Goal: Task Accomplishment & Management: Manage account settings

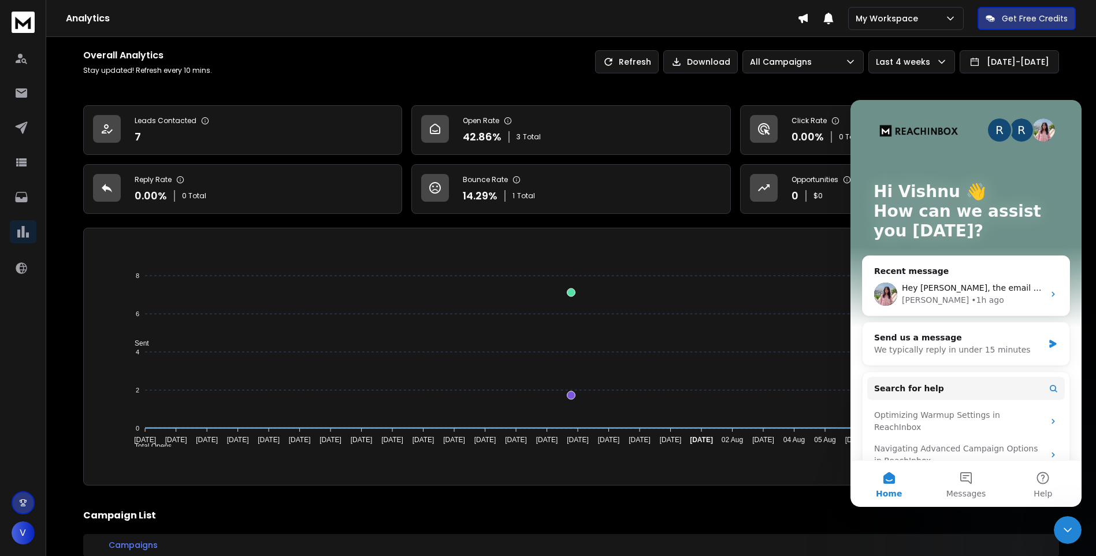
click at [300, 73] on div "Overall Analytics Stay updated! Refresh every 10 mins. Refresh Download All Cam…" at bounding box center [571, 62] width 976 height 27
click at [1001, 294] on div "[PERSON_NAME] • 1h ago" at bounding box center [973, 300] width 142 height 12
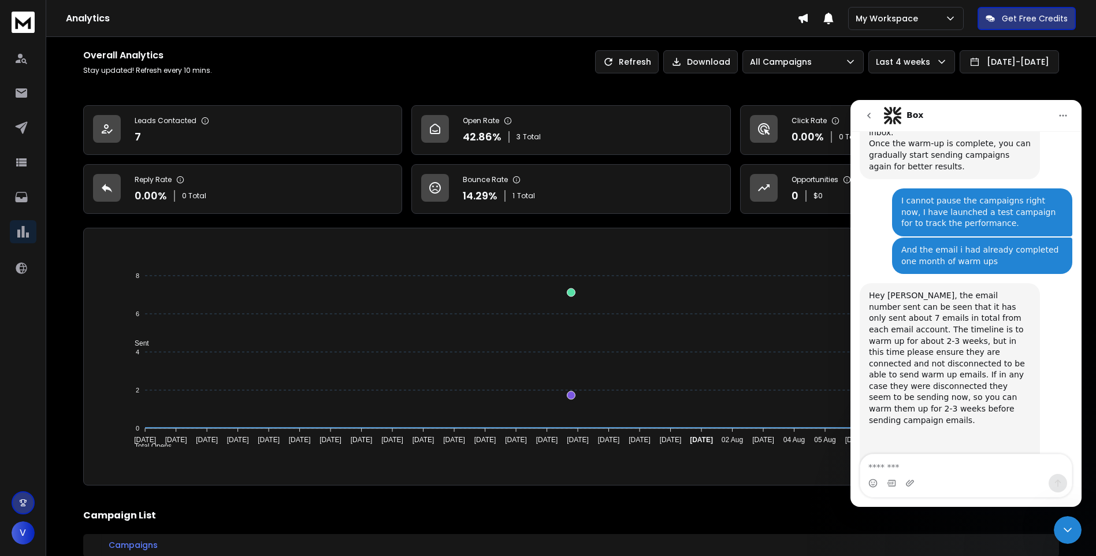
scroll to position [529, 0]
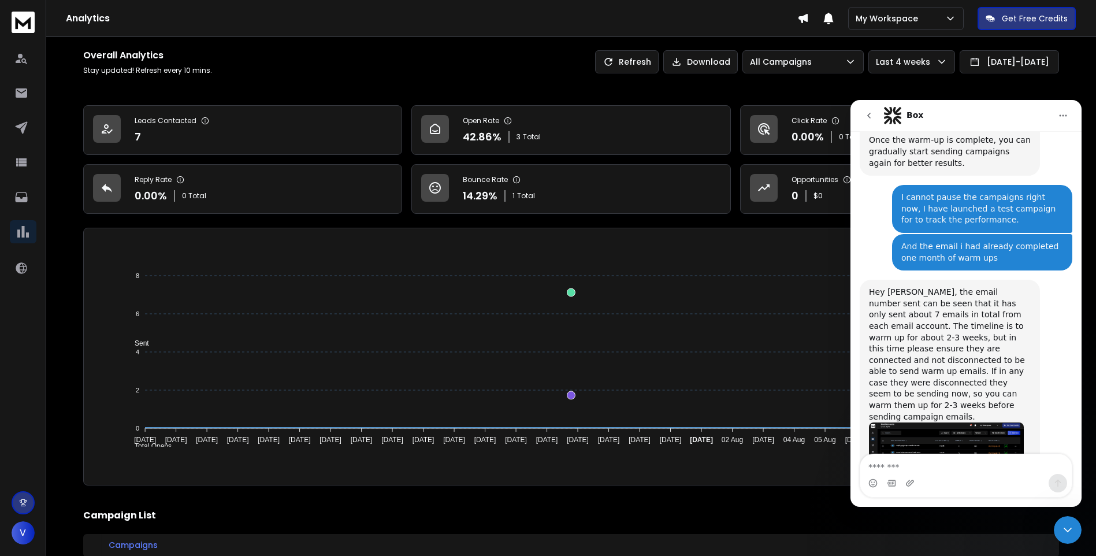
click at [923, 422] on img "Lakshita says…" at bounding box center [946, 467] width 155 height 91
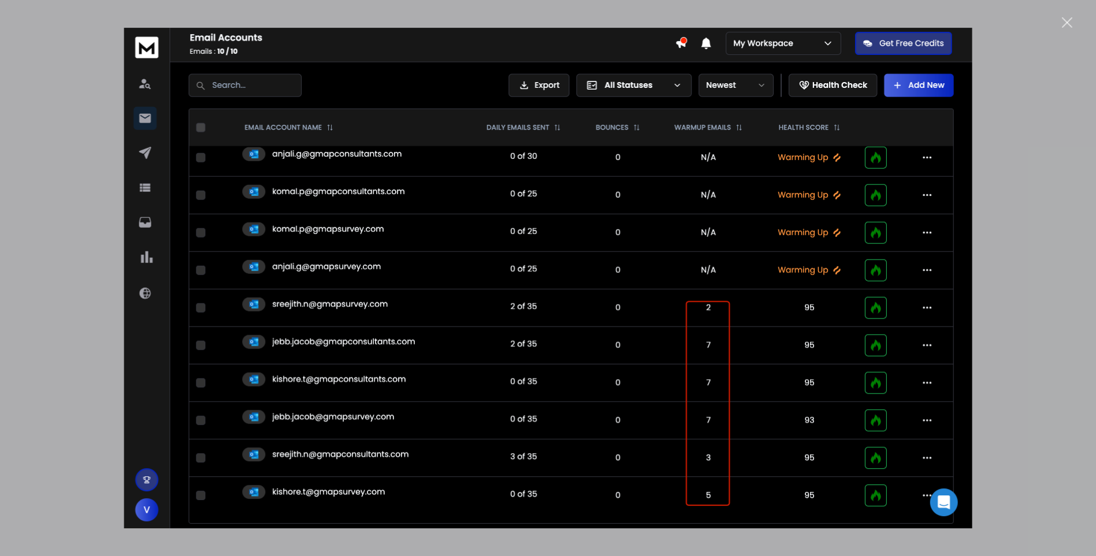
scroll to position [0, 0]
click at [1017, 282] on div "Intercom messenger" at bounding box center [548, 278] width 1096 height 556
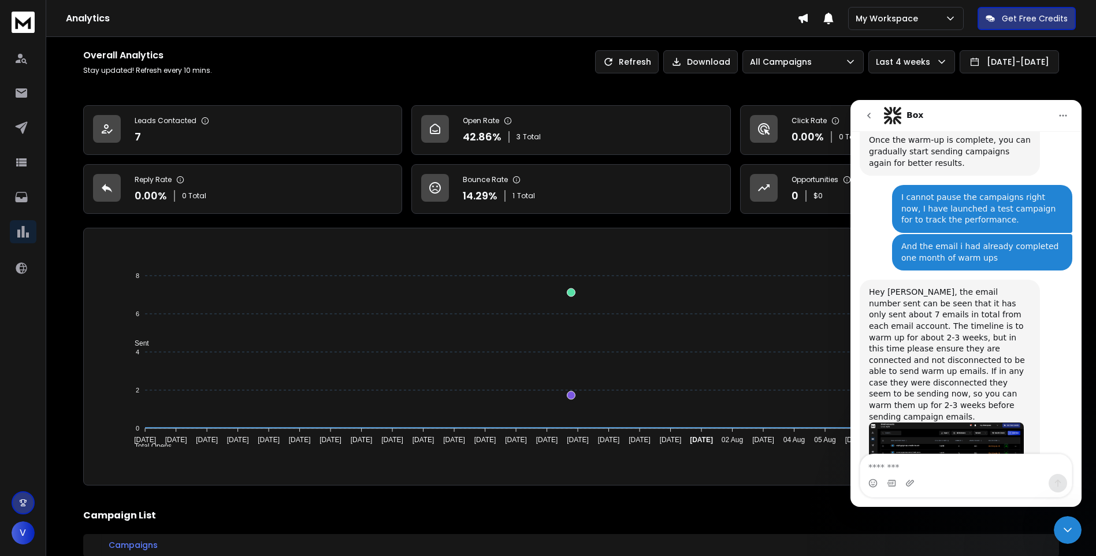
click at [617, 247] on div "Sent Total Opens Unique Opens Links Clicked Total Replies" at bounding box center [571, 297] width 891 height 101
click at [622, 235] on div "Sent Total Opens Unique Opens Links Clicked Total Replies 8 8 6 6 4 4 2 2 0 0 1…" at bounding box center [571, 357] width 976 height 258
click at [1077, 523] on div "Close Intercom Messenger" at bounding box center [1068, 530] width 28 height 28
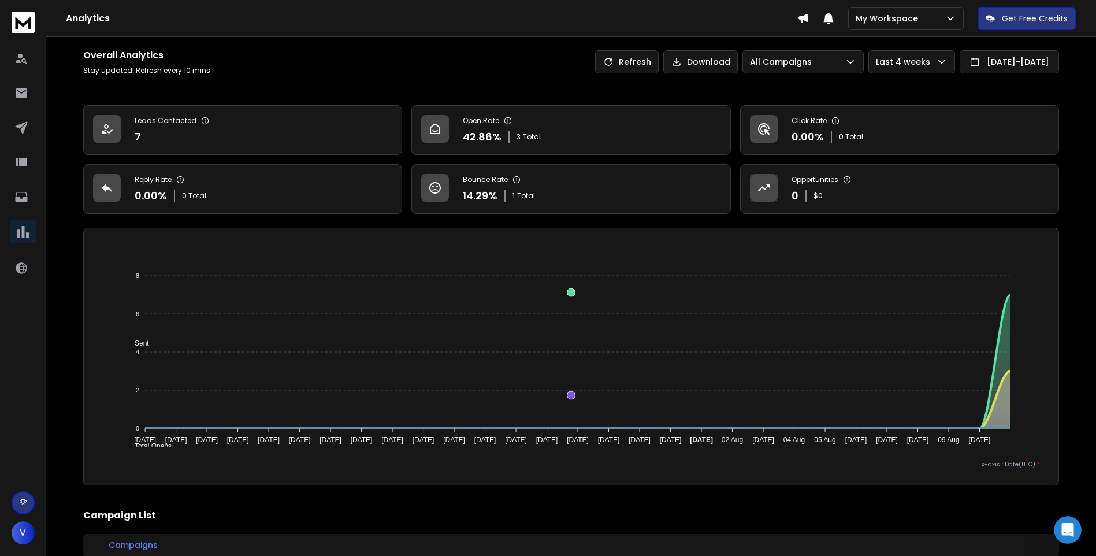
scroll to position [529, 0]
click at [24, 199] on icon at bounding box center [21, 197] width 12 height 10
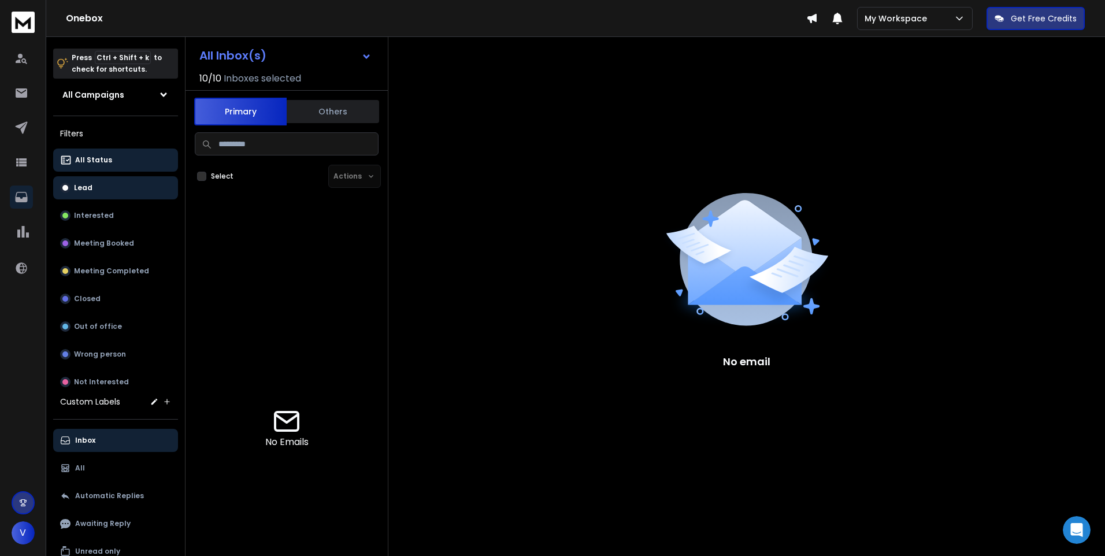
click at [97, 187] on button "Lead" at bounding box center [115, 187] width 125 height 23
click at [86, 208] on button "Interested" at bounding box center [115, 215] width 125 height 23
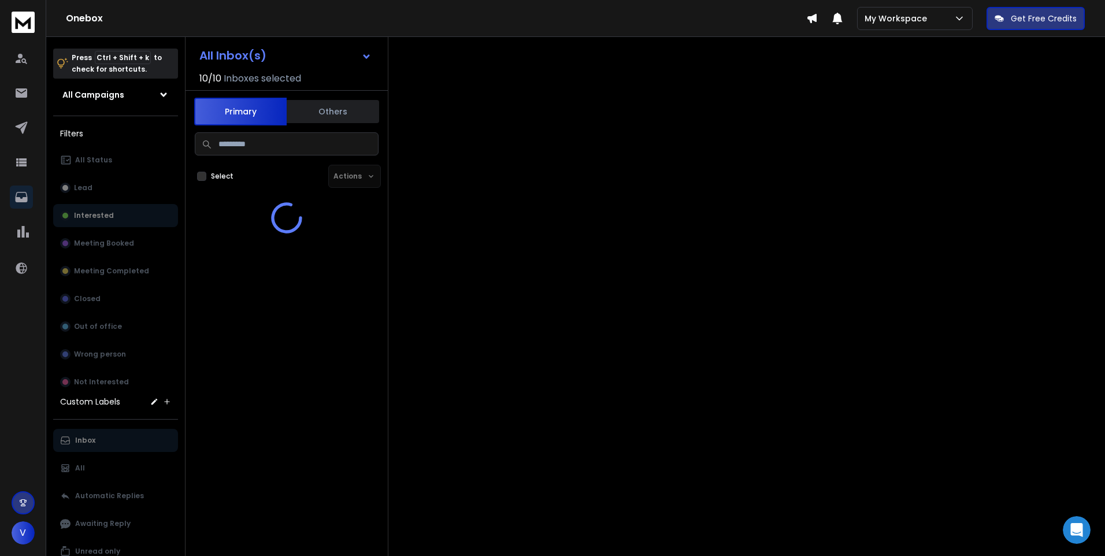
click at [86, 188] on p "Lead" at bounding box center [83, 187] width 18 height 9
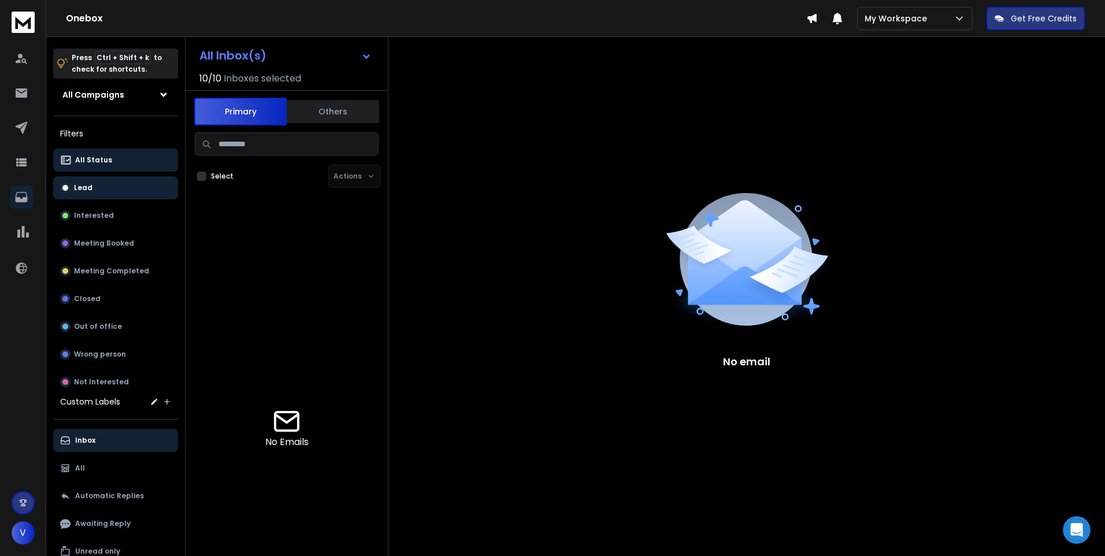
click at [91, 165] on div "All Status" at bounding box center [86, 160] width 52 height 12
click at [21, 125] on icon at bounding box center [21, 127] width 12 height 12
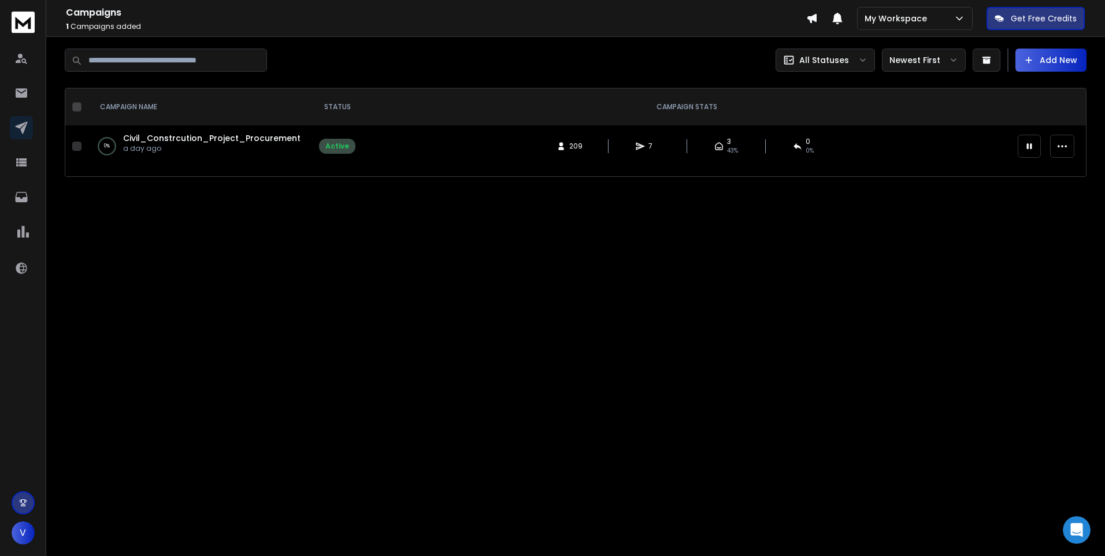
click at [239, 132] on td "0 % Civil_Constrcution_Project_Procurement a day ago" at bounding box center [199, 146] width 226 height 42
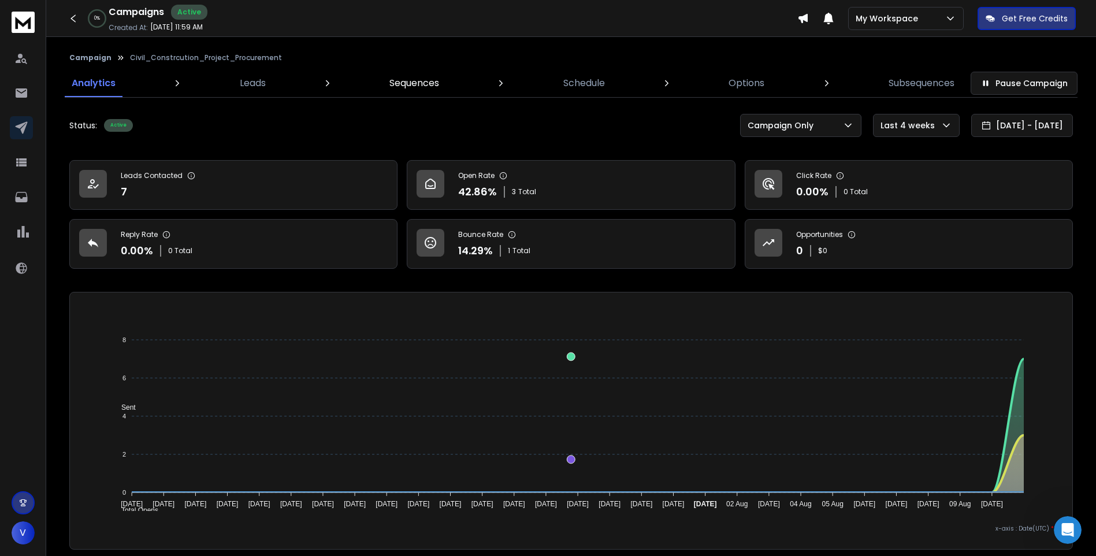
click at [398, 89] on p "Sequences" at bounding box center [414, 83] width 50 height 14
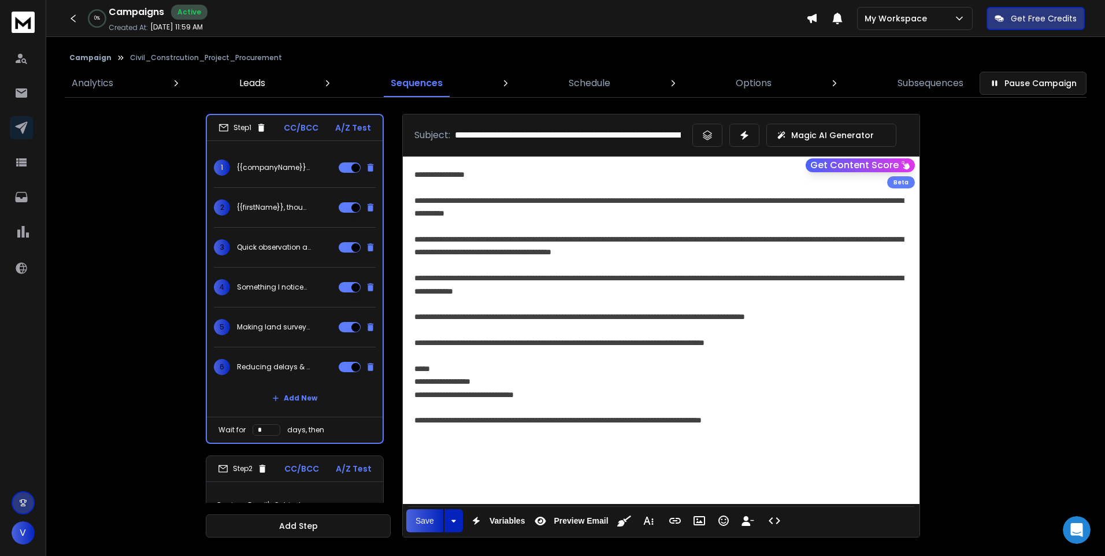
click at [272, 90] on link "Leads" at bounding box center [252, 83] width 40 height 28
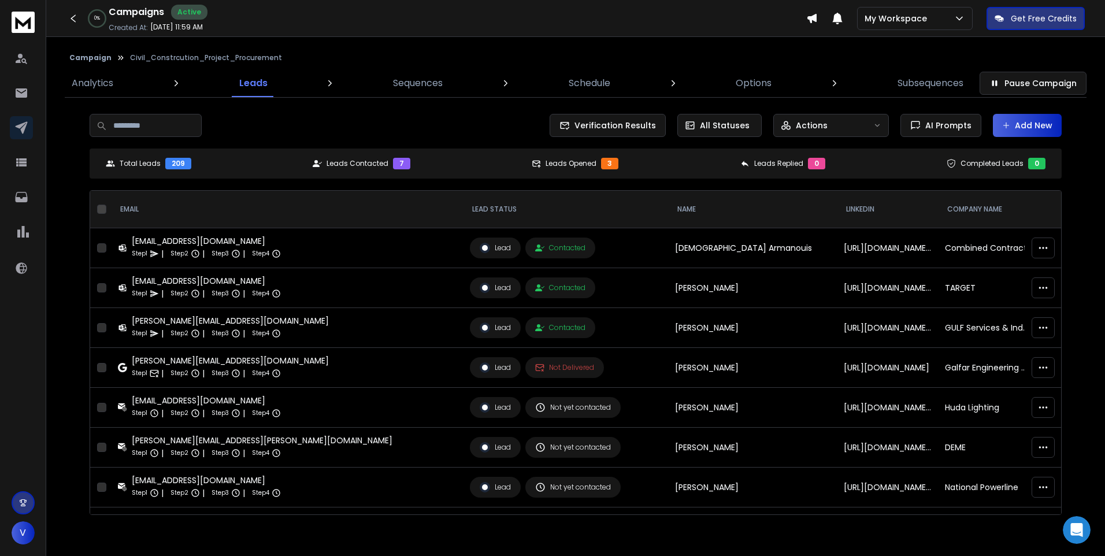
click at [596, 165] on div "Leads Opened 3" at bounding box center [575, 164] width 87 height 12
click at [617, 170] on div "Total Leads 209 Leads Contacted 7 Leads Opened 3 Leads Replied 0 Completed Lead…" at bounding box center [576, 164] width 973 height 30
click at [376, 161] on p "Leads Contacted" at bounding box center [357, 163] width 62 height 9
click at [390, 80] on link "Sequences" at bounding box center [418, 83] width 64 height 28
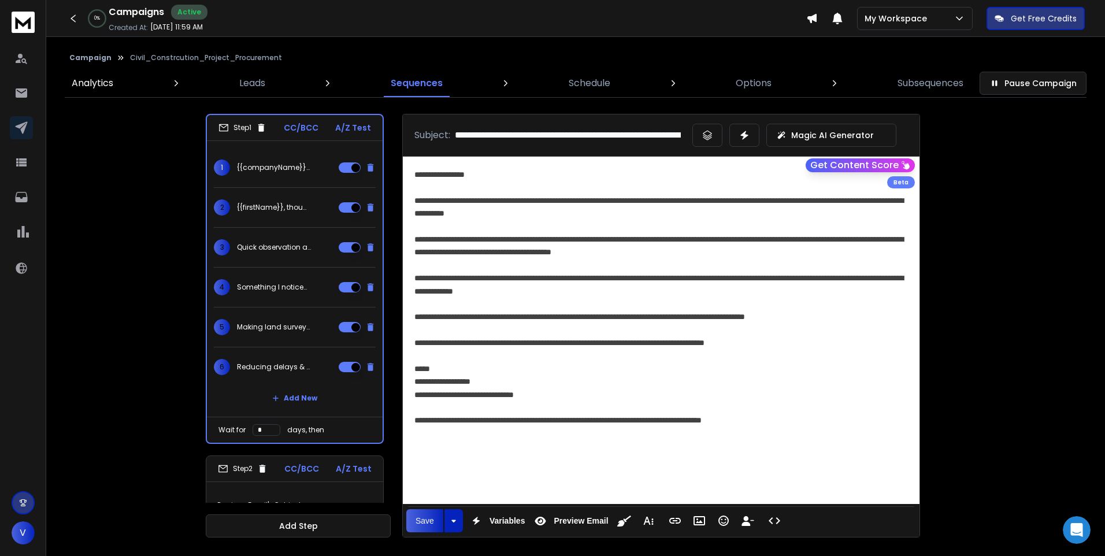
click at [87, 82] on p "Analytics" at bounding box center [93, 83] width 42 height 14
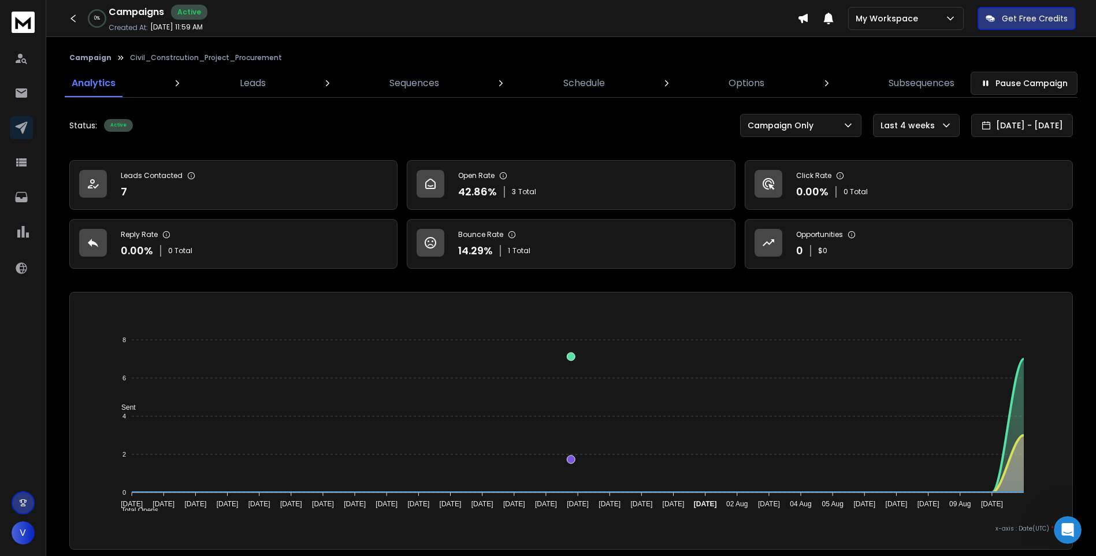
click at [507, 182] on div "Open Rate 42.86 % 3 Total" at bounding box center [497, 185] width 78 height 30
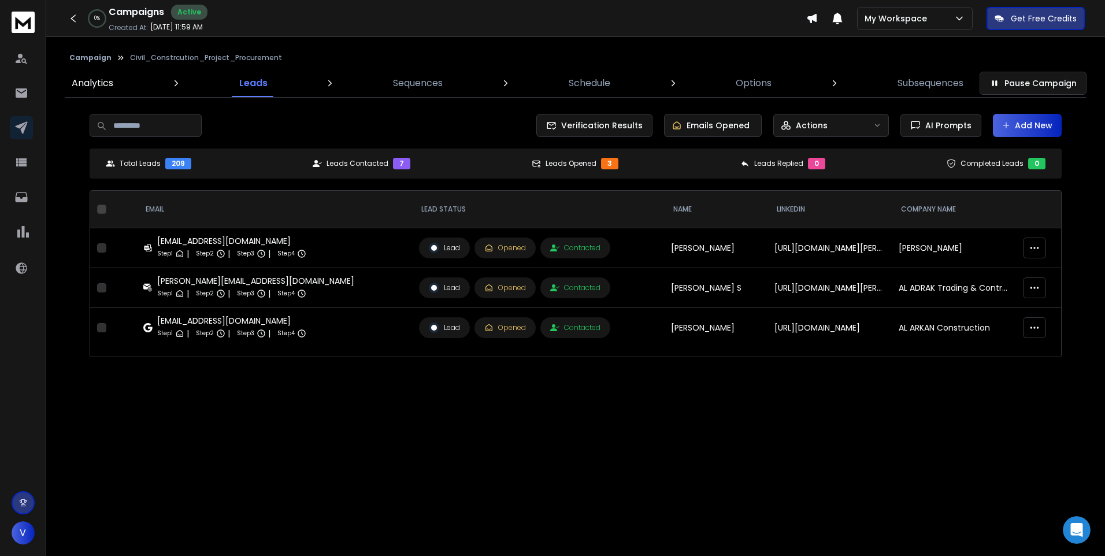
click at [107, 92] on link "Analytics" at bounding box center [92, 83] width 55 height 28
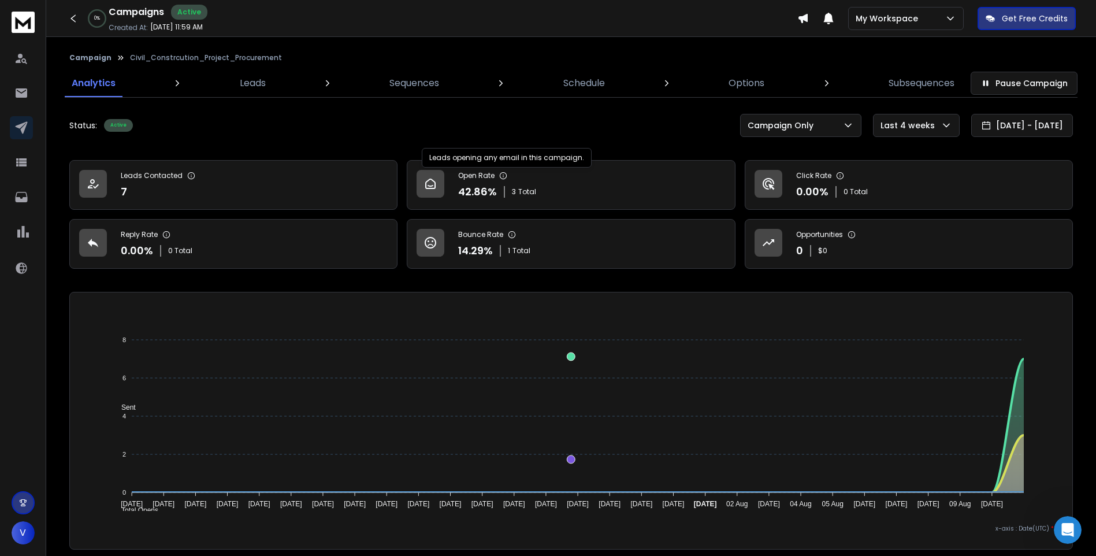
click at [503, 176] on icon at bounding box center [503, 176] width 8 height 8
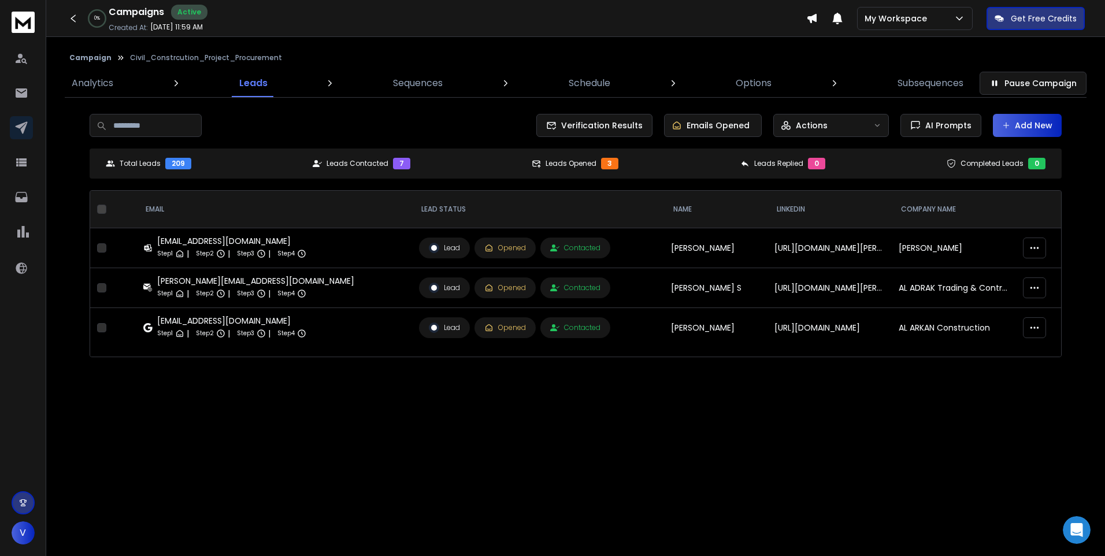
click at [567, 164] on p "Leads Opened" at bounding box center [571, 163] width 51 height 9
click at [536, 166] on icon at bounding box center [536, 163] width 7 height 5
click at [611, 159] on div "3" at bounding box center [609, 164] width 17 height 12
click at [782, 164] on p "Leads Replied" at bounding box center [778, 163] width 49 height 9
click at [318, 164] on icon at bounding box center [317, 163] width 9 height 9
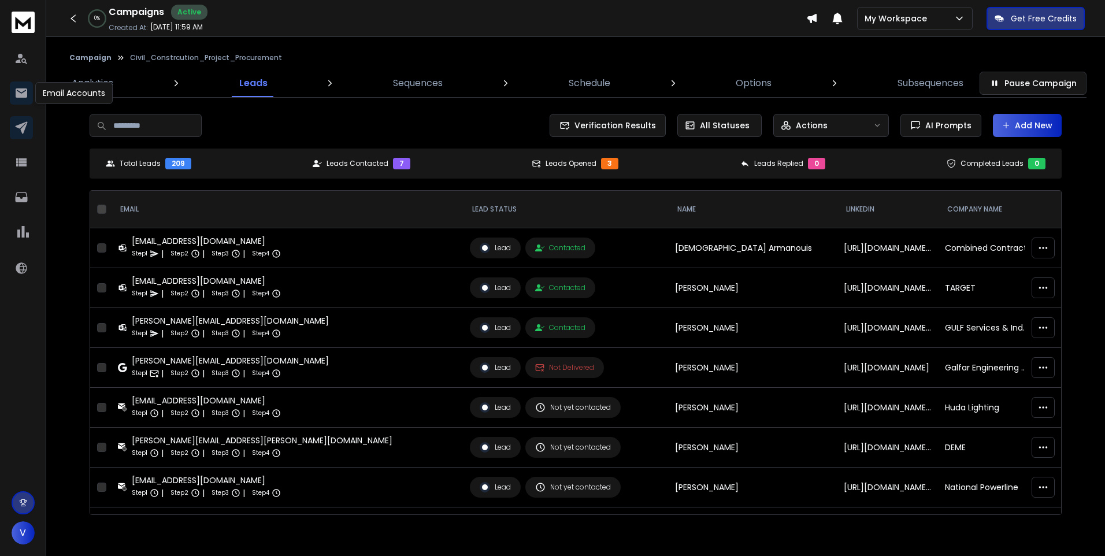
click at [19, 95] on icon at bounding box center [22, 92] width 12 height 9
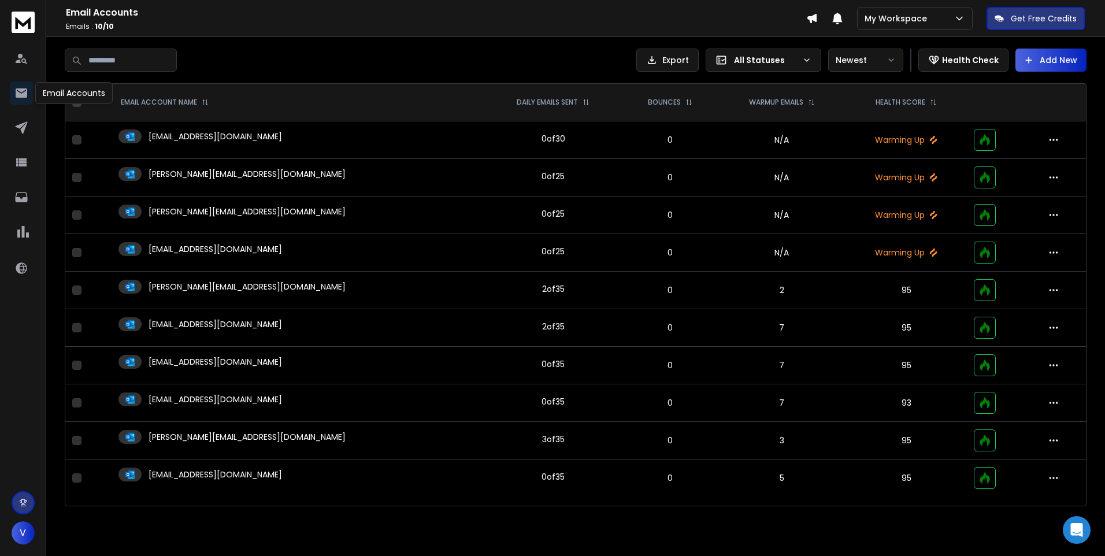
click at [322, 477] on div "[EMAIL_ADDRESS][DOMAIN_NAME]" at bounding box center [297, 475] width 358 height 14
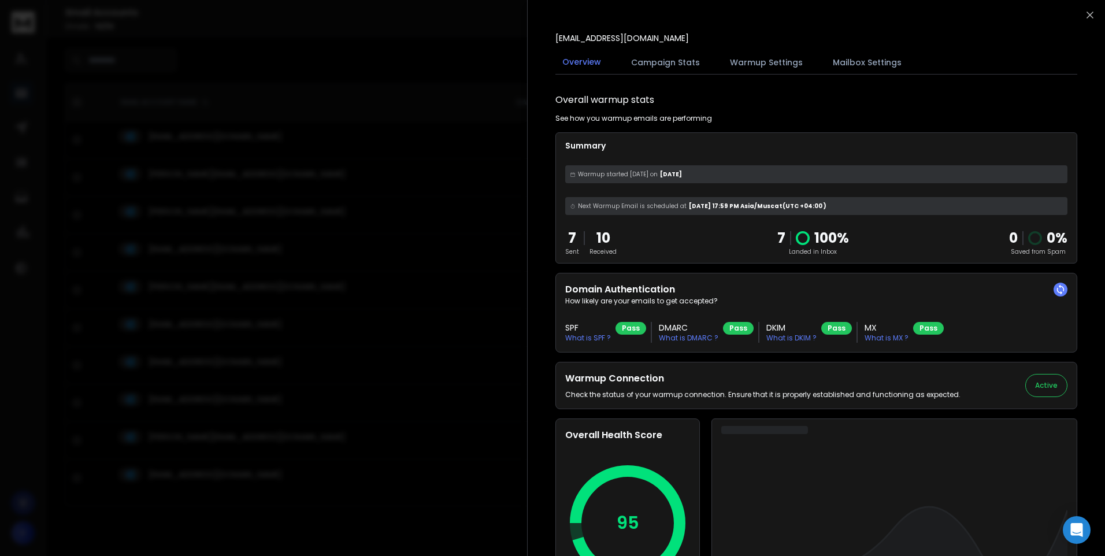
click at [760, 53] on button "Warmup Settings" at bounding box center [766, 62] width 87 height 25
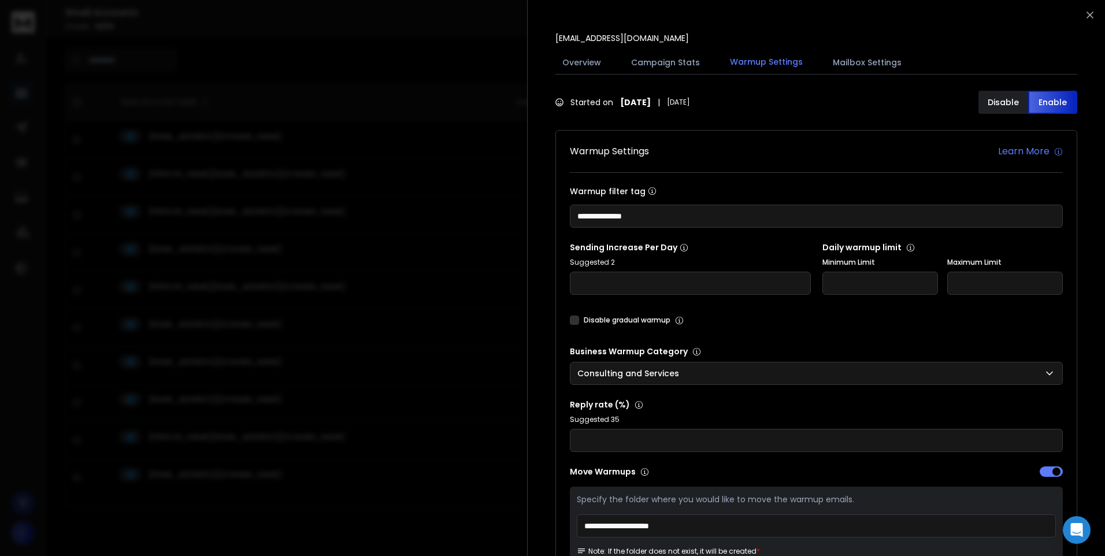
click at [860, 51] on button "Mailbox Settings" at bounding box center [867, 62] width 83 height 25
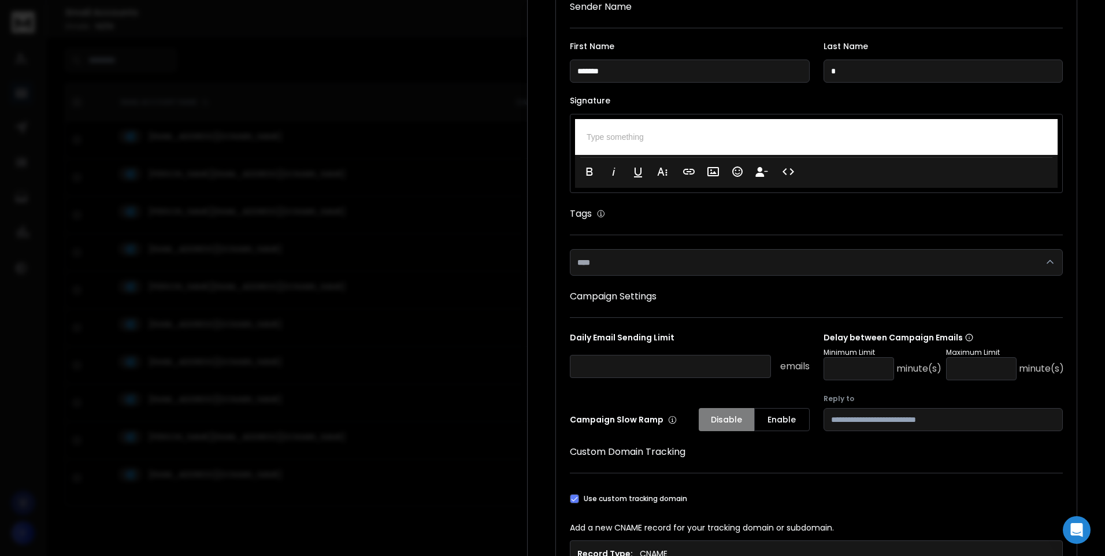
scroll to position [231, 0]
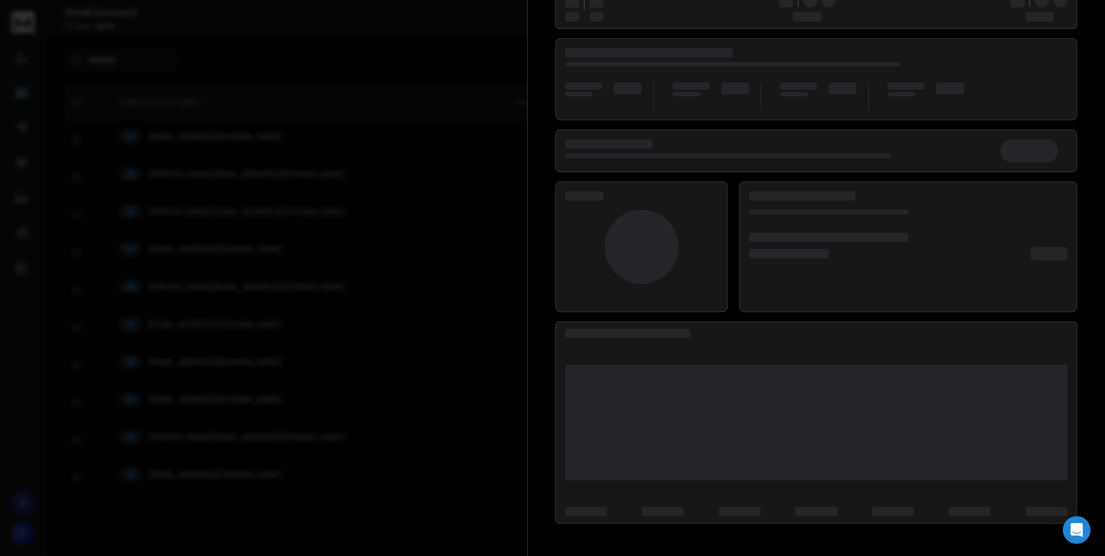
click at [477, 483] on div at bounding box center [552, 278] width 1105 height 556
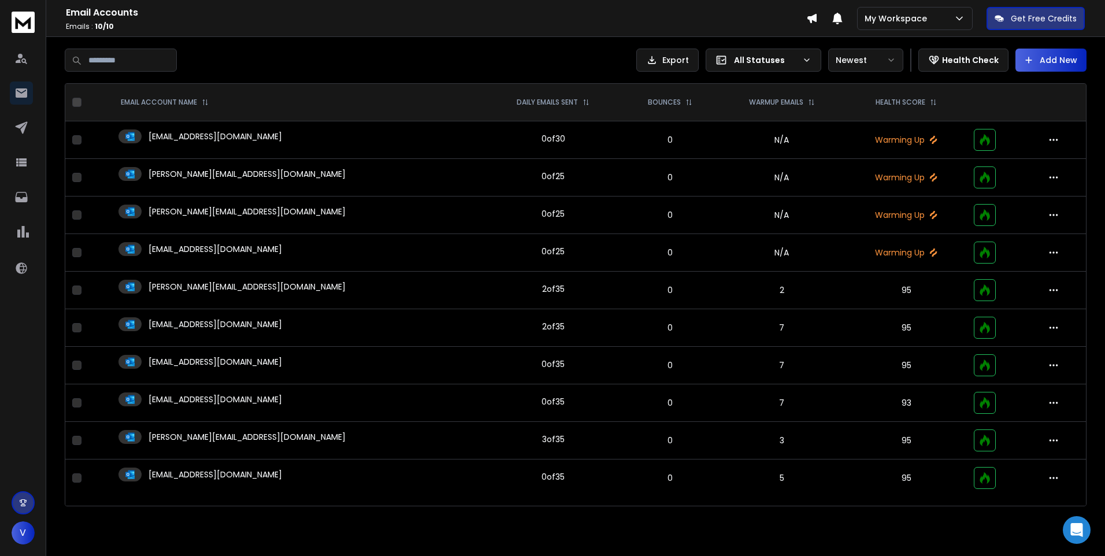
click at [321, 435] on div "[PERSON_NAME][EMAIL_ADDRESS][DOMAIN_NAME]" at bounding box center [297, 437] width 358 height 14
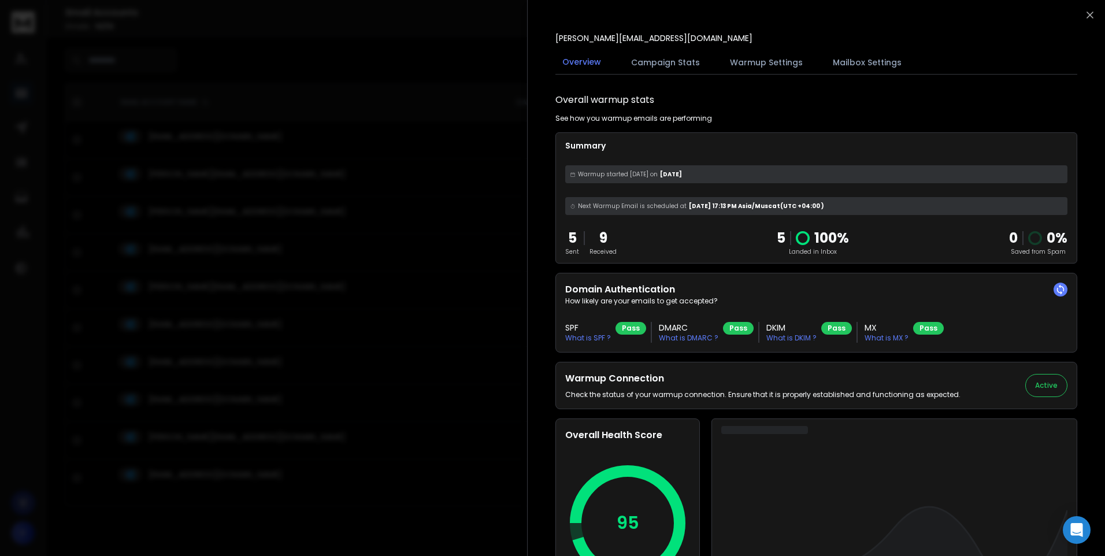
click at [843, 55] on button "Mailbox Settings" at bounding box center [867, 62] width 83 height 25
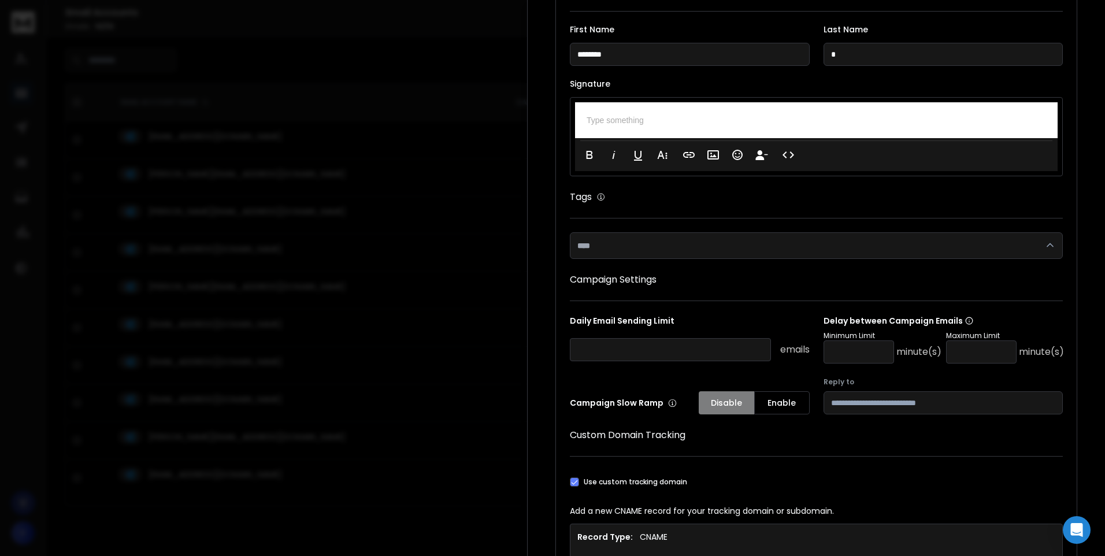
scroll to position [289, 0]
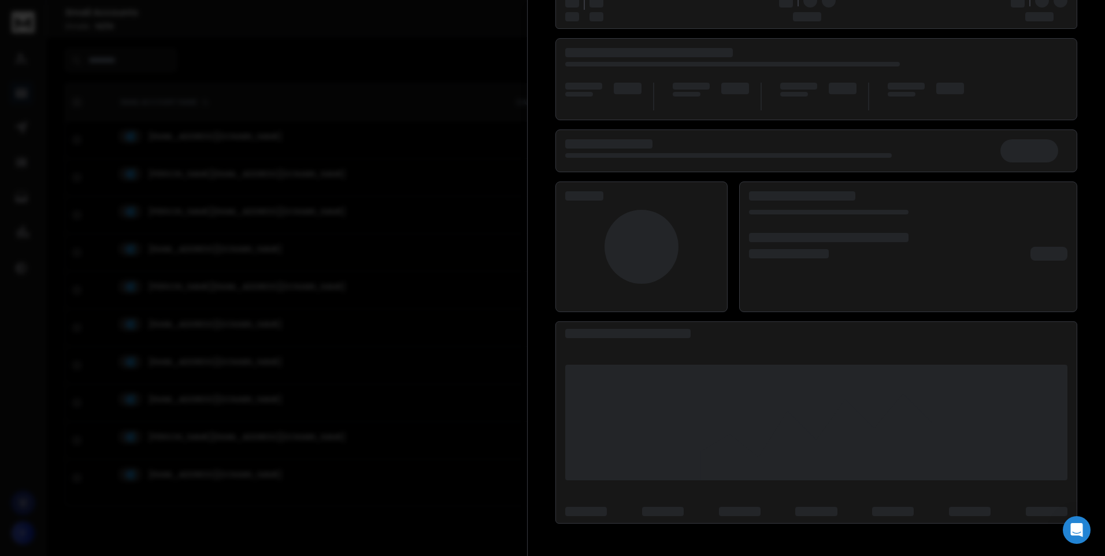
click at [332, 506] on div at bounding box center [552, 278] width 1105 height 556
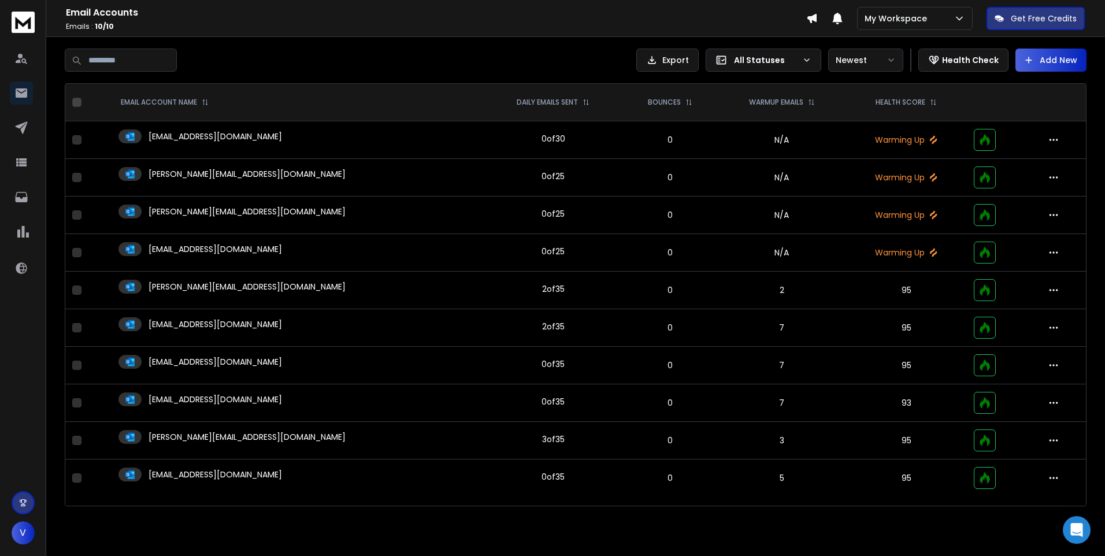
click at [259, 398] on p "[EMAIL_ADDRESS][DOMAIN_NAME]" at bounding box center [215, 400] width 133 height 12
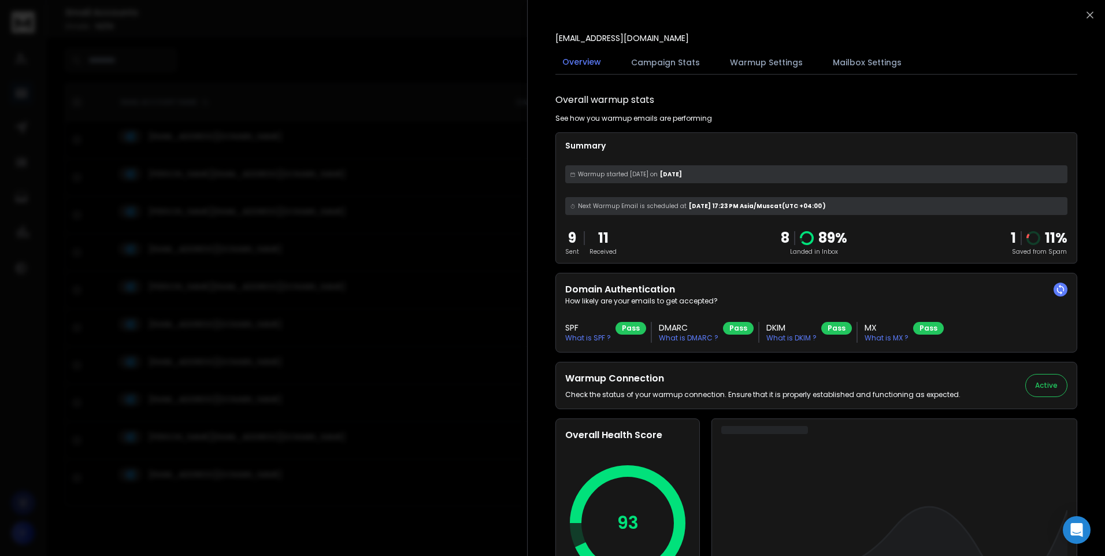
click at [864, 65] on button "Mailbox Settings" at bounding box center [867, 62] width 83 height 25
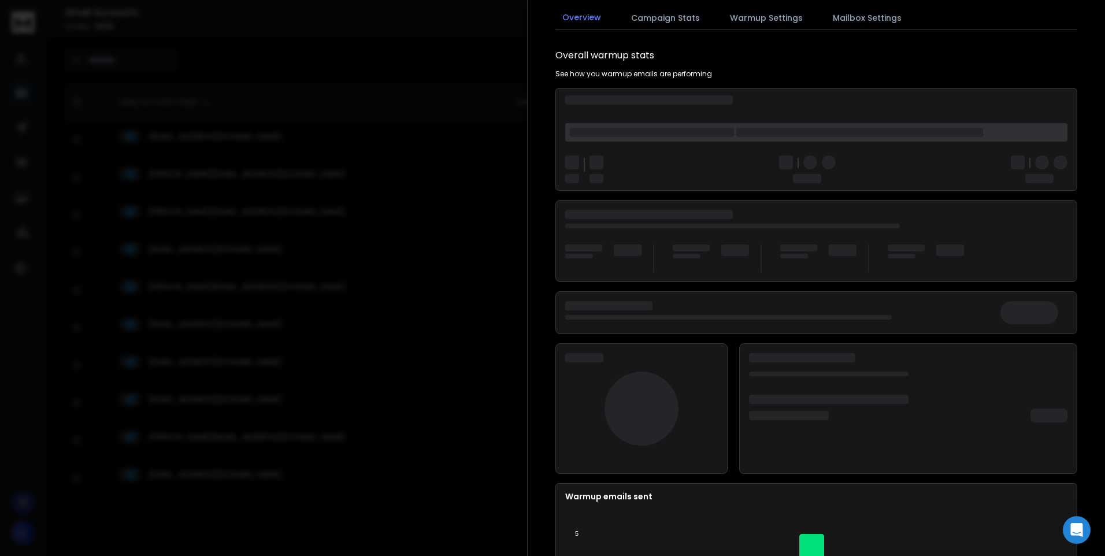
click at [470, 507] on div at bounding box center [552, 278] width 1105 height 556
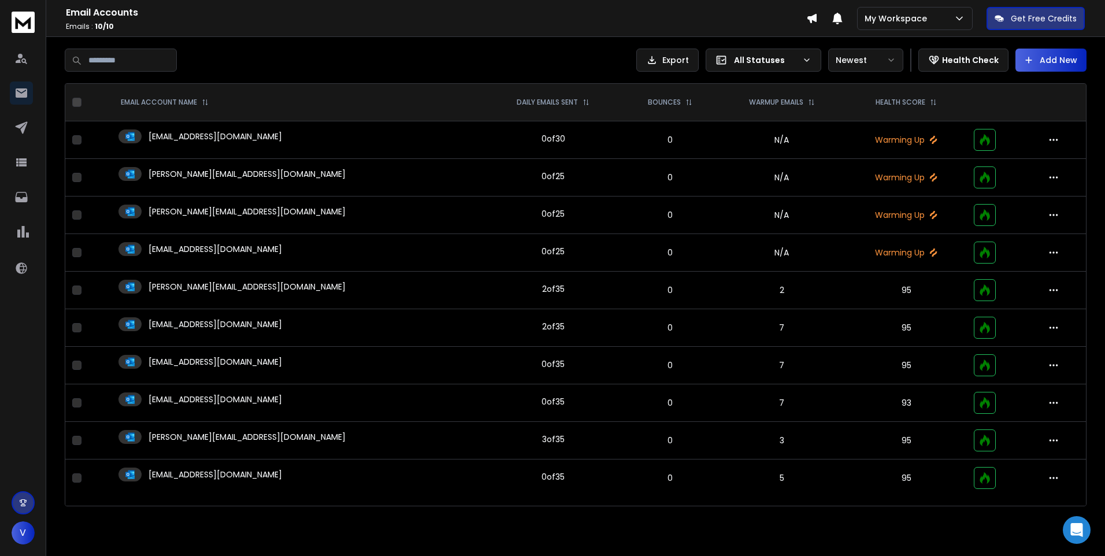
click at [269, 396] on p "[EMAIL_ADDRESS][DOMAIN_NAME]" at bounding box center [215, 400] width 133 height 12
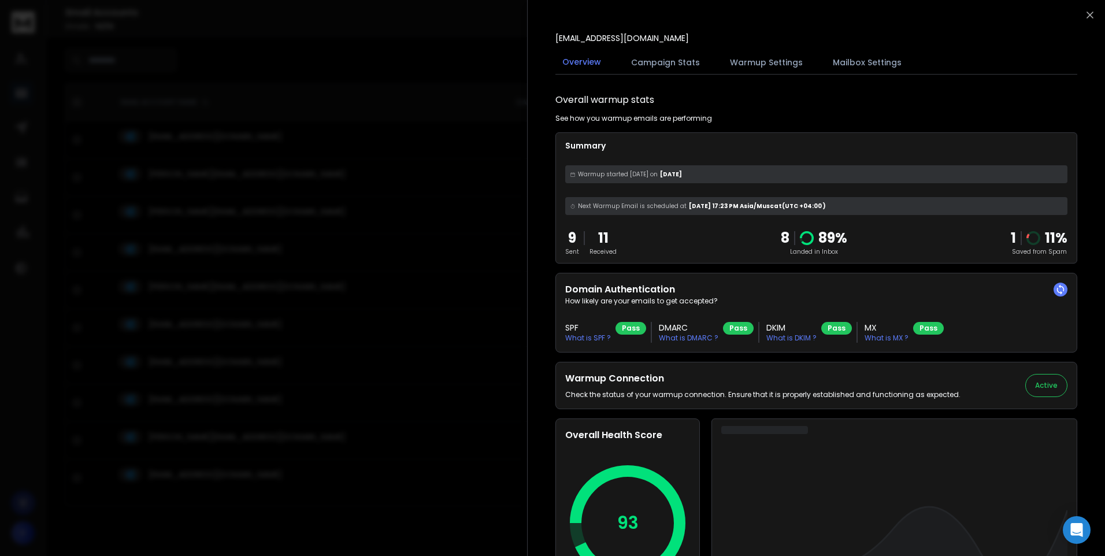
click at [846, 61] on button "Mailbox Settings" at bounding box center [867, 62] width 83 height 25
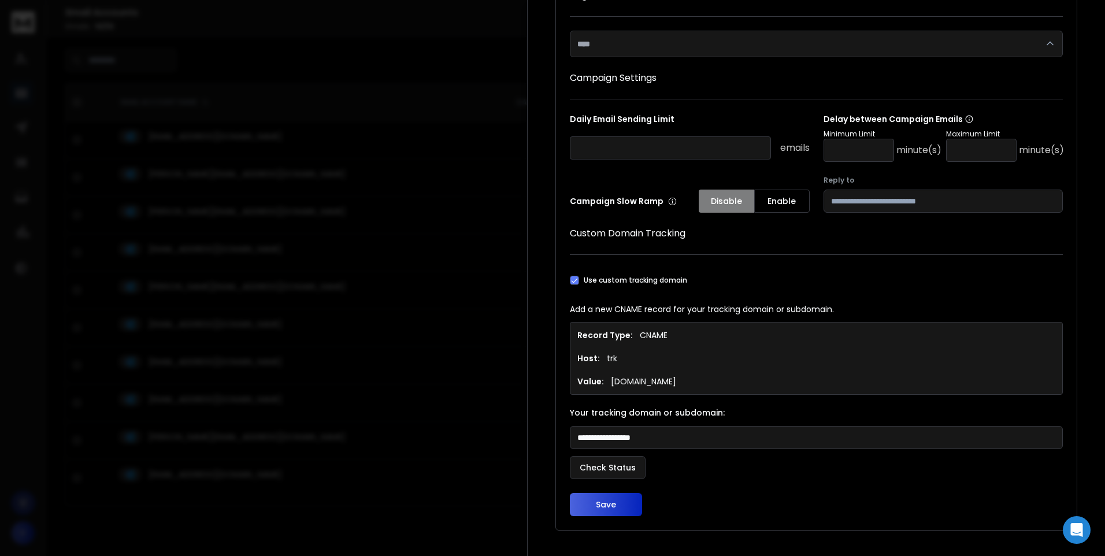
scroll to position [324, 0]
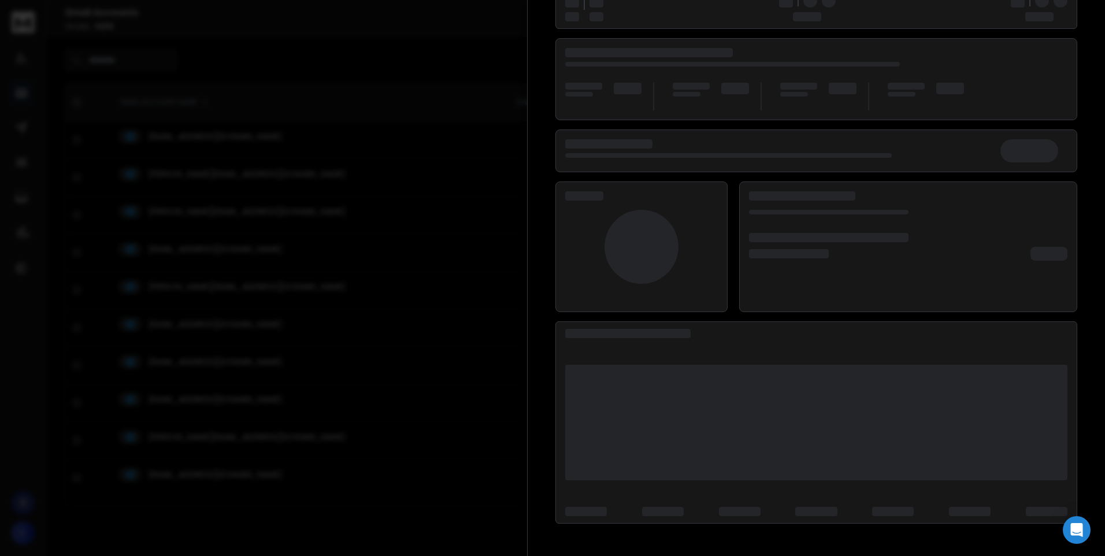
click at [373, 484] on div at bounding box center [552, 278] width 1105 height 556
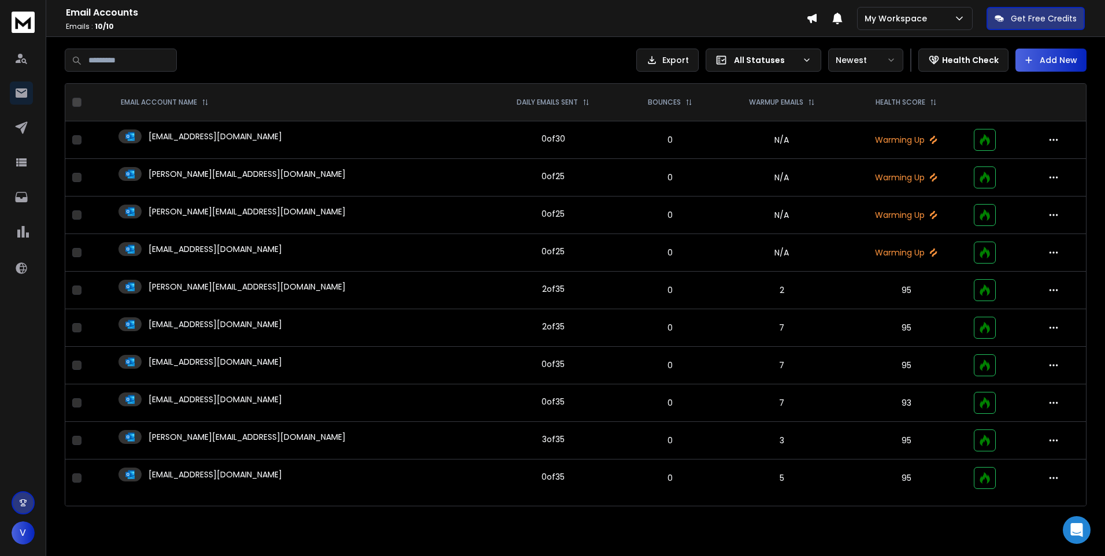
click at [258, 357] on p "[EMAIL_ADDRESS][DOMAIN_NAME]" at bounding box center [215, 362] width 133 height 12
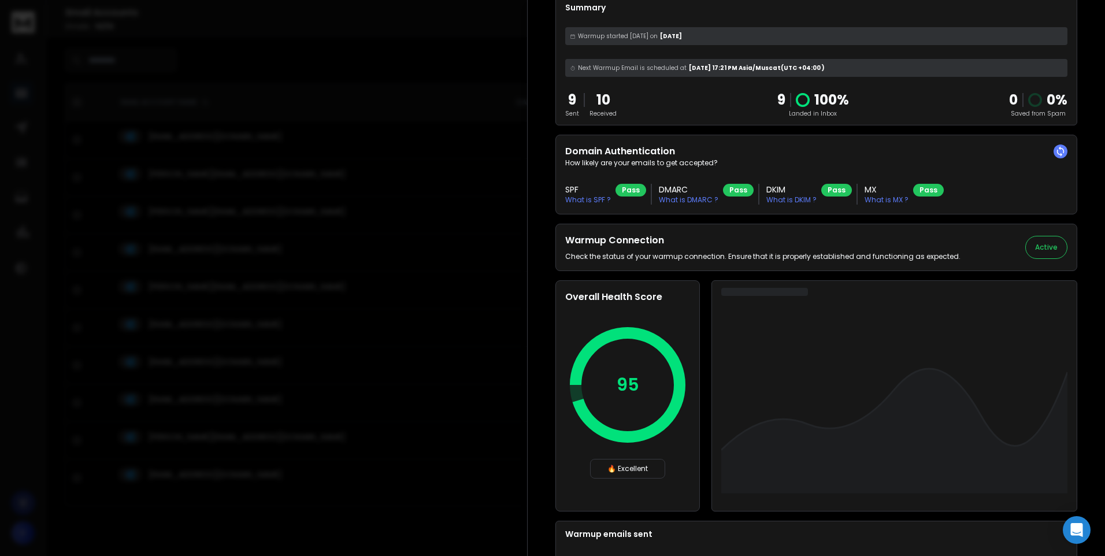
scroll to position [0, 0]
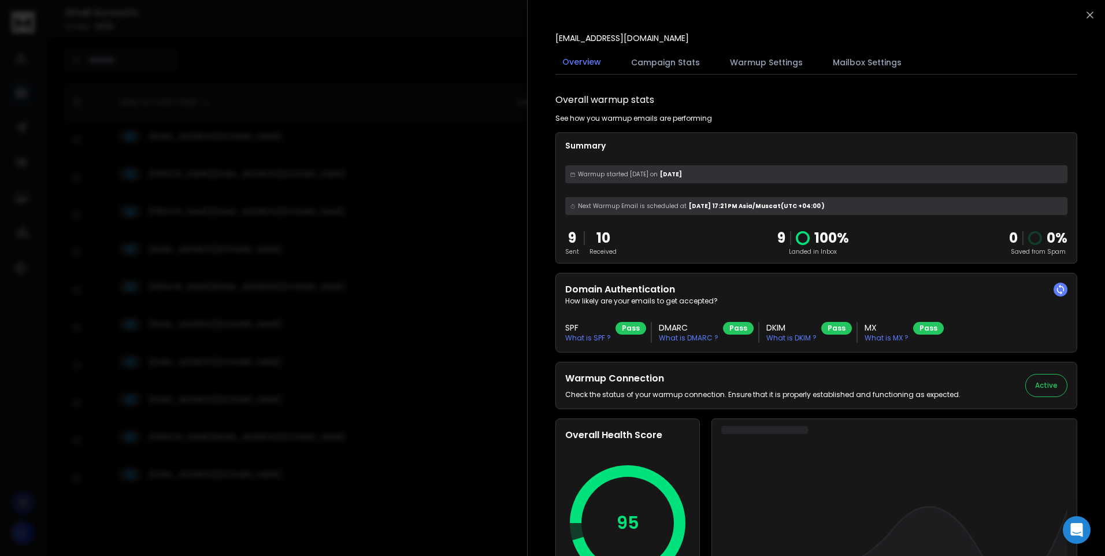
click at [856, 62] on button "Mailbox Settings" at bounding box center [867, 62] width 83 height 25
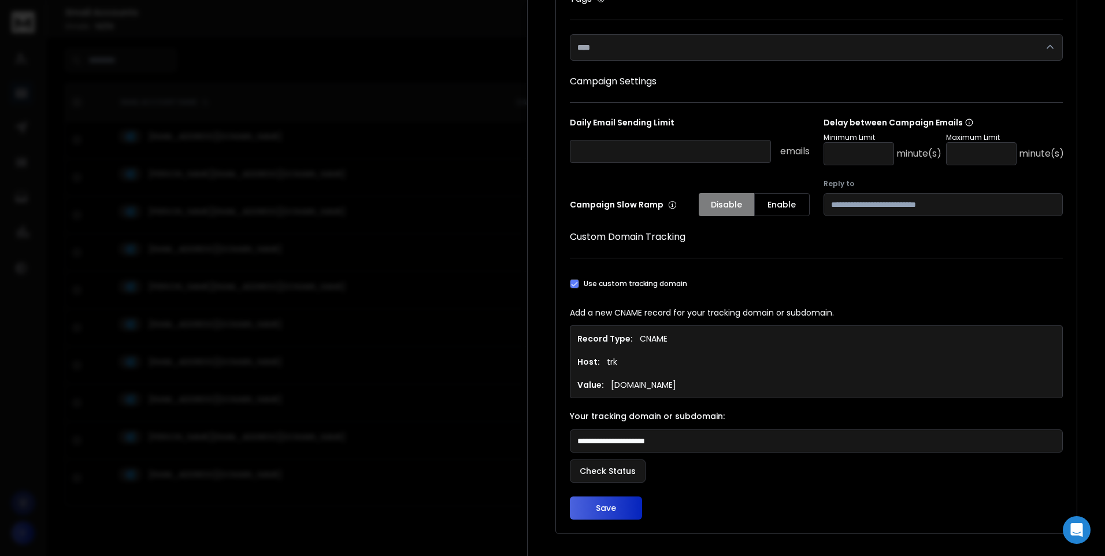
scroll to position [324, 0]
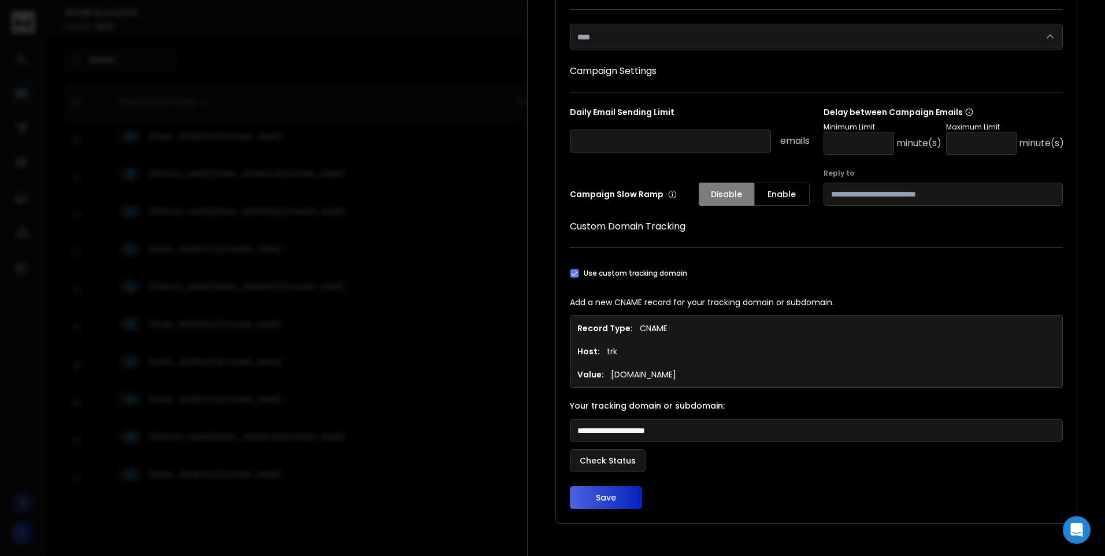
click at [595, 501] on button "Save" at bounding box center [606, 497] width 72 height 23
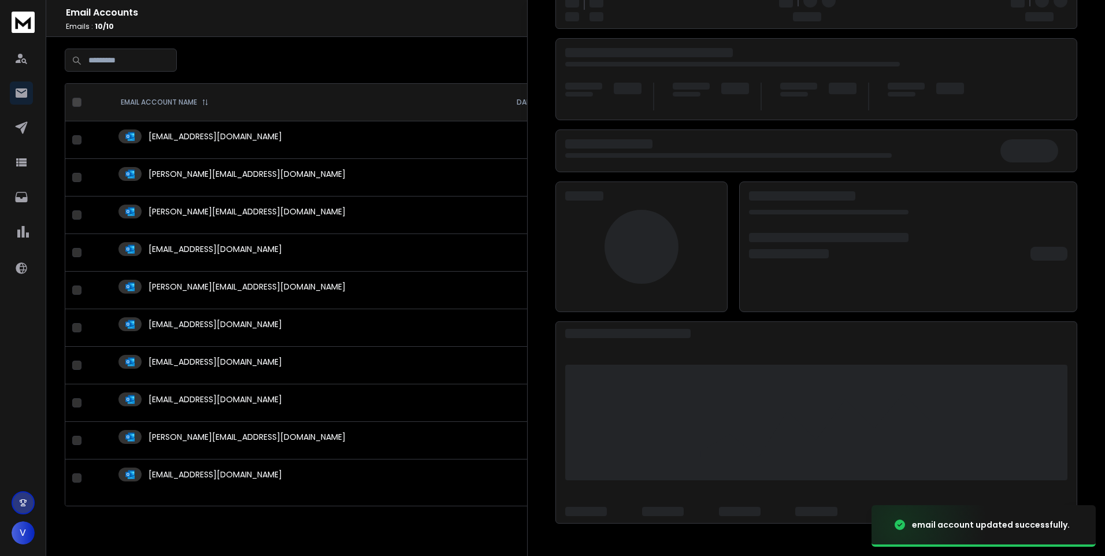
scroll to position [0, 0]
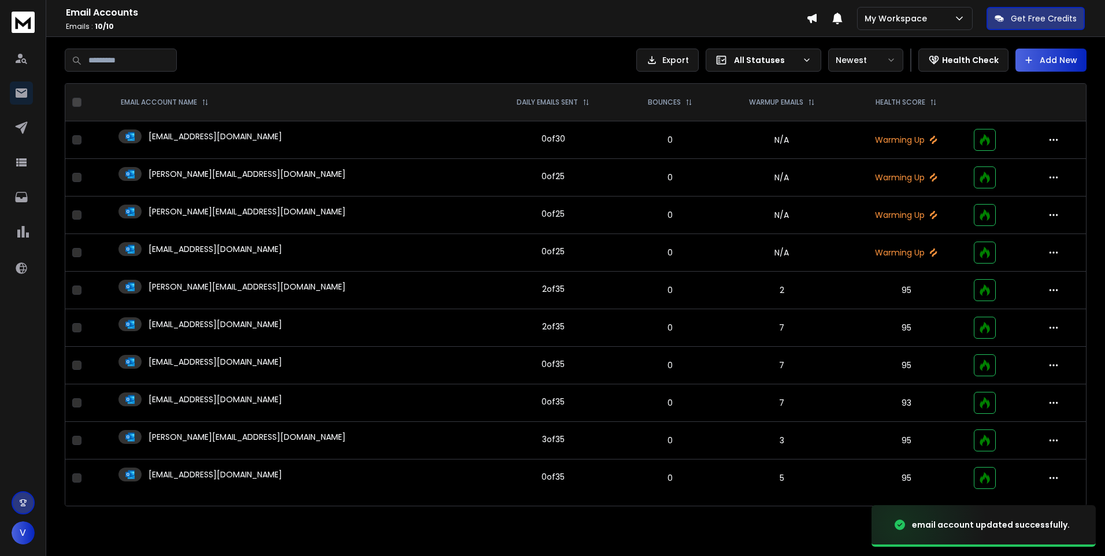
click at [328, 359] on div "[EMAIL_ADDRESS][DOMAIN_NAME]" at bounding box center [297, 362] width 358 height 14
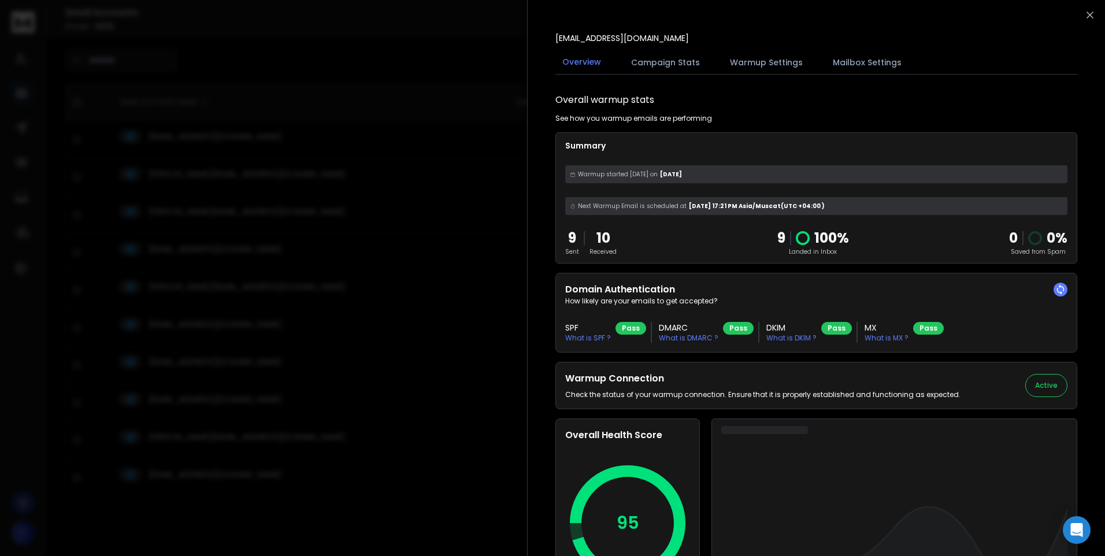
click at [853, 59] on button "Mailbox Settings" at bounding box center [867, 62] width 83 height 25
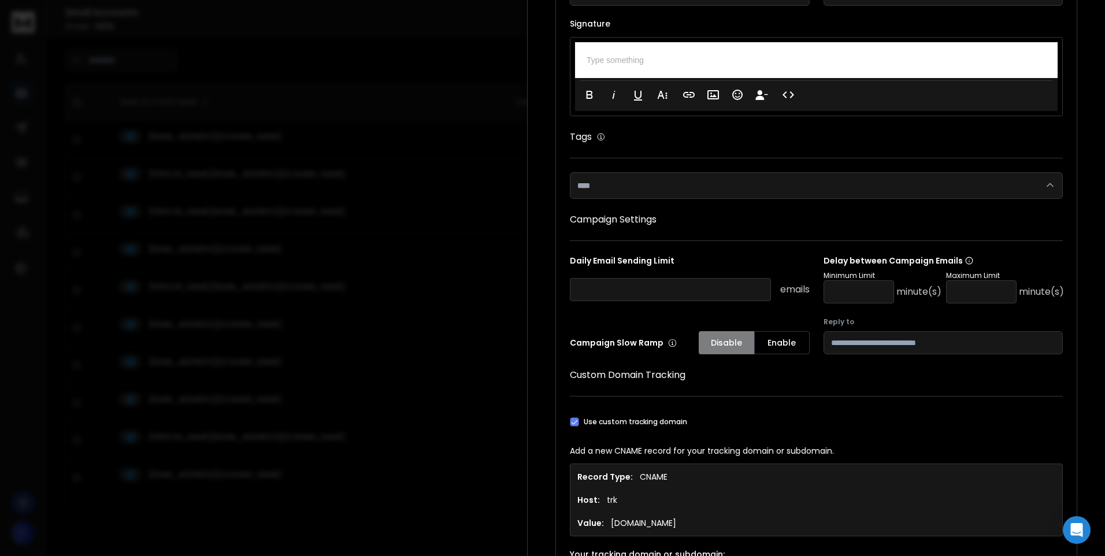
scroll to position [324, 0]
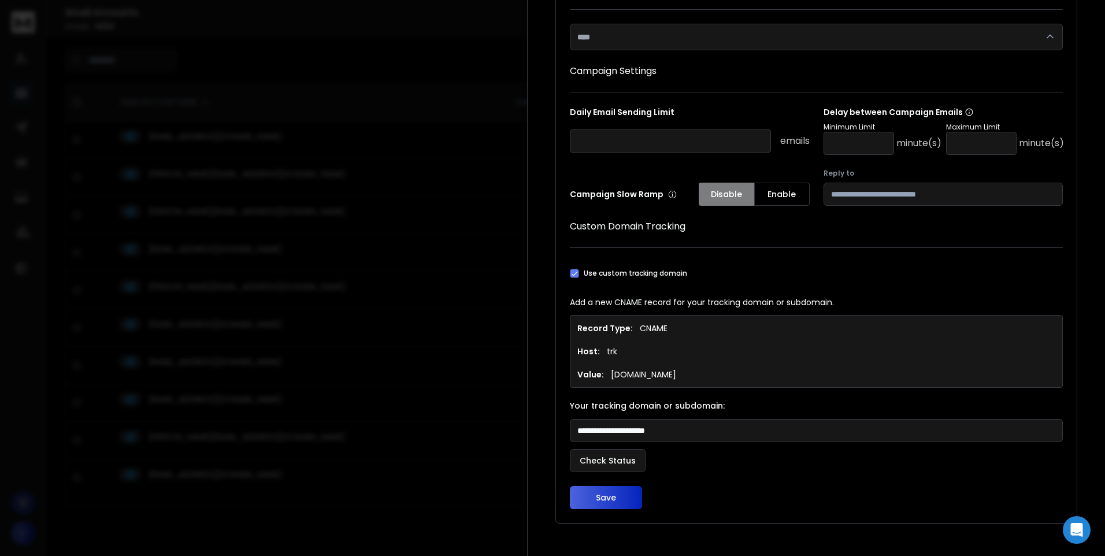
click at [274, 516] on div at bounding box center [552, 278] width 1105 height 556
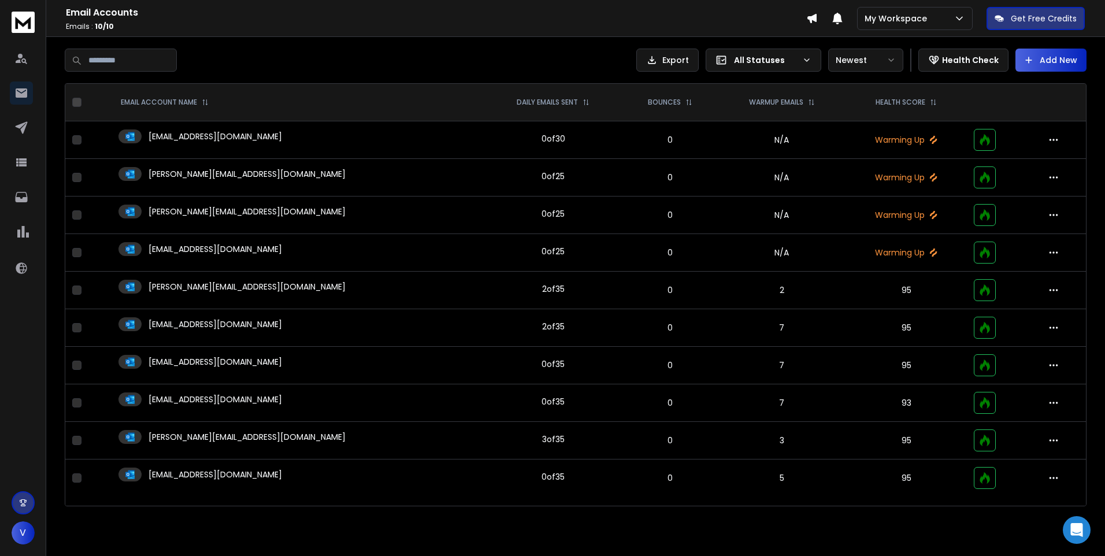
click at [275, 326] on p "[EMAIL_ADDRESS][DOMAIN_NAME]" at bounding box center [215, 324] width 133 height 12
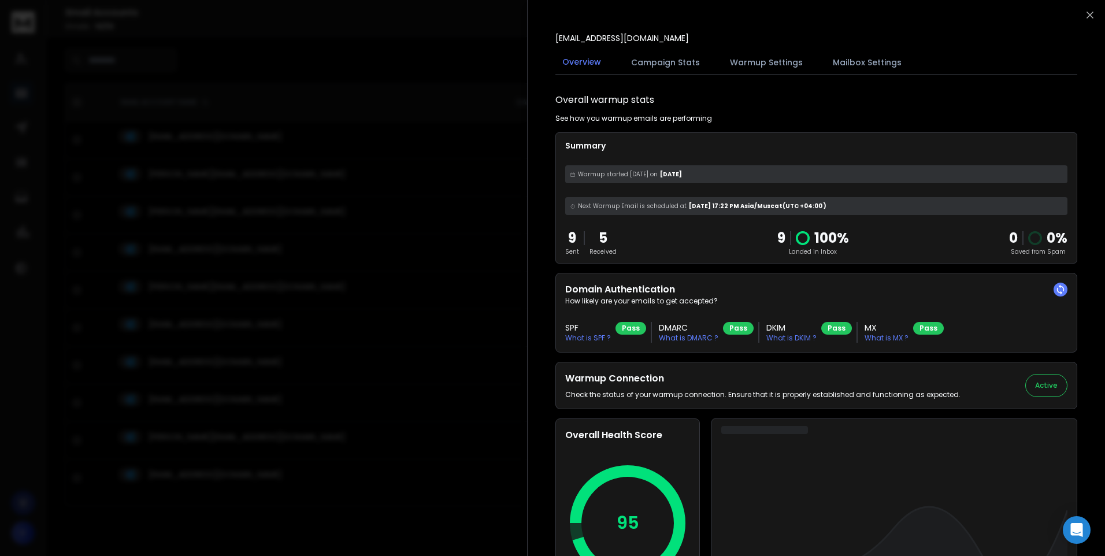
click at [880, 54] on button "Mailbox Settings" at bounding box center [867, 62] width 83 height 25
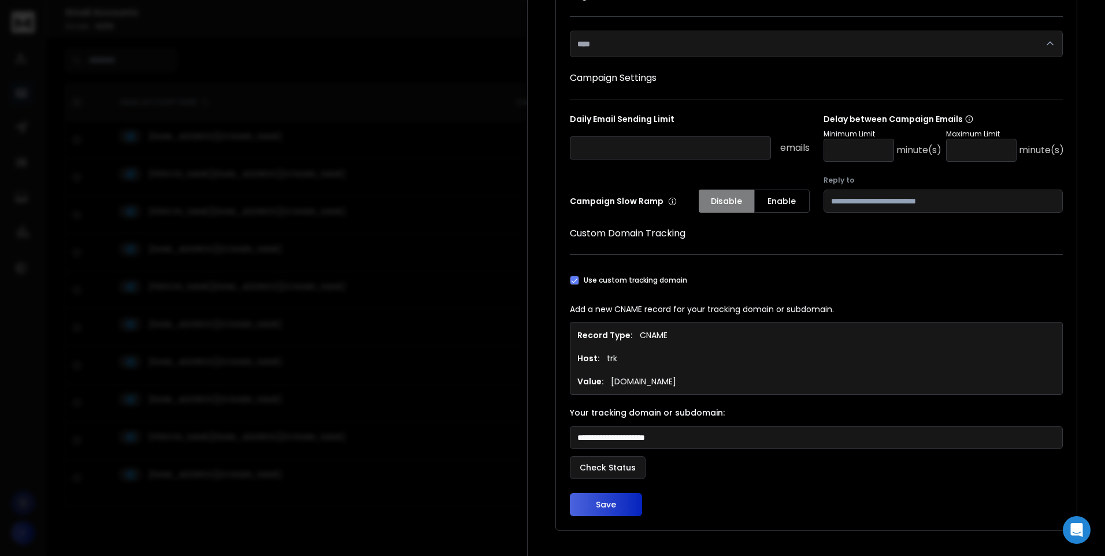
scroll to position [324, 0]
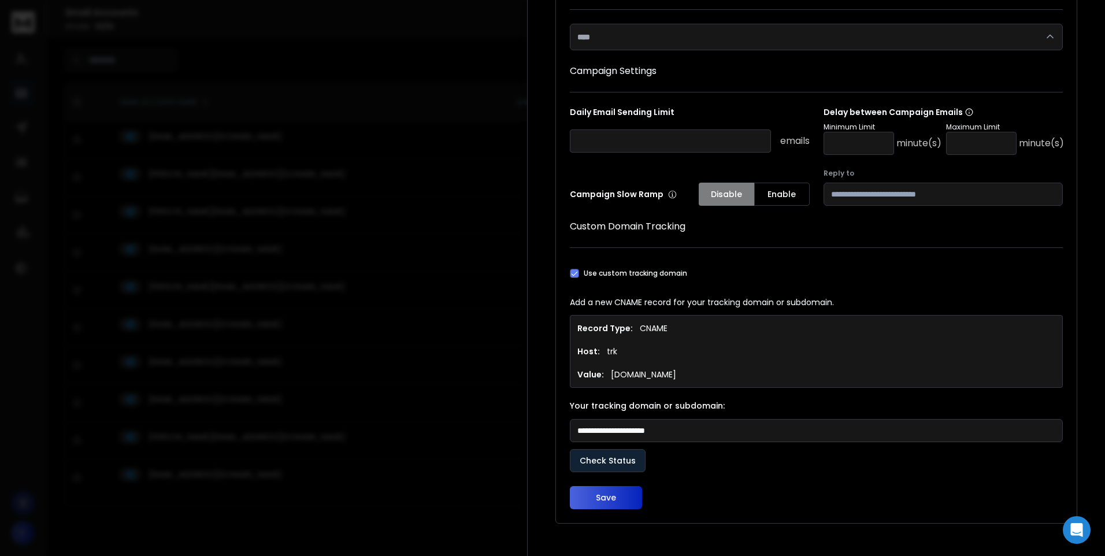
click at [598, 459] on button "Check Status" at bounding box center [608, 460] width 76 height 23
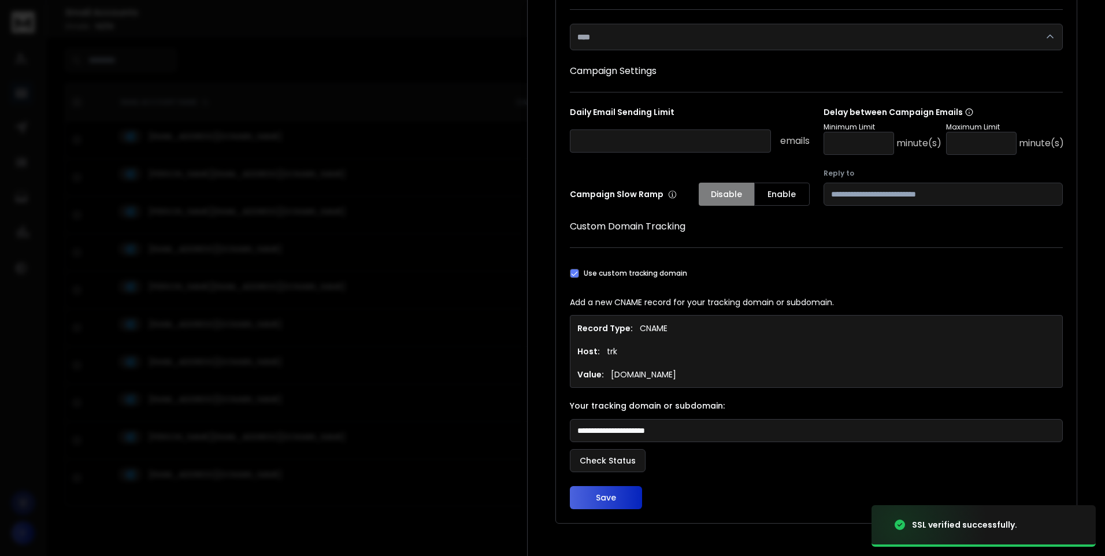
click at [596, 495] on button "Save" at bounding box center [606, 497] width 72 height 23
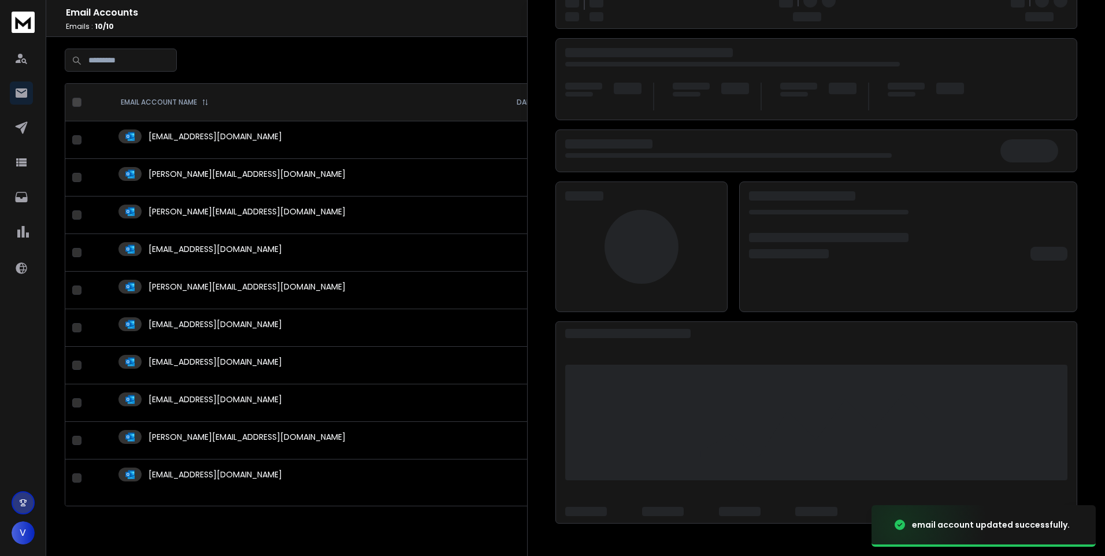
scroll to position [0, 0]
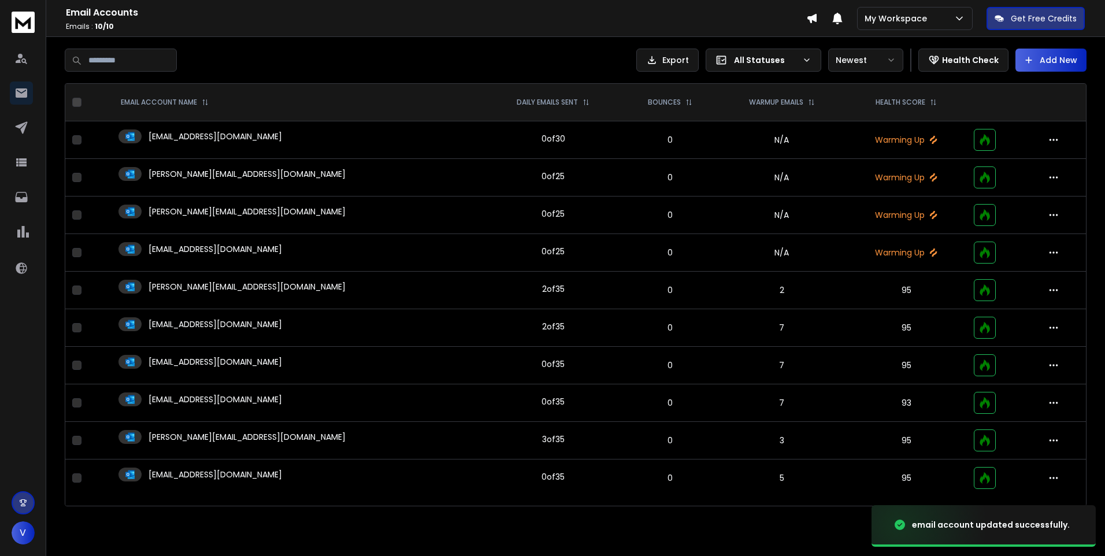
click at [311, 296] on td "[PERSON_NAME][EMAIL_ADDRESS][DOMAIN_NAME]" at bounding box center [298, 291] width 372 height 38
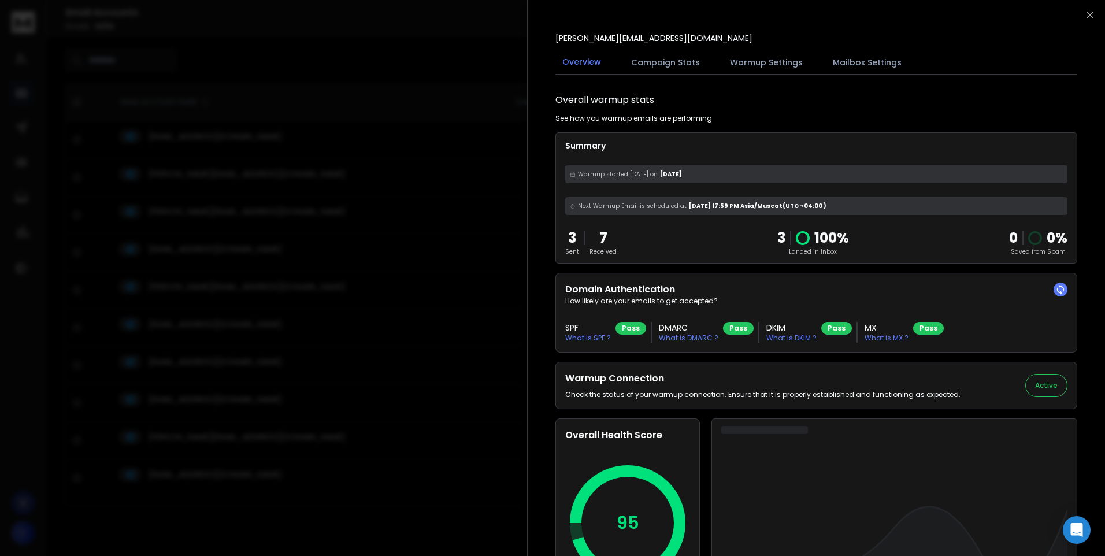
click at [841, 65] on button "Mailbox Settings" at bounding box center [867, 62] width 83 height 25
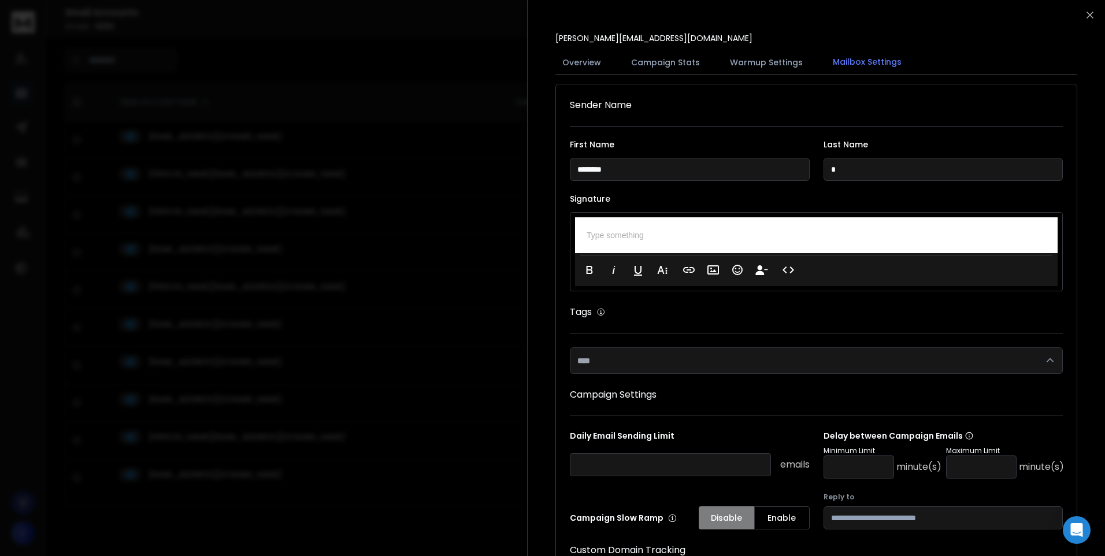
scroll to position [289, 0]
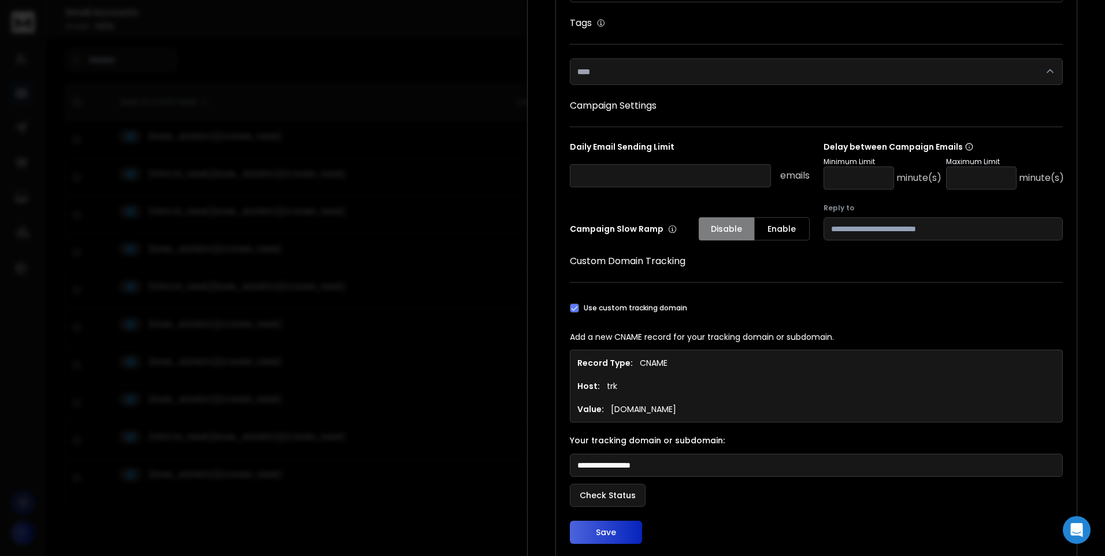
click at [229, 489] on div at bounding box center [552, 278] width 1105 height 556
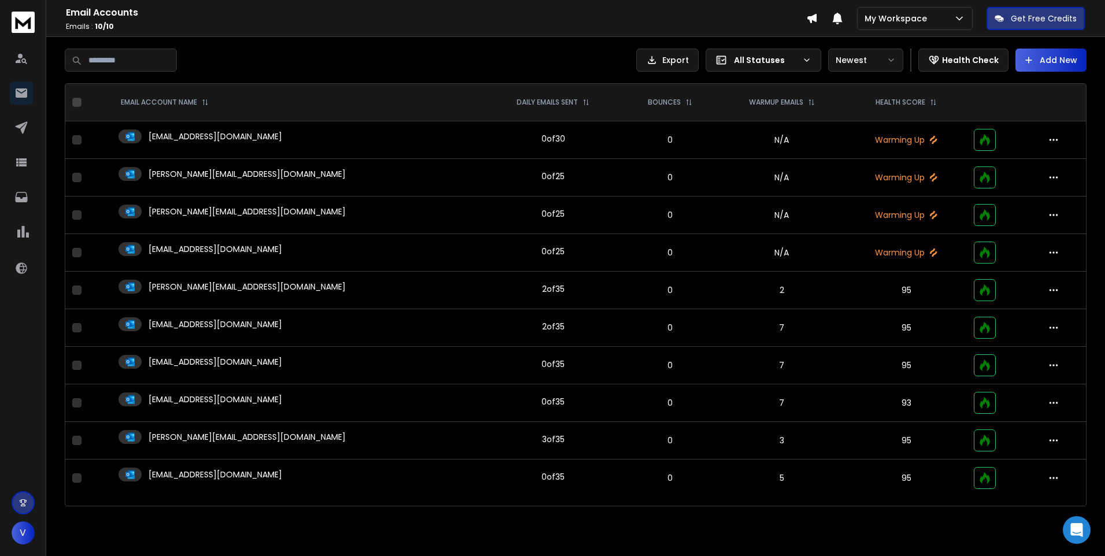
click at [362, 258] on td "[EMAIL_ADDRESS][DOMAIN_NAME]" at bounding box center [298, 253] width 372 height 38
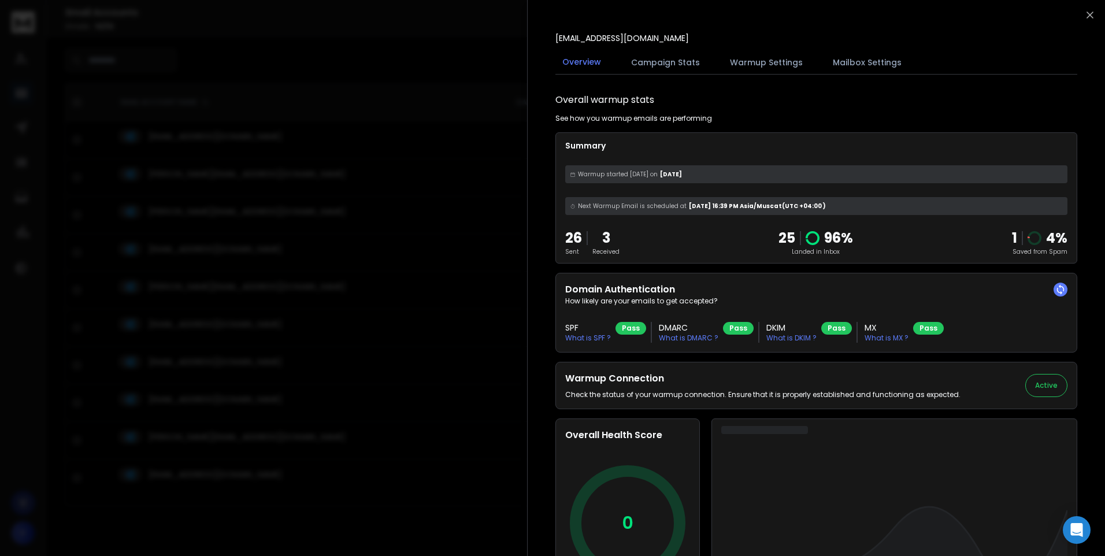
click at [857, 64] on button "Mailbox Settings" at bounding box center [867, 62] width 83 height 25
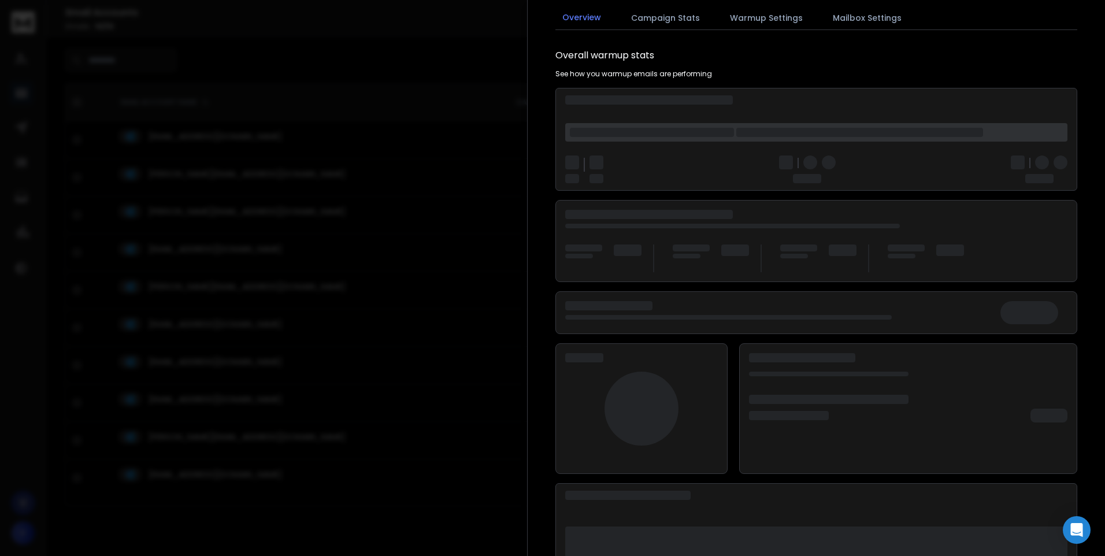
click at [350, 495] on div at bounding box center [552, 278] width 1105 height 556
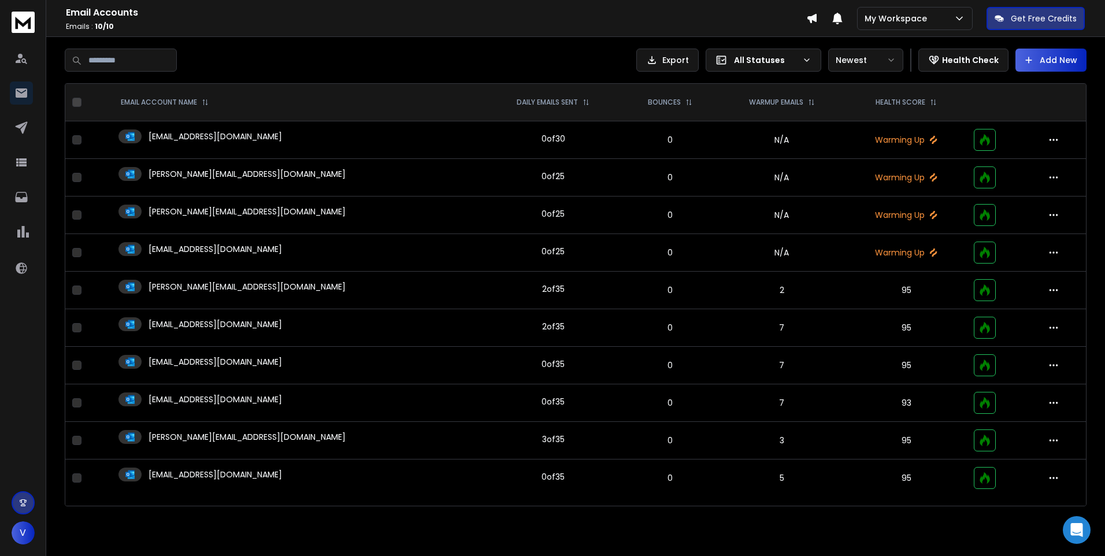
click at [285, 337] on td "[EMAIL_ADDRESS][DOMAIN_NAME]" at bounding box center [298, 328] width 372 height 38
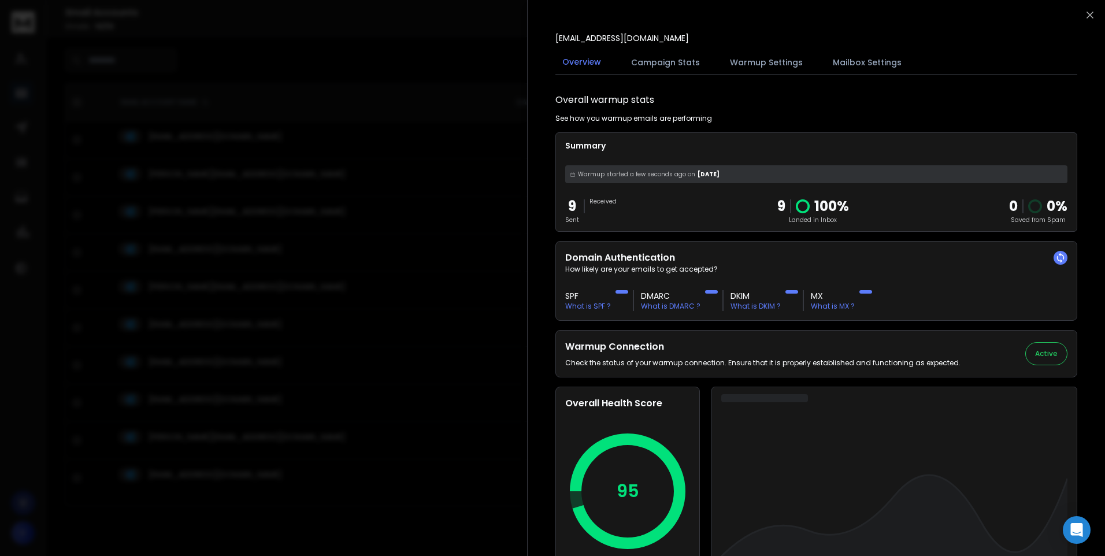
click at [829, 58] on button "Mailbox Settings" at bounding box center [867, 62] width 83 height 25
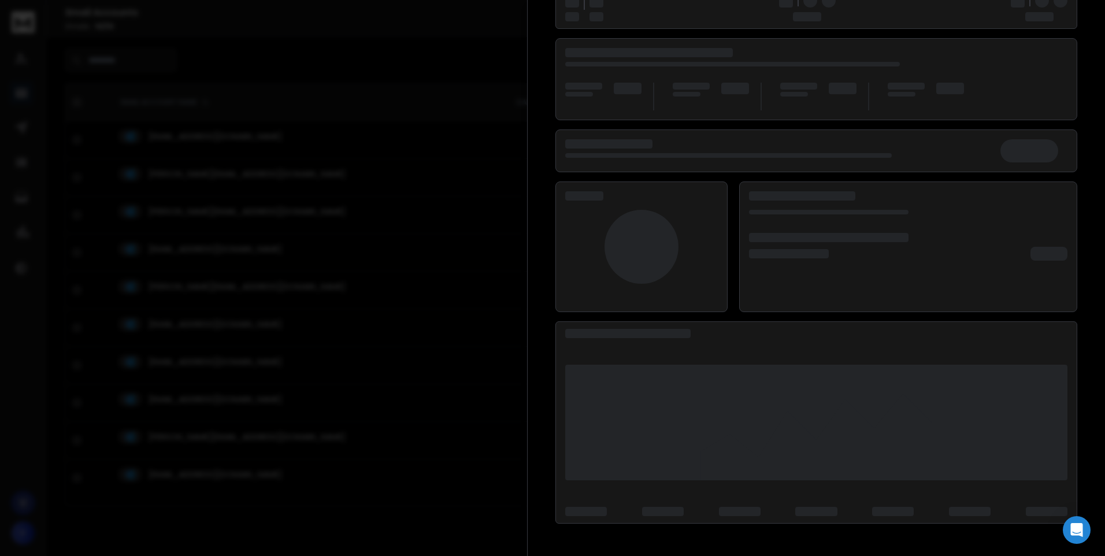
click at [368, 446] on div at bounding box center [552, 278] width 1105 height 556
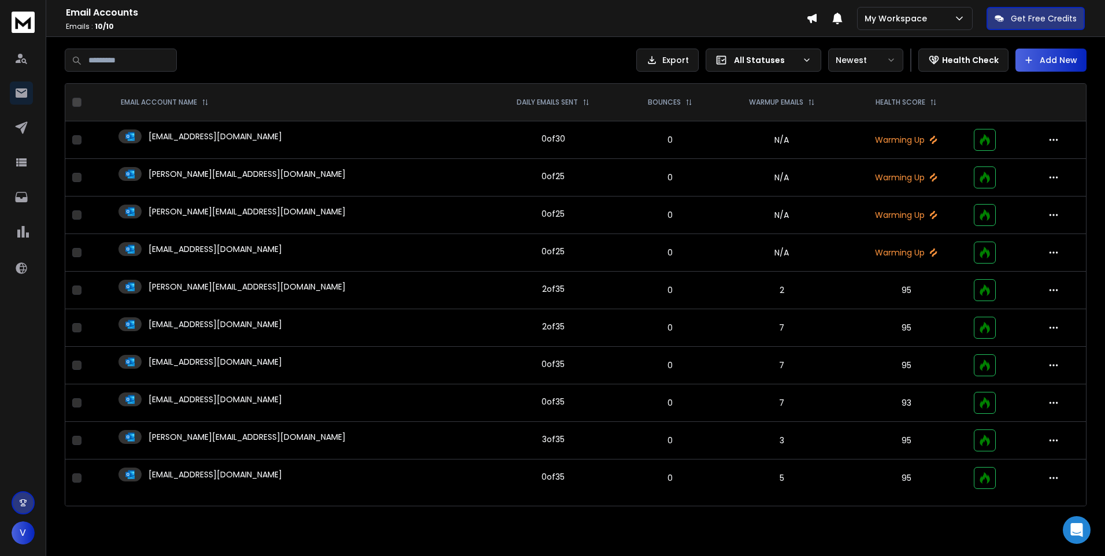
click at [326, 451] on td "[PERSON_NAME][EMAIL_ADDRESS][DOMAIN_NAME]" at bounding box center [298, 441] width 372 height 38
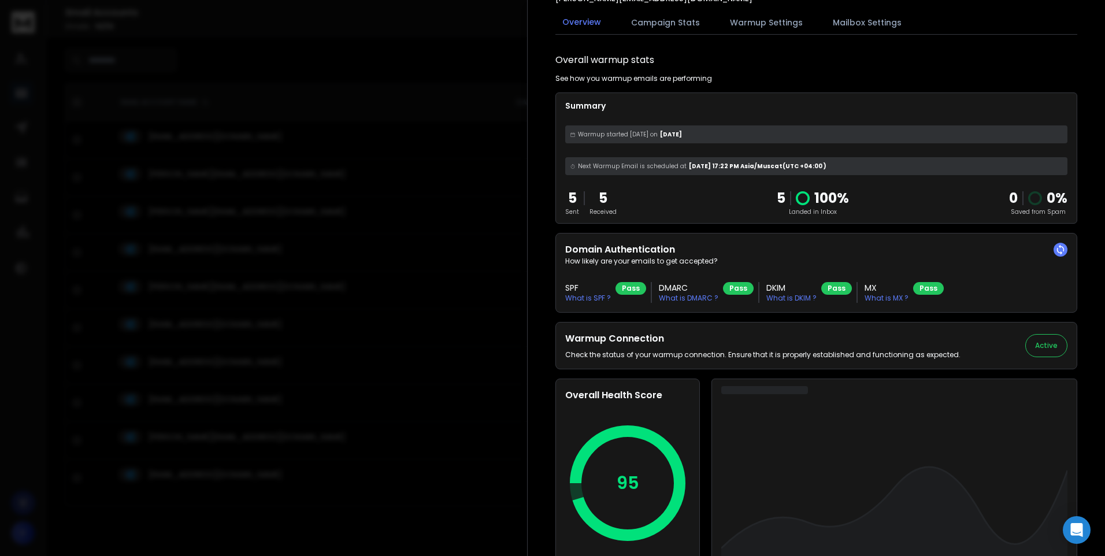
scroll to position [0, 0]
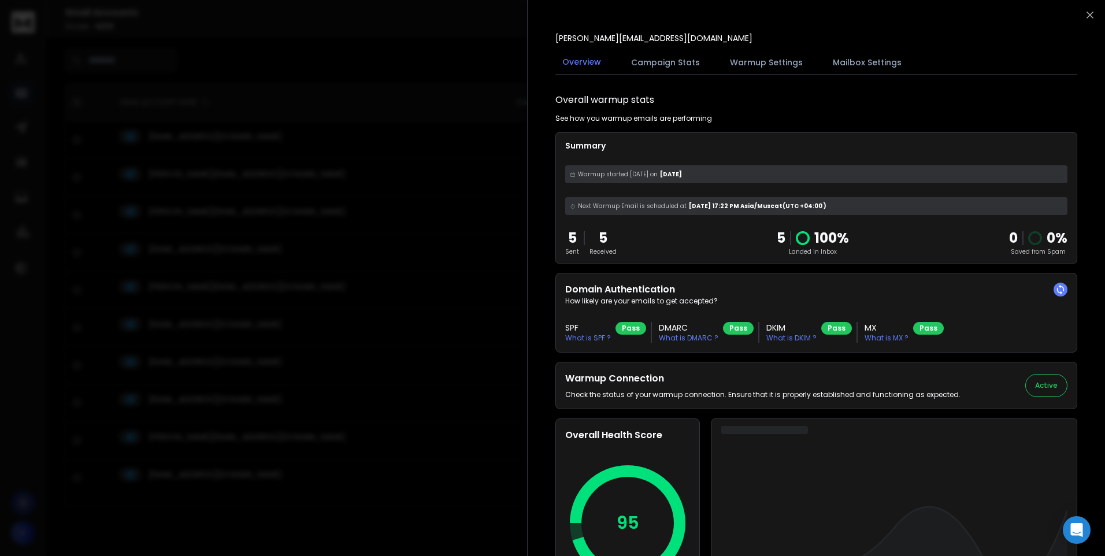
click at [670, 60] on button "Campaign Stats" at bounding box center [665, 62] width 83 height 25
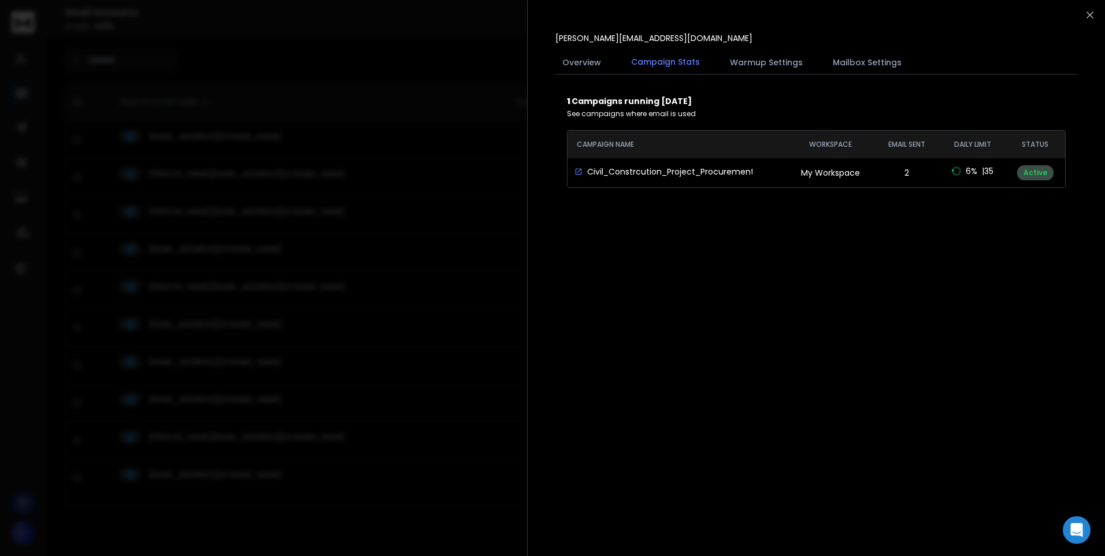
click at [739, 62] on button "Warmup Settings" at bounding box center [766, 62] width 87 height 25
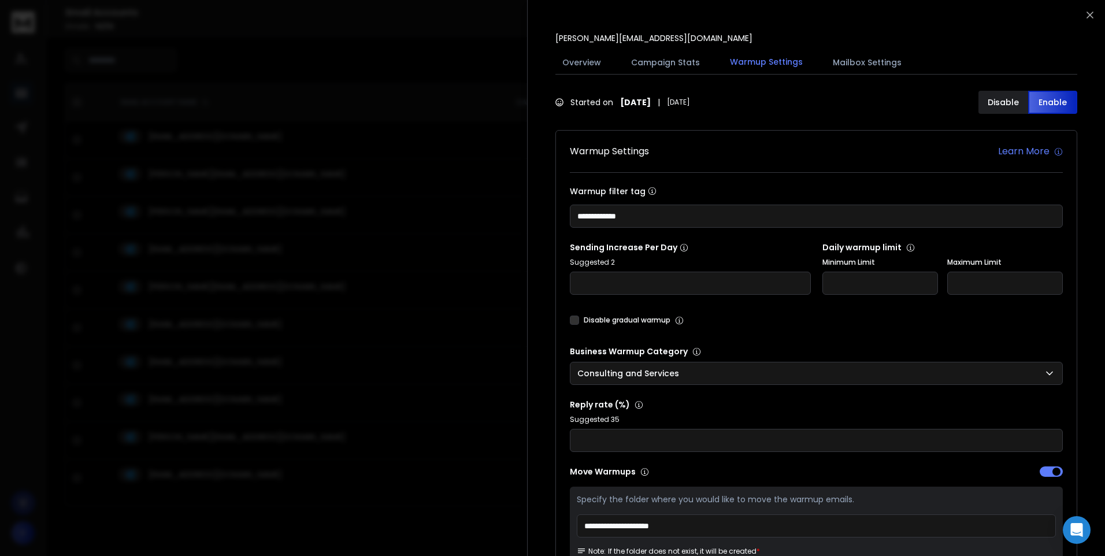
click at [1055, 150] on icon at bounding box center [1059, 151] width 8 height 8
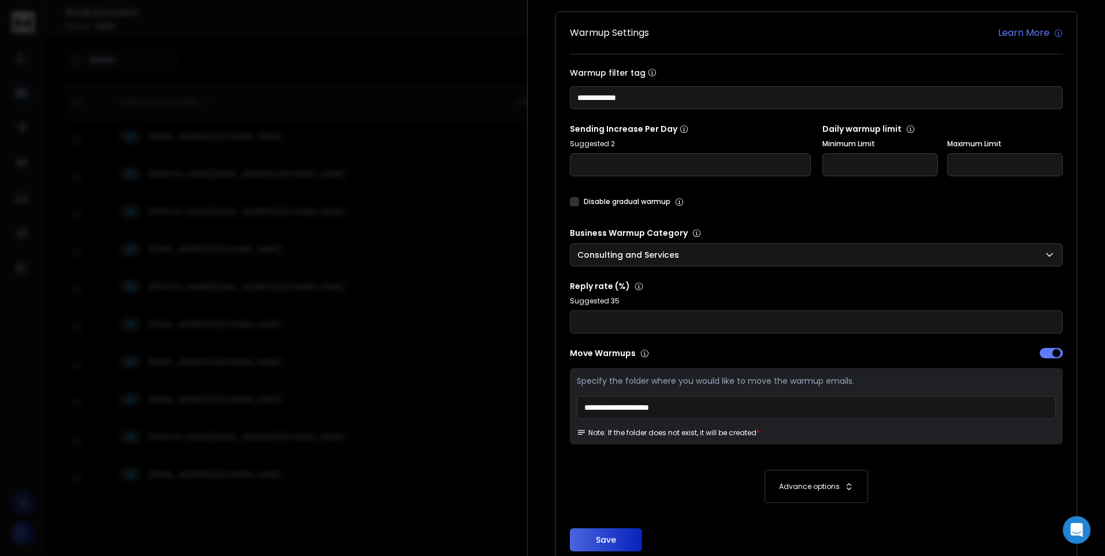
scroll to position [161, 0]
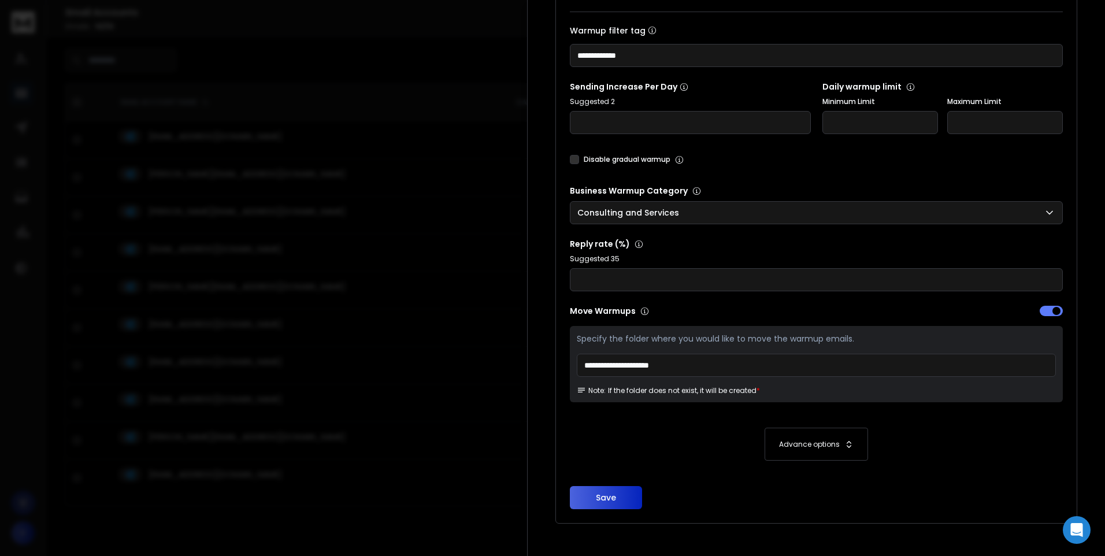
click at [787, 440] on p "Advance options" at bounding box center [809, 444] width 61 height 9
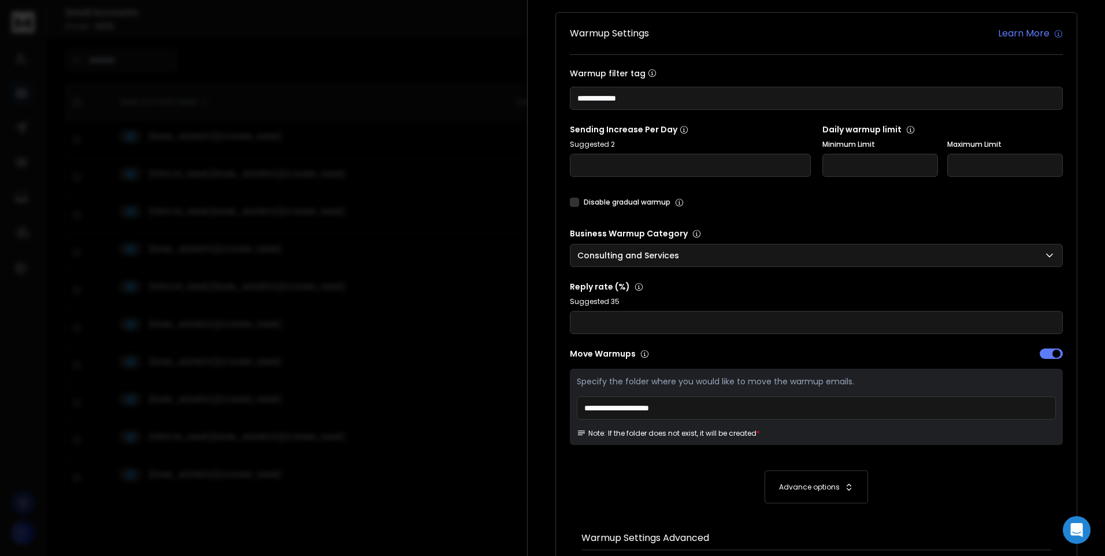
scroll to position [0, 0]
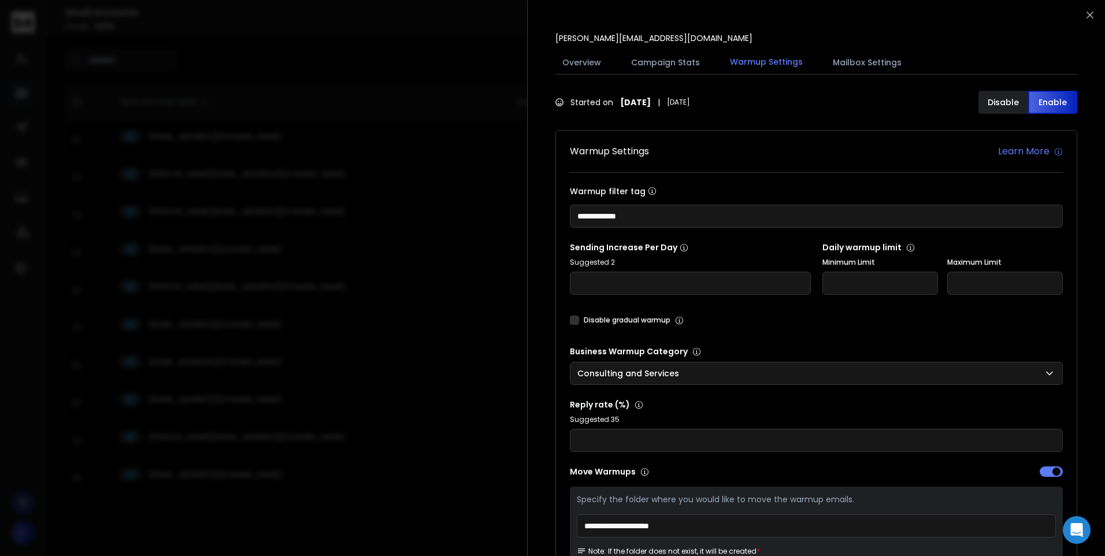
click at [871, 54] on button "Mailbox Settings" at bounding box center [867, 62] width 83 height 25
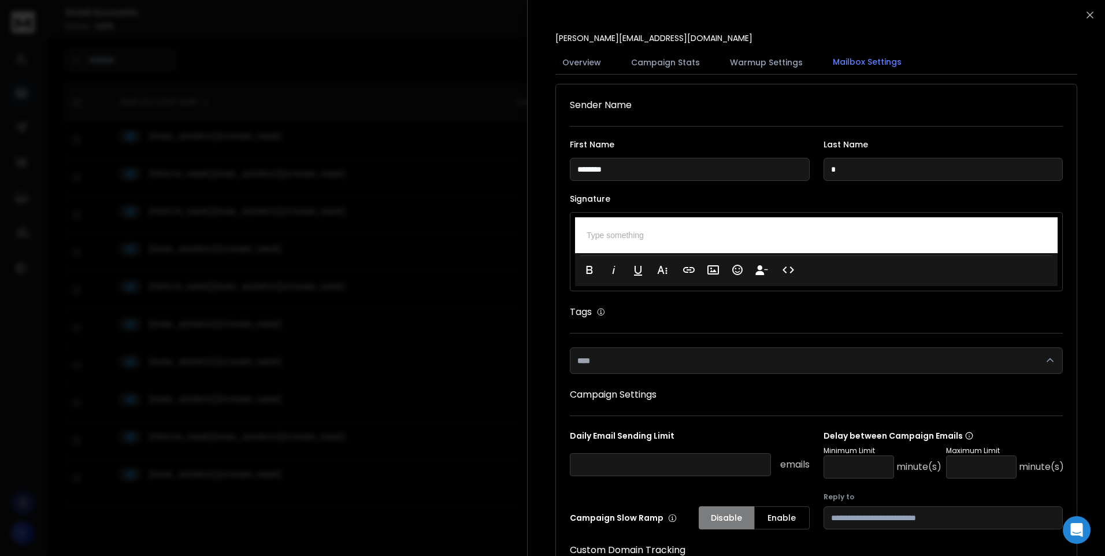
click at [452, 108] on div at bounding box center [552, 278] width 1105 height 556
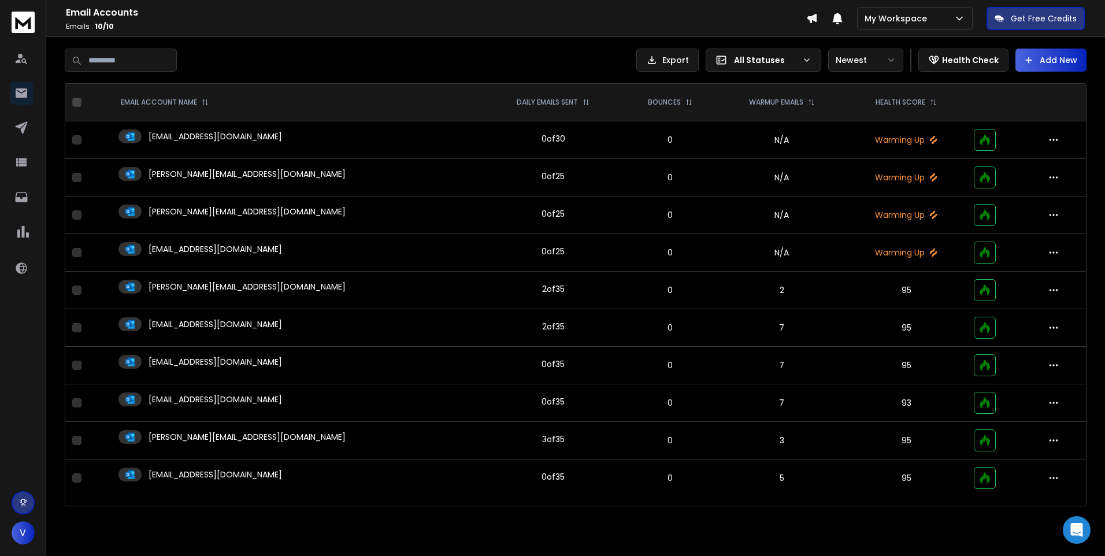
click at [205, 479] on p "[EMAIL_ADDRESS][DOMAIN_NAME]" at bounding box center [215, 475] width 133 height 12
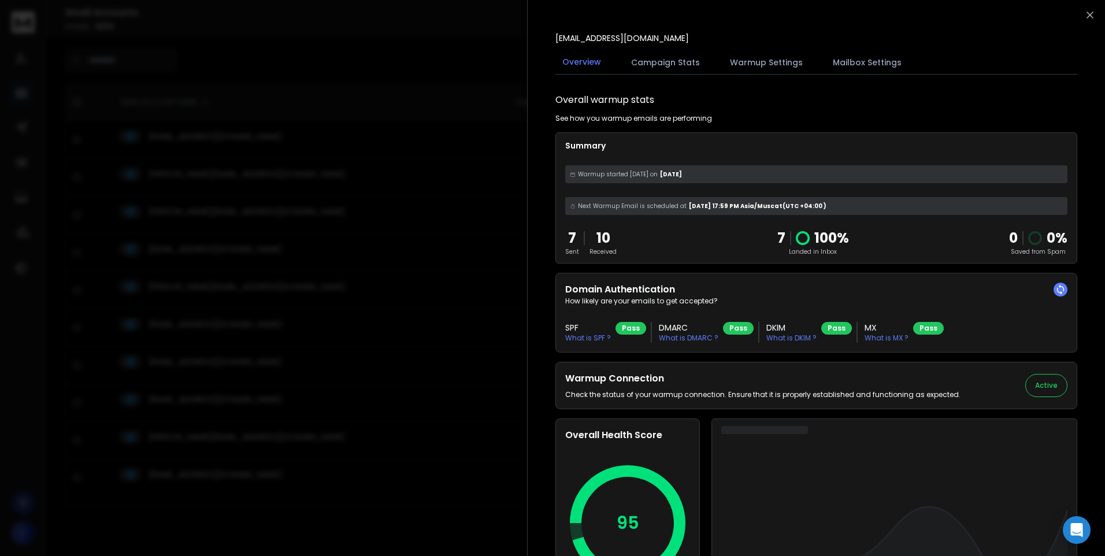
click at [841, 58] on button "Mailbox Settings" at bounding box center [867, 62] width 83 height 25
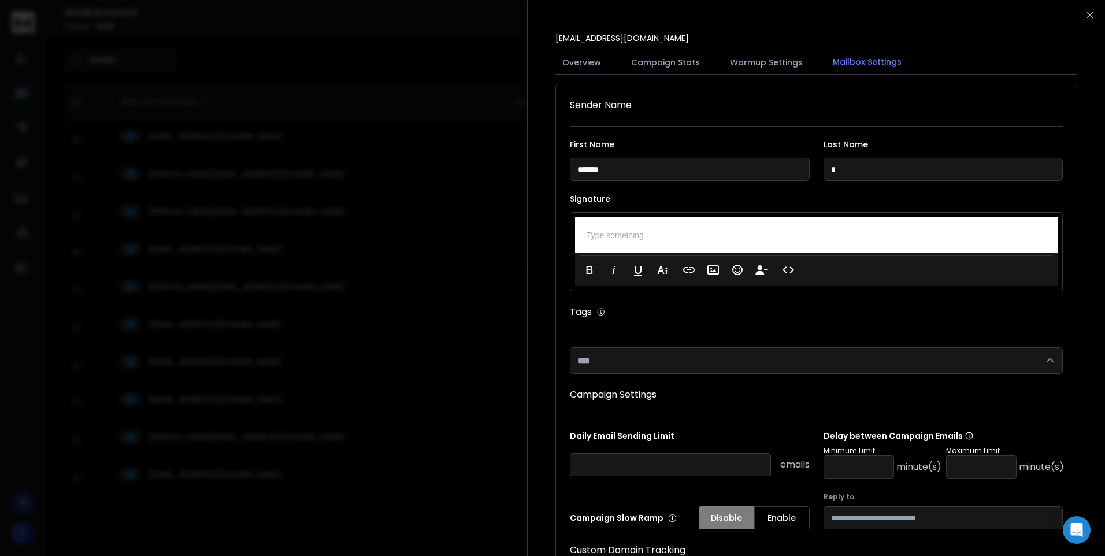
click at [771, 62] on button "Warmup Settings" at bounding box center [766, 62] width 87 height 25
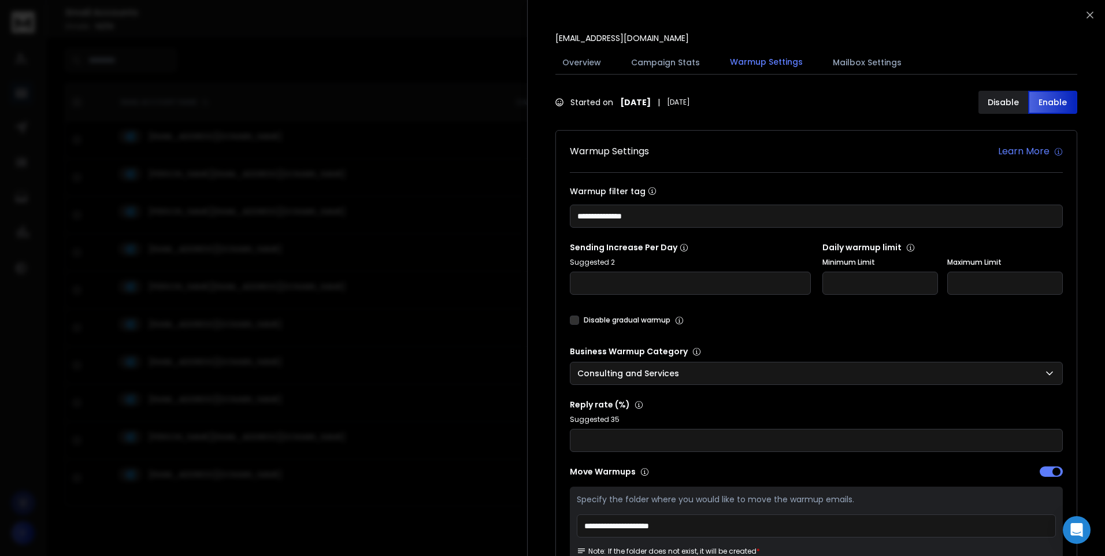
drag, startPoint x: 989, startPoint y: 285, endPoint x: 948, endPoint y: 287, distance: 41.6
click at [948, 287] on input "**" at bounding box center [1005, 283] width 116 height 23
type input "**"
click at [1011, 261] on label "Maximum Limit" at bounding box center [1005, 262] width 116 height 9
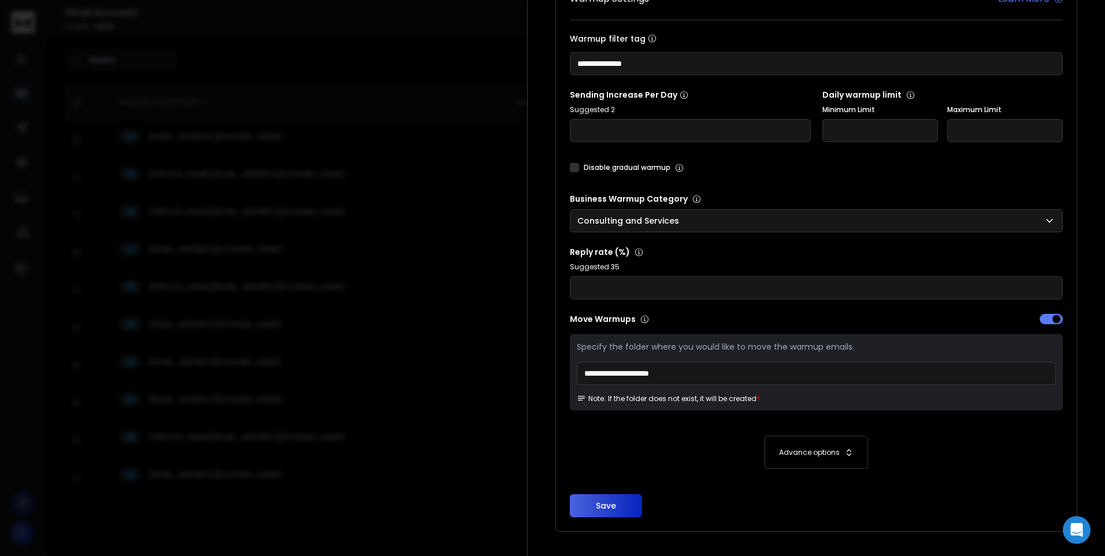
scroll to position [161, 0]
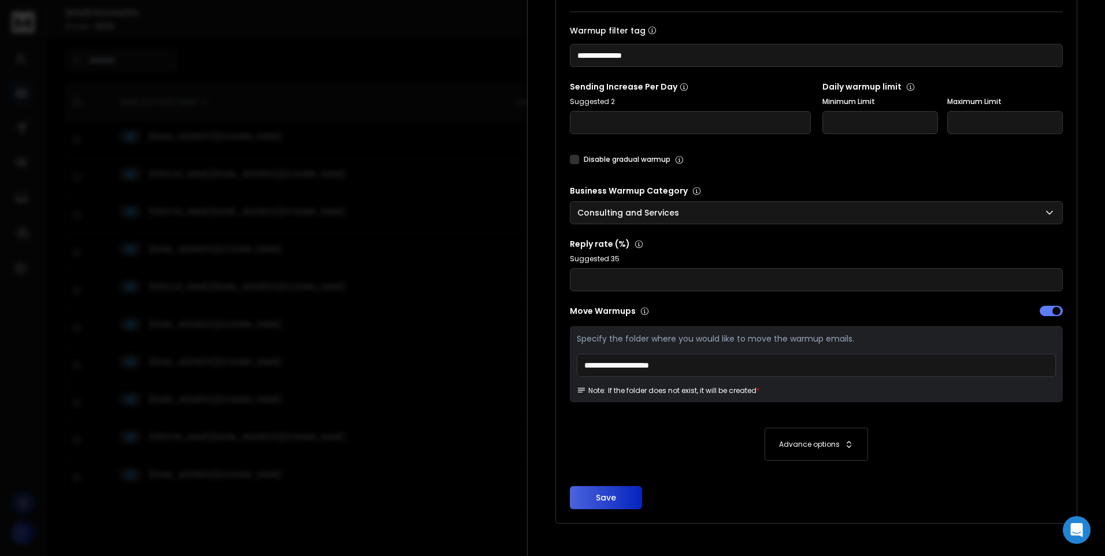
click at [631, 495] on button "Save" at bounding box center [606, 497] width 72 height 23
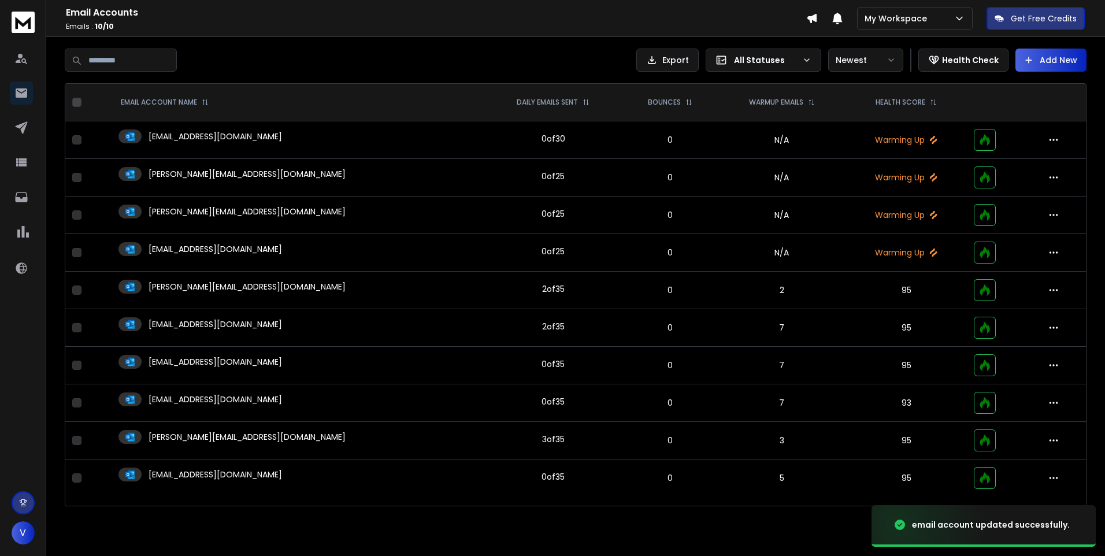
click at [228, 325] on p "[EMAIL_ADDRESS][DOMAIN_NAME]" at bounding box center [215, 324] width 133 height 12
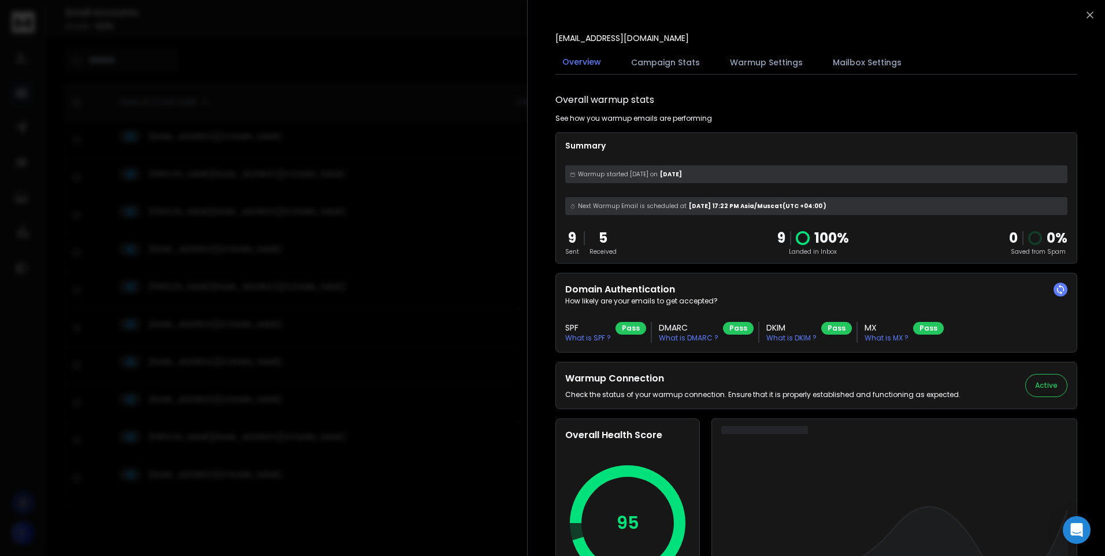
click at [1049, 384] on button "Active" at bounding box center [1046, 385] width 42 height 23
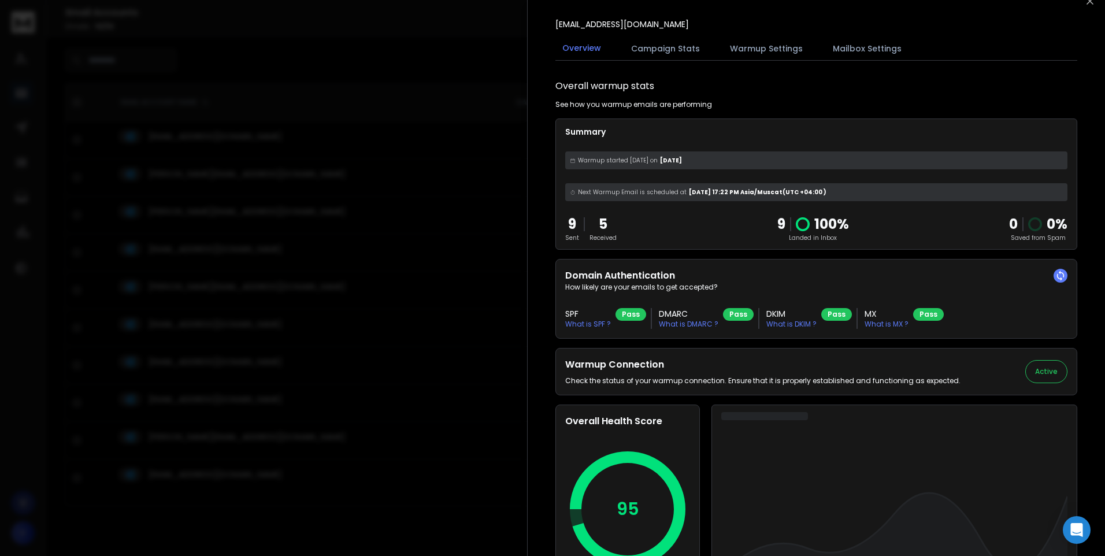
scroll to position [0, 0]
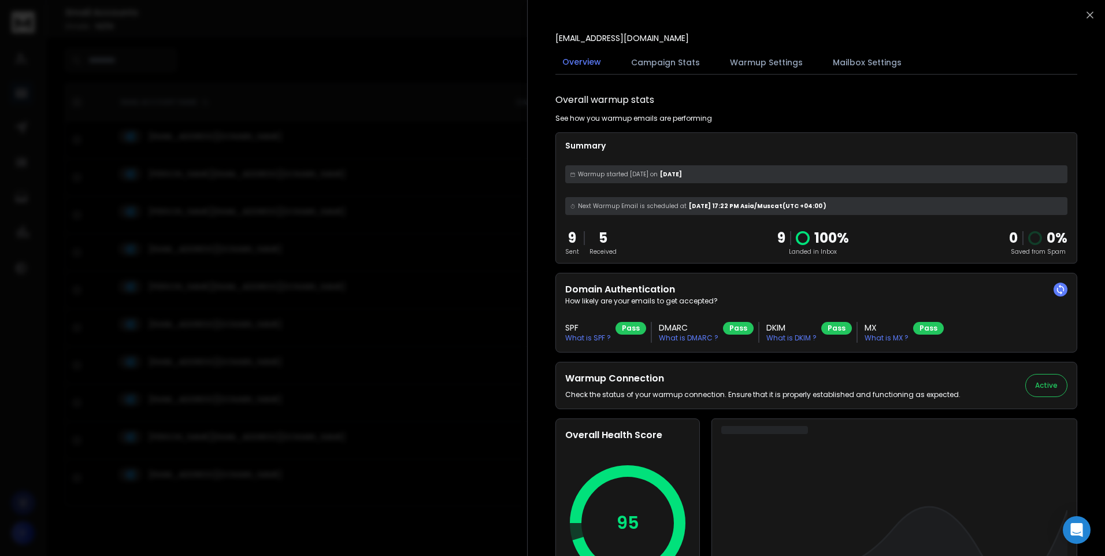
click at [770, 63] on button "Warmup Settings" at bounding box center [766, 62] width 87 height 25
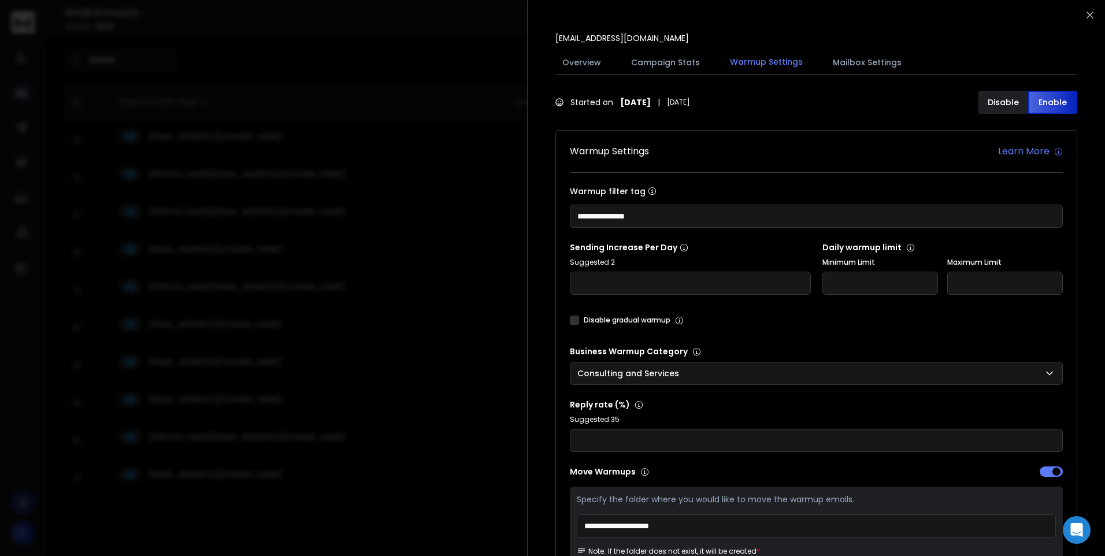
click at [670, 52] on button "Campaign Stats" at bounding box center [665, 62] width 83 height 25
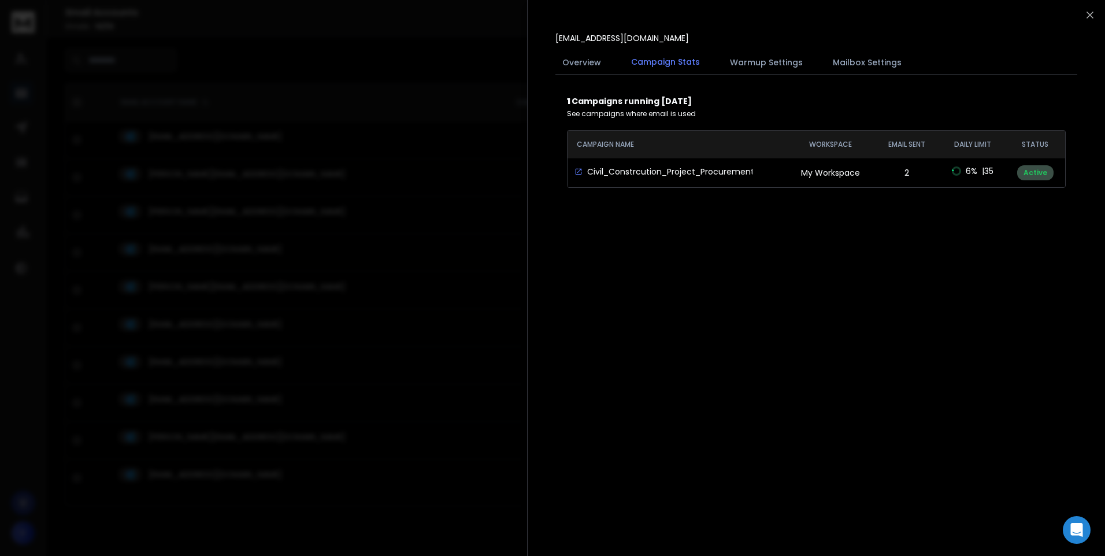
click at [836, 57] on button "Mailbox Settings" at bounding box center [867, 62] width 83 height 25
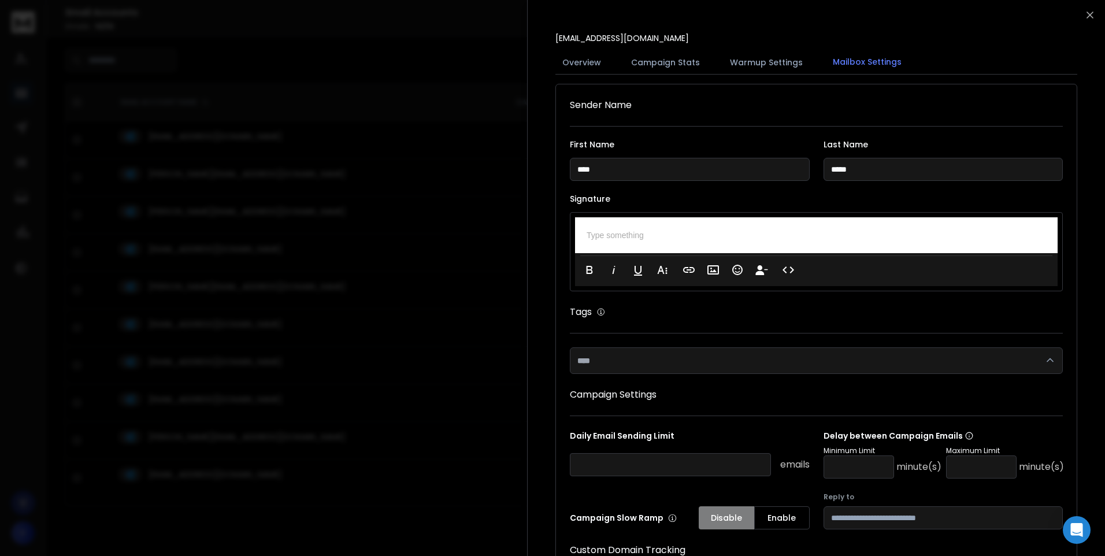
click at [779, 55] on button "Warmup Settings" at bounding box center [766, 62] width 87 height 25
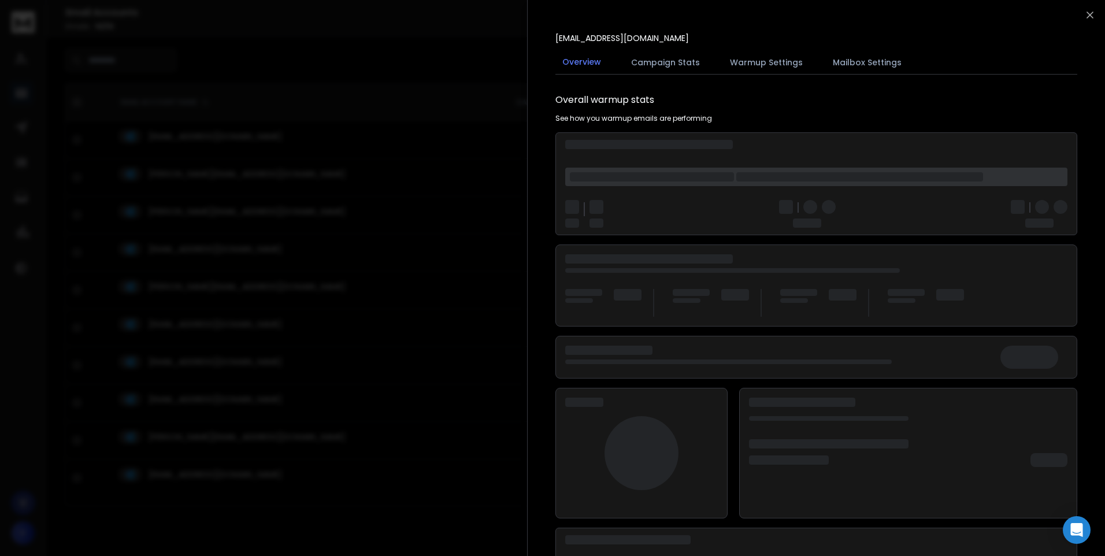
click at [387, 530] on div at bounding box center [552, 278] width 1105 height 556
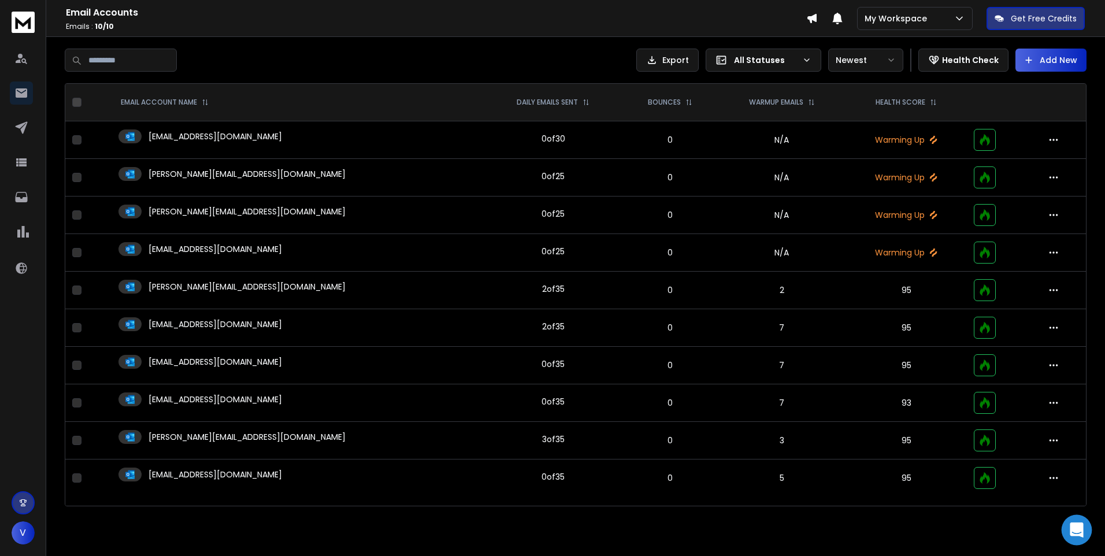
click at [1076, 521] on div "Open Intercom Messenger" at bounding box center [1077, 530] width 31 height 31
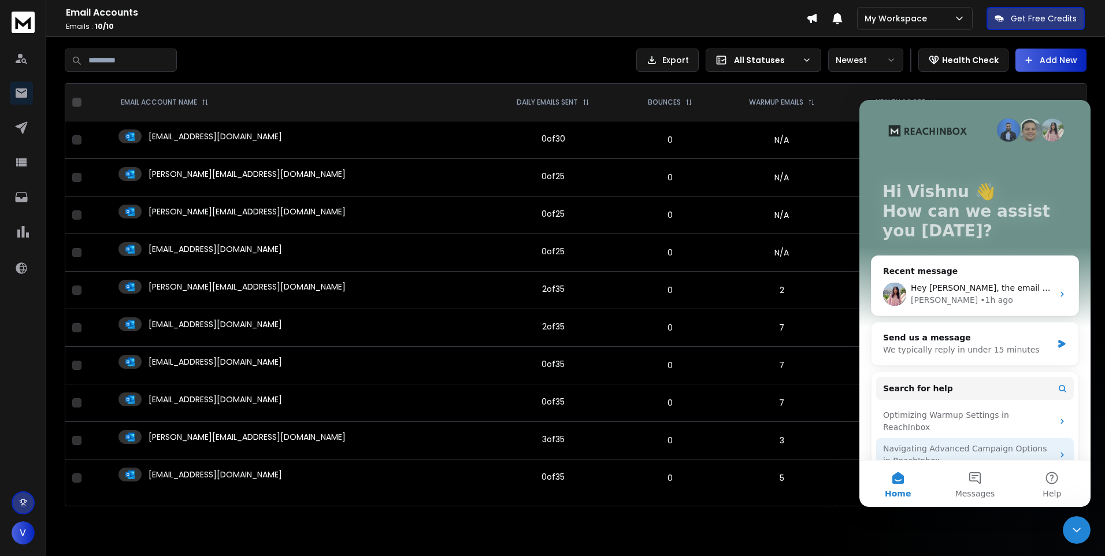
scroll to position [124, 0]
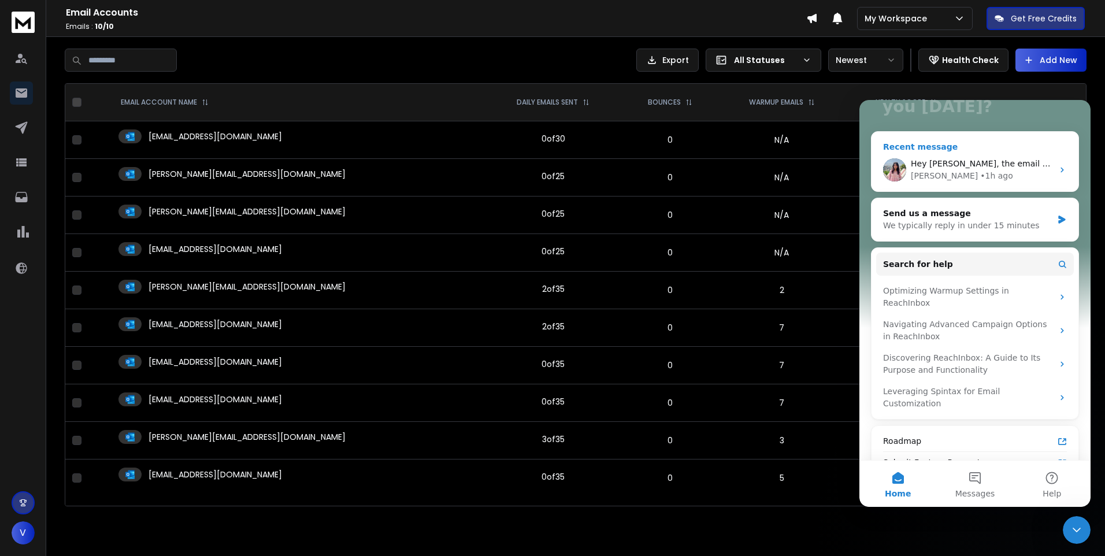
click at [989, 172] on div "[PERSON_NAME] • 1h ago" at bounding box center [982, 176] width 142 height 12
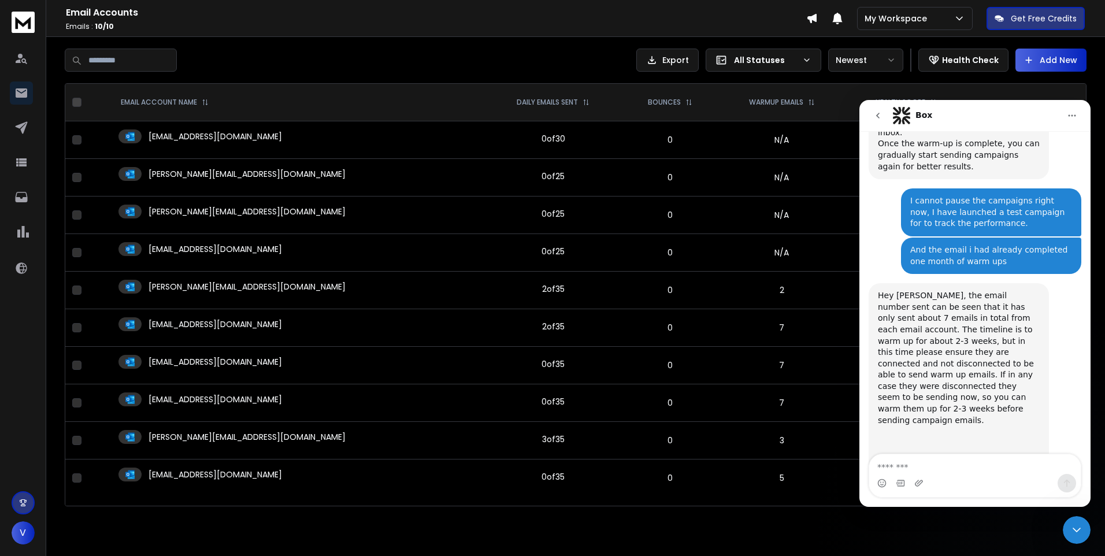
scroll to position [529, 0]
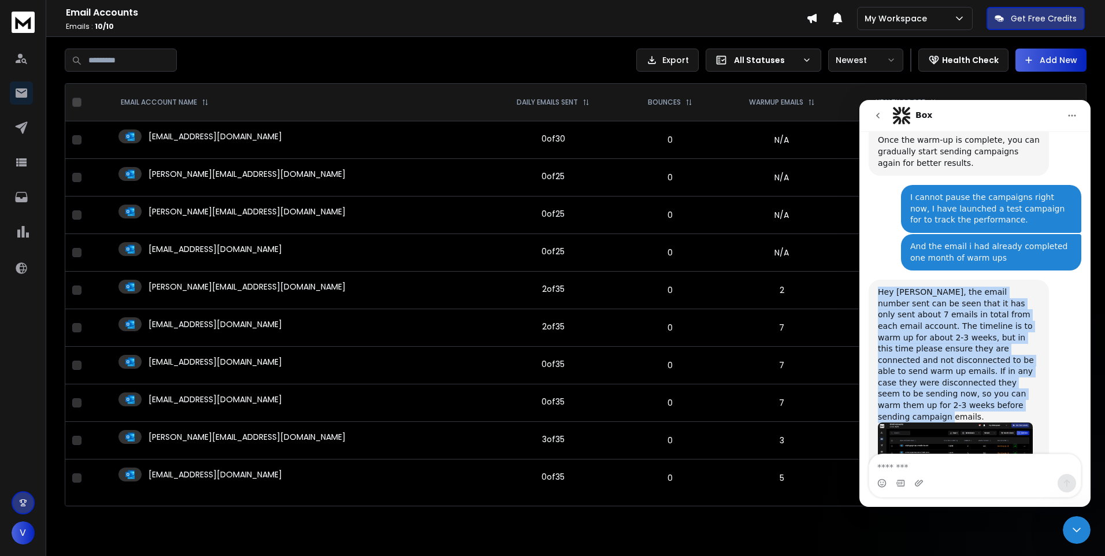
drag, startPoint x: 998, startPoint y: 326, endPoint x: 865, endPoint y: 215, distance: 173.6
click at [865, 215] on div "[DATE] I tired a test mail in my campaign, But my mail lands on the SPAM folder…" at bounding box center [974, 84] width 231 height 923
copy div "Hey [PERSON_NAME], the email number sent can be seen that it has only sent abou…"
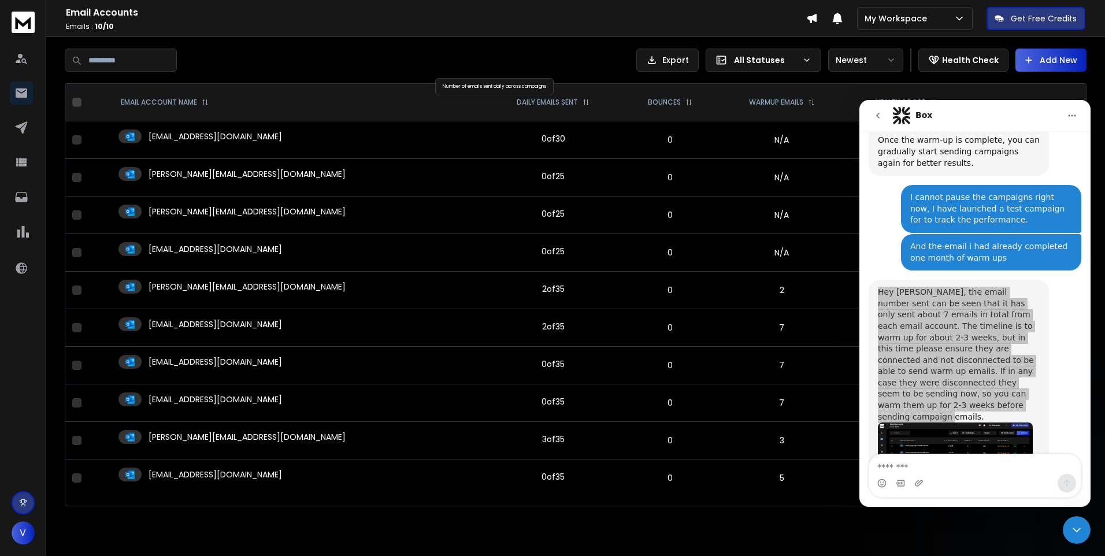
drag, startPoint x: 483, startPoint y: 72, endPoint x: 247, endPoint y: 298, distance: 326.1
click at [481, 71] on div "Export All Statuses Newest Health Check Add New EMAIL ACCOUNT NAME DAILY EMAILS…" at bounding box center [576, 278] width 1022 height 458
click at [183, 472] on p "[EMAIL_ADDRESS][DOMAIN_NAME]" at bounding box center [215, 475] width 133 height 12
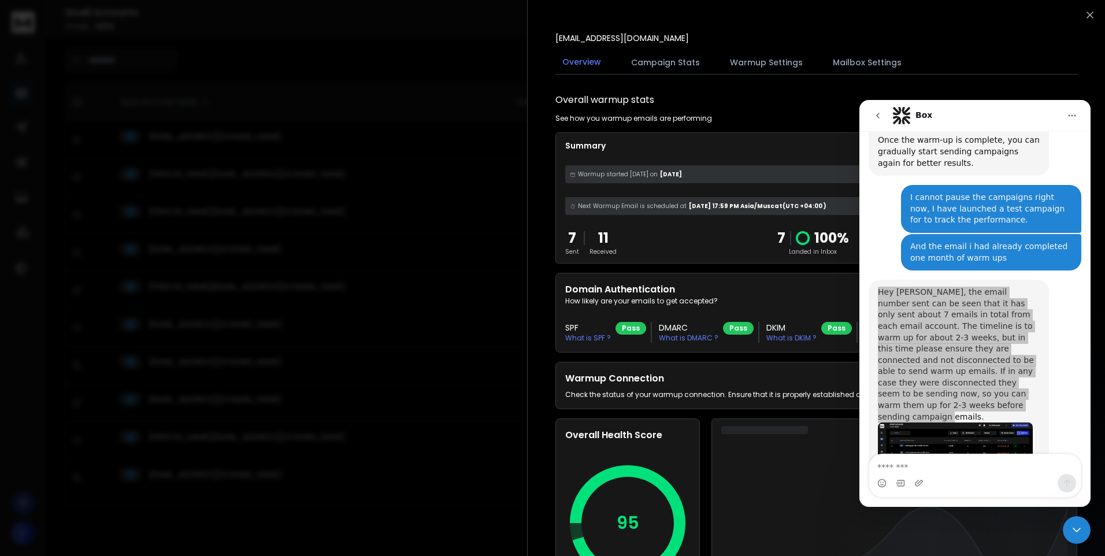
click at [858, 61] on button "Mailbox Settings" at bounding box center [867, 62] width 83 height 25
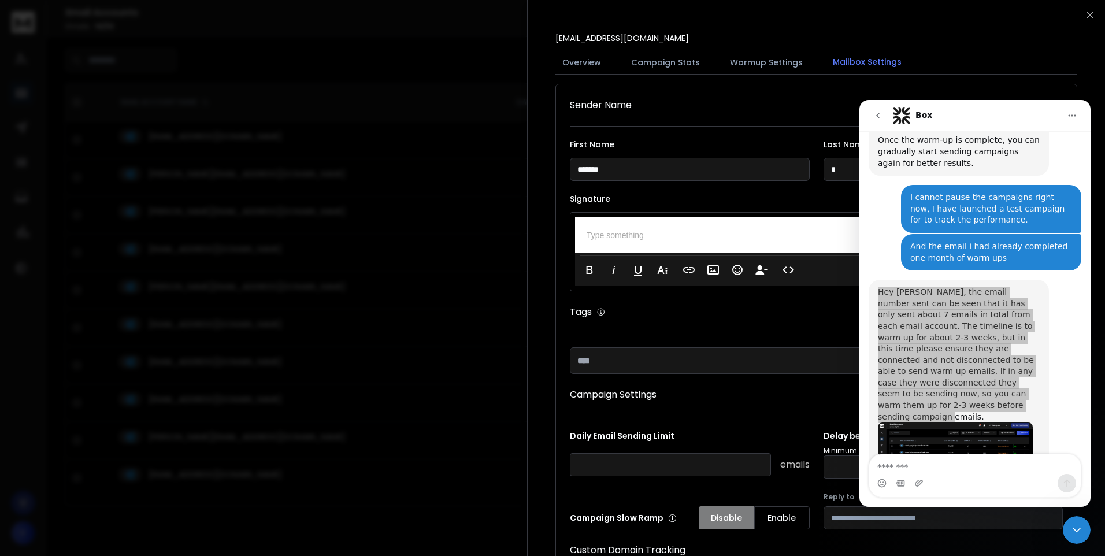
scroll to position [173, 0]
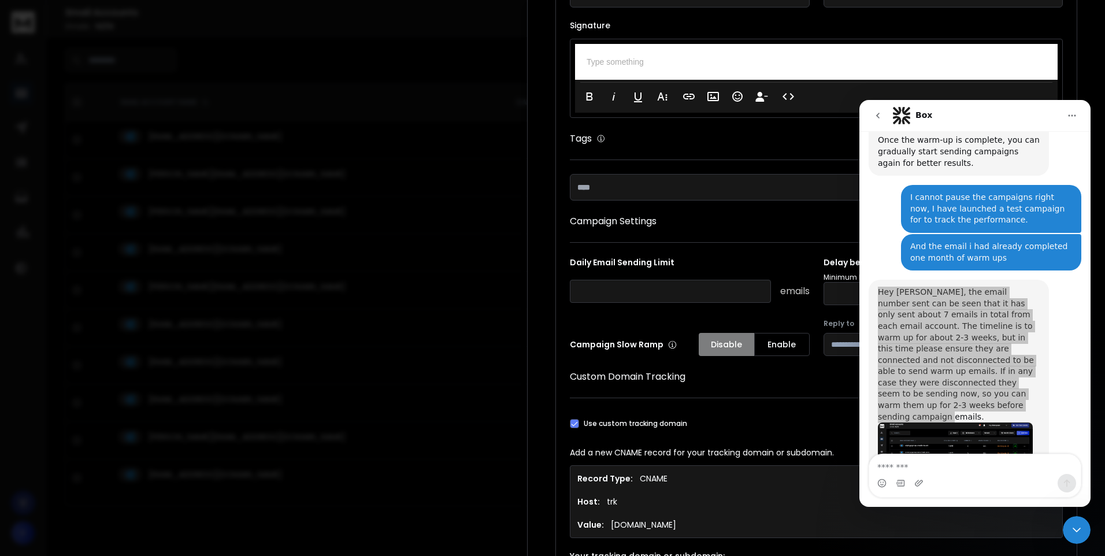
click at [136, 277] on div at bounding box center [552, 278] width 1105 height 556
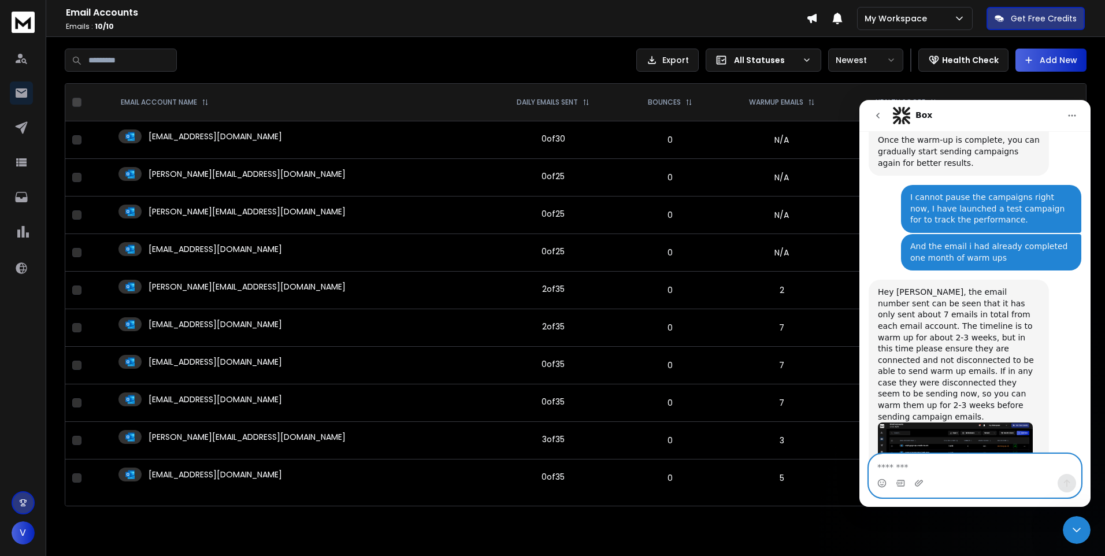
click at [914, 472] on textarea "Message…" at bounding box center [975, 464] width 212 height 20
paste textarea "**********"
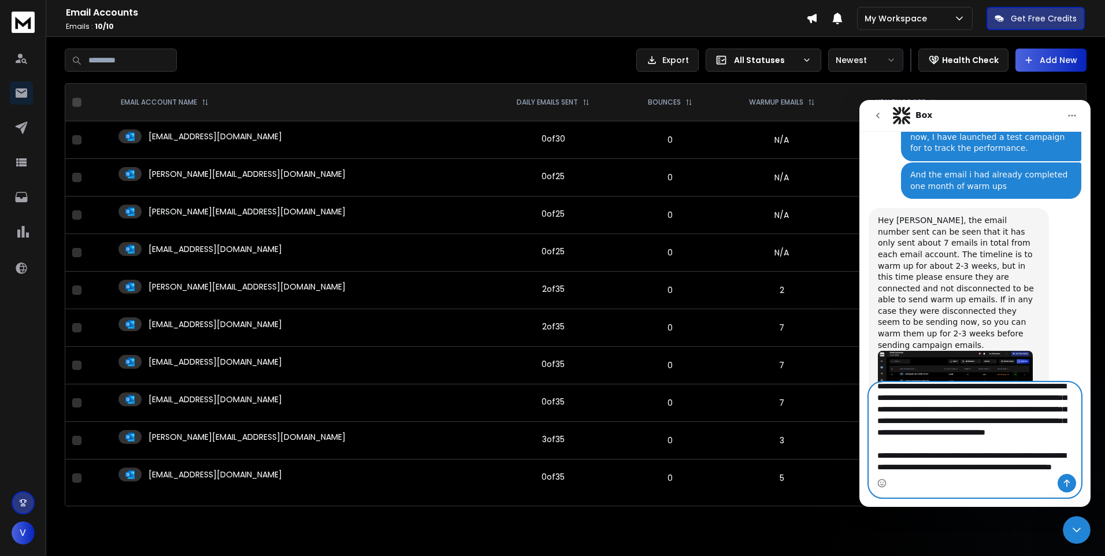
scroll to position [120, 0]
drag, startPoint x: 963, startPoint y: 388, endPoint x: 994, endPoint y: 410, distance: 37.7
click at [994, 410] on textarea "**********" at bounding box center [975, 428] width 212 height 91
click at [999, 406] on textarea "**********" at bounding box center [975, 428] width 212 height 91
drag, startPoint x: 999, startPoint y: 401, endPoint x: 1007, endPoint y: 420, distance: 20.5
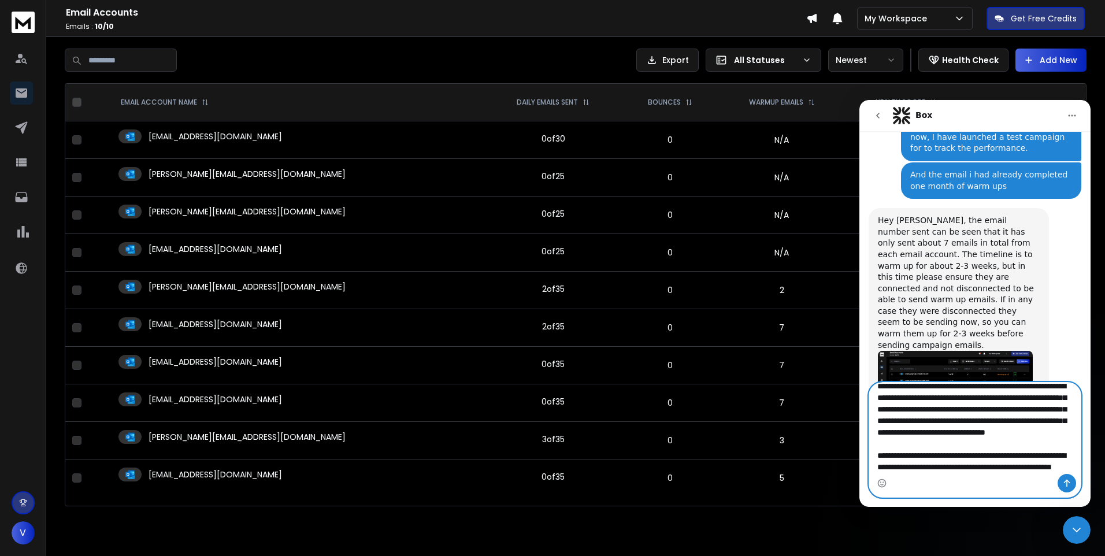
click at [1007, 420] on textarea "**********" at bounding box center [975, 428] width 212 height 91
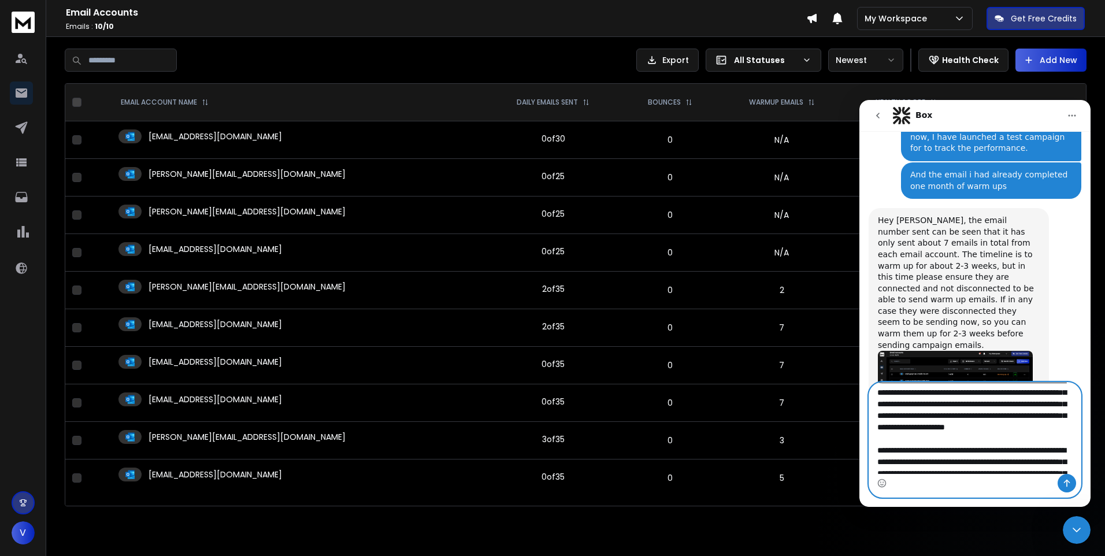
scroll to position [0, 0]
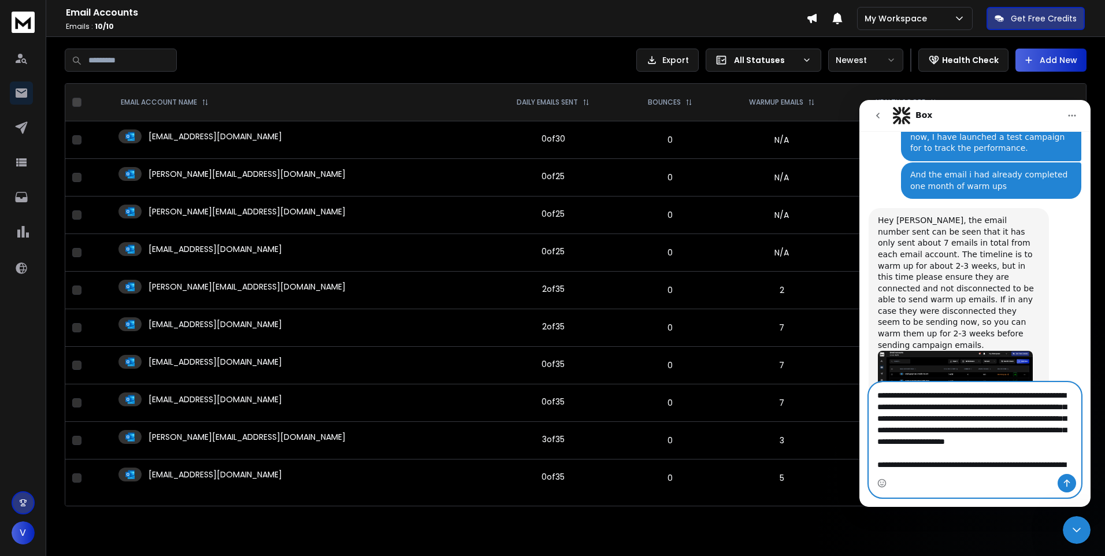
type textarea "**********"
click at [1063, 481] on icon "Send a message…" at bounding box center [1066, 482] width 9 height 9
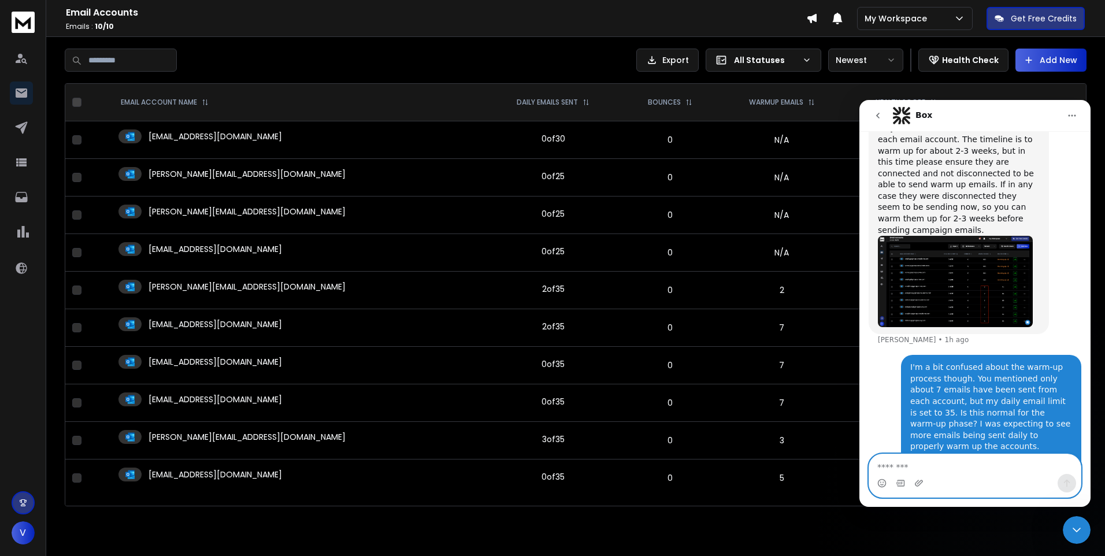
scroll to position [745, 0]
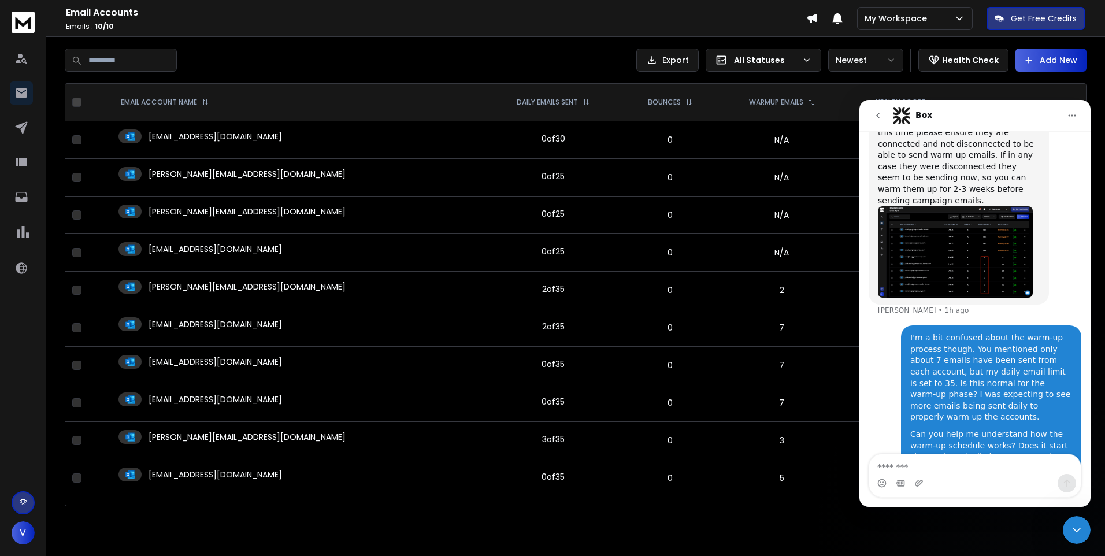
drag, startPoint x: 245, startPoint y: 81, endPoint x: 209, endPoint y: 87, distance: 36.9
click at [243, 81] on div "Export All Statuses Newest Health Check Add New EMAIL ACCOUNT NAME DAILY EMAILS…" at bounding box center [576, 278] width 1022 height 458
click at [310, 48] on div "Export All Statuses Newest Health Check Add New EMAIL ACCOUNT NAME DAILY EMAILS…" at bounding box center [575, 277] width 1059 height 481
click at [487, 60] on div at bounding box center [347, 60] width 565 height 23
click at [235, 490] on td "[EMAIL_ADDRESS][DOMAIN_NAME]" at bounding box center [298, 478] width 372 height 38
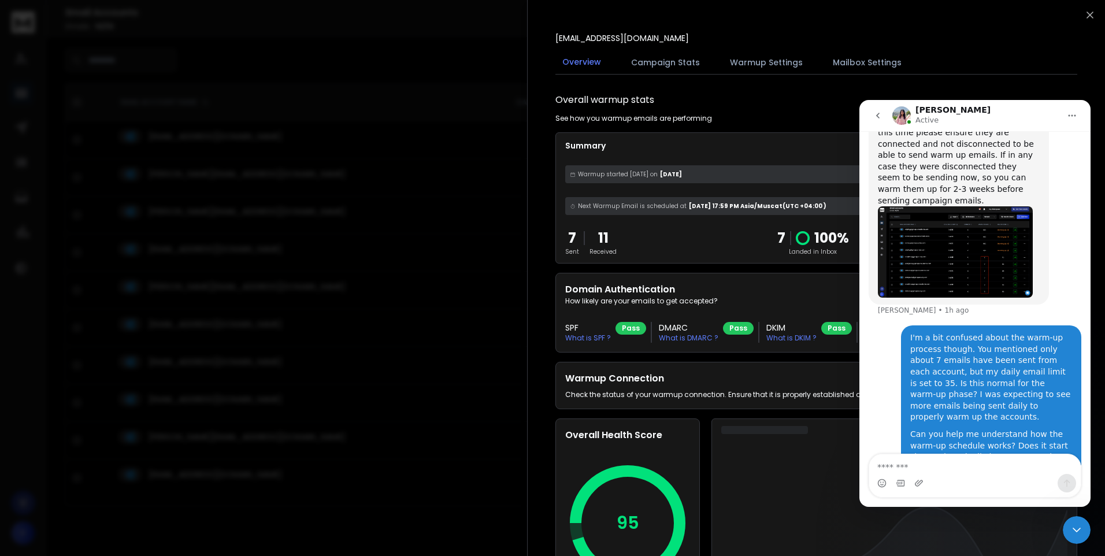
click at [1073, 532] on icon "Close Intercom Messenger" at bounding box center [1077, 530] width 14 height 14
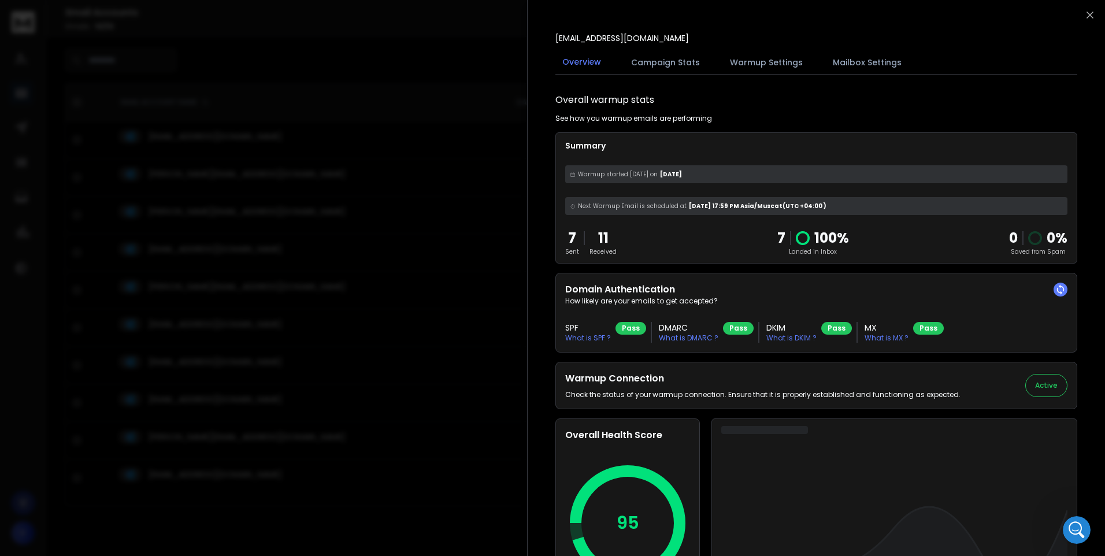
click at [646, 53] on button "Campaign Stats" at bounding box center [665, 62] width 83 height 25
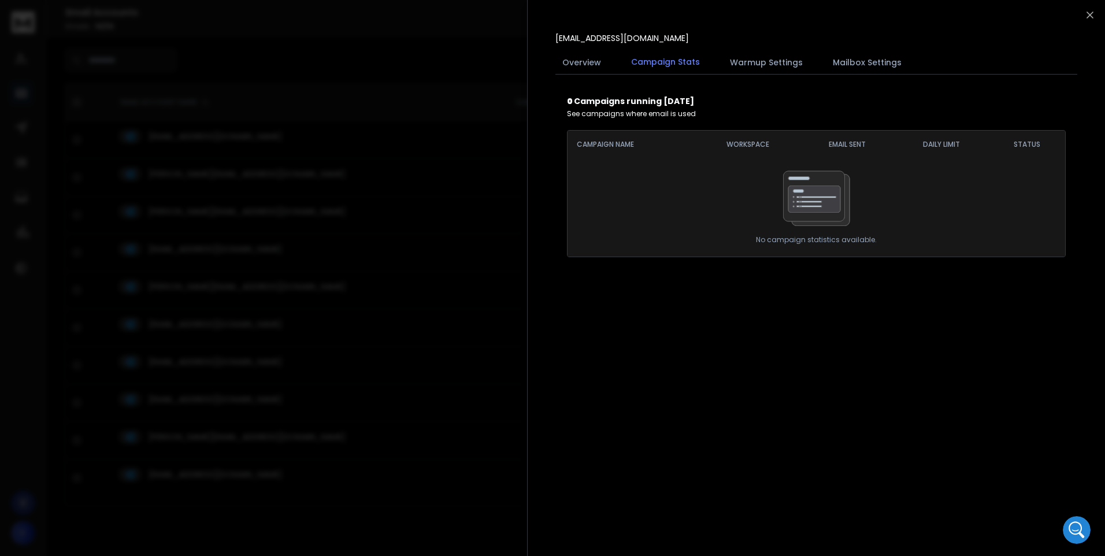
click at [741, 61] on button "Warmup Settings" at bounding box center [766, 62] width 87 height 25
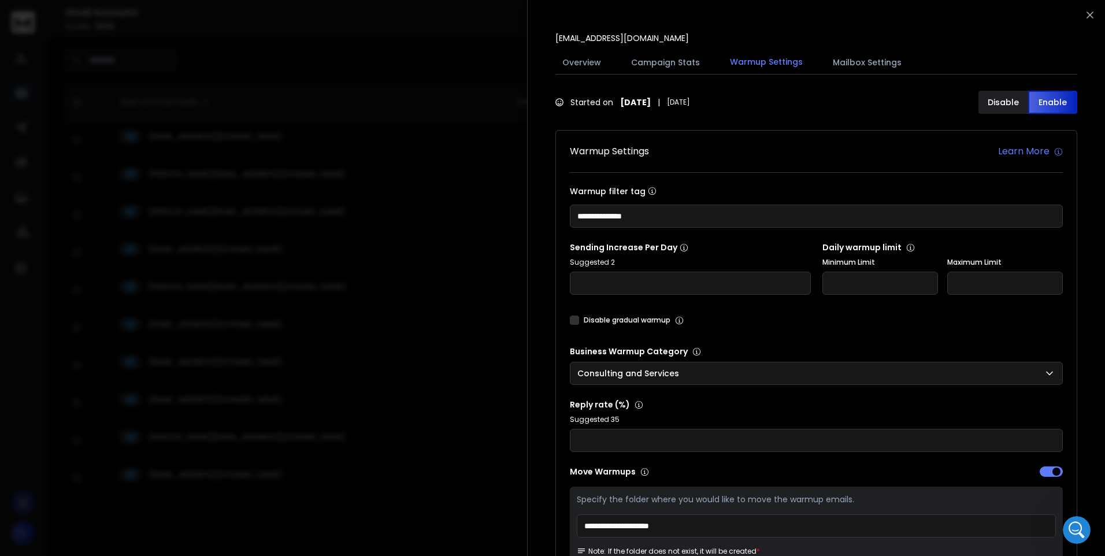
drag, startPoint x: 848, startPoint y: 281, endPoint x: 826, endPoint y: 285, distance: 22.2
click at [826, 285] on input "*" at bounding box center [880, 283] width 116 height 23
type input "**"
click at [970, 283] on input "**" at bounding box center [1005, 283] width 116 height 23
drag, startPoint x: 974, startPoint y: 281, endPoint x: 949, endPoint y: 283, distance: 24.3
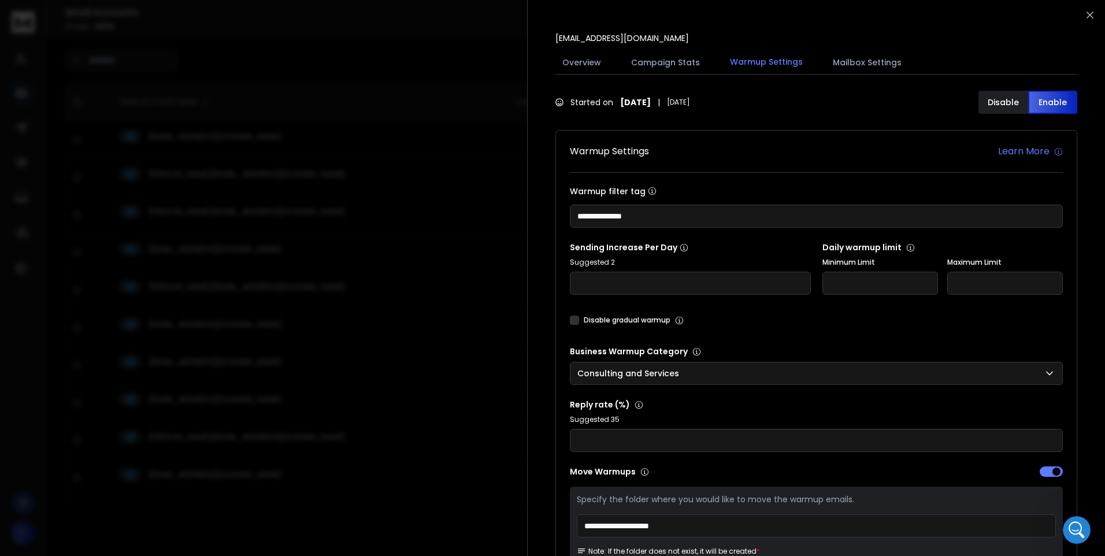
click at [949, 283] on input "**" at bounding box center [1005, 283] width 116 height 23
type input "**"
click at [959, 235] on form "**********" at bounding box center [816, 406] width 493 height 525
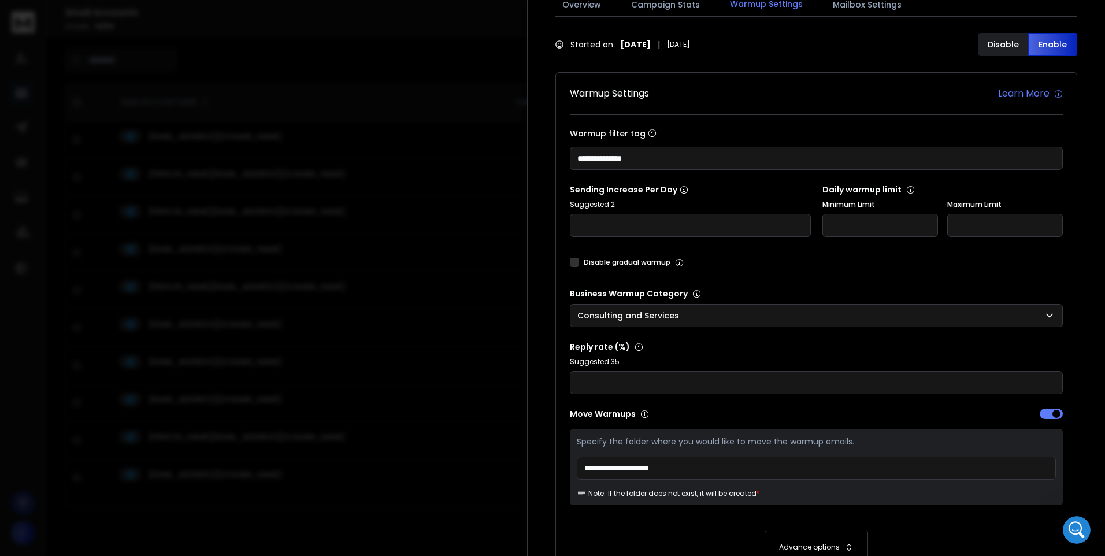
scroll to position [161, 0]
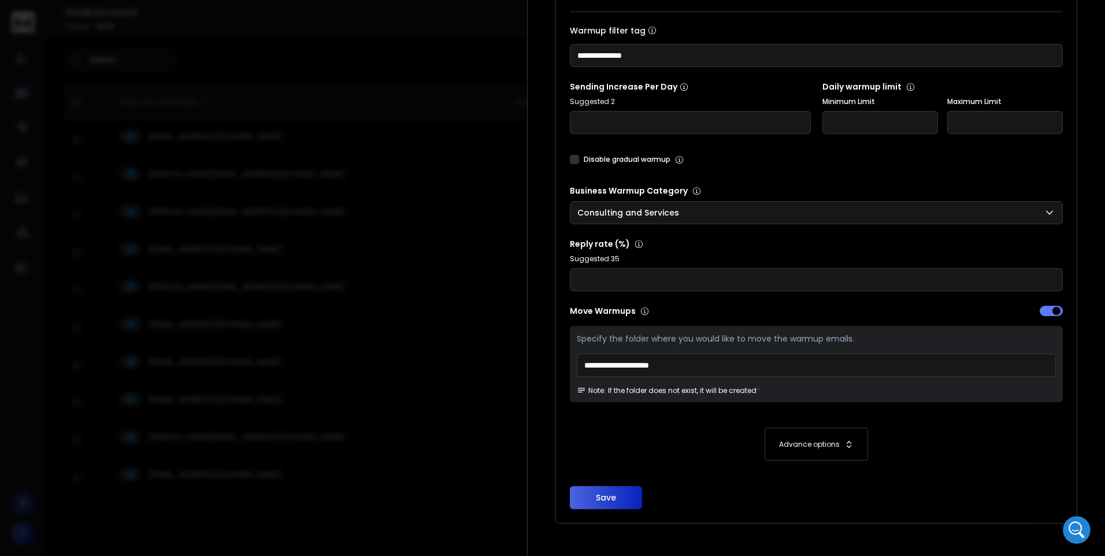
click at [625, 496] on button "Save" at bounding box center [606, 497] width 72 height 23
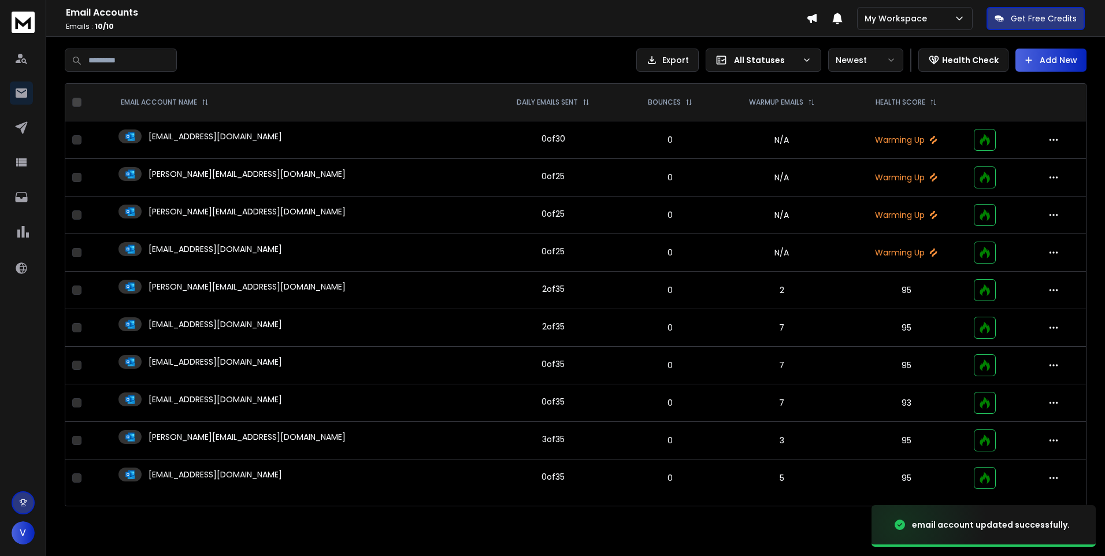
click at [224, 448] on td "[PERSON_NAME][EMAIL_ADDRESS][DOMAIN_NAME]" at bounding box center [298, 441] width 372 height 38
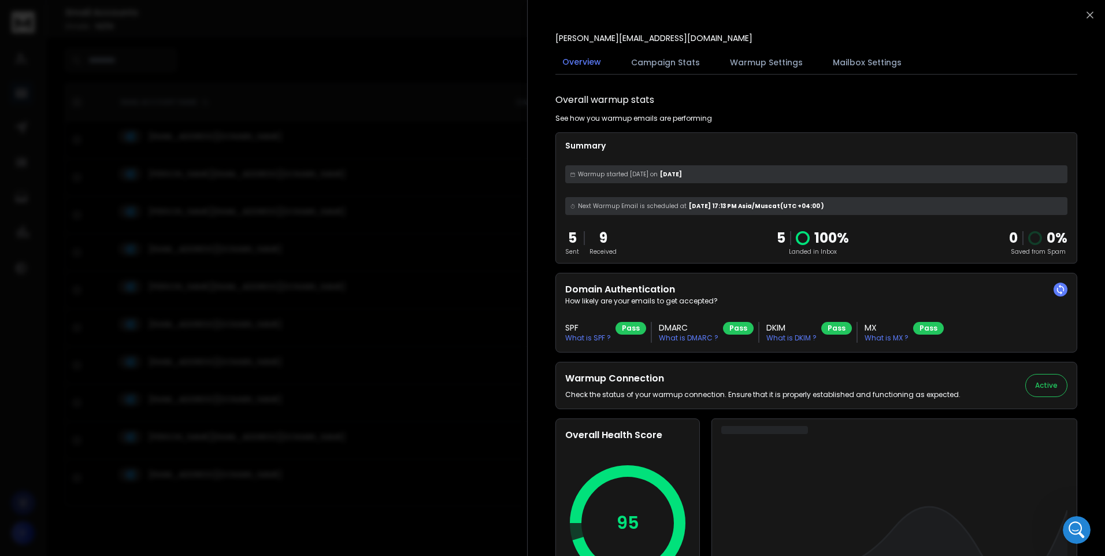
click at [870, 59] on button "Mailbox Settings" at bounding box center [867, 62] width 83 height 25
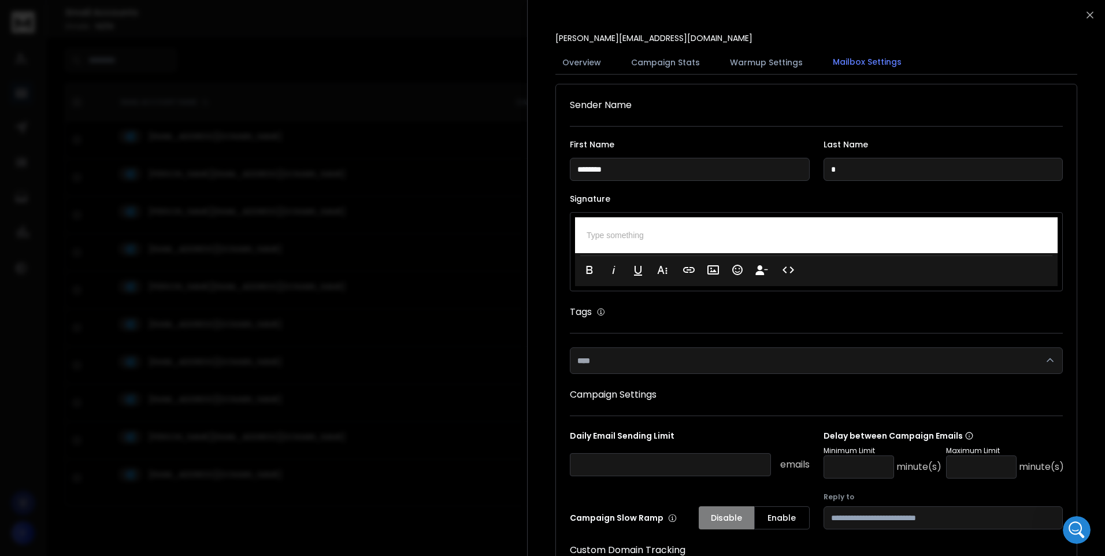
click at [759, 60] on button "Warmup Settings" at bounding box center [766, 62] width 87 height 25
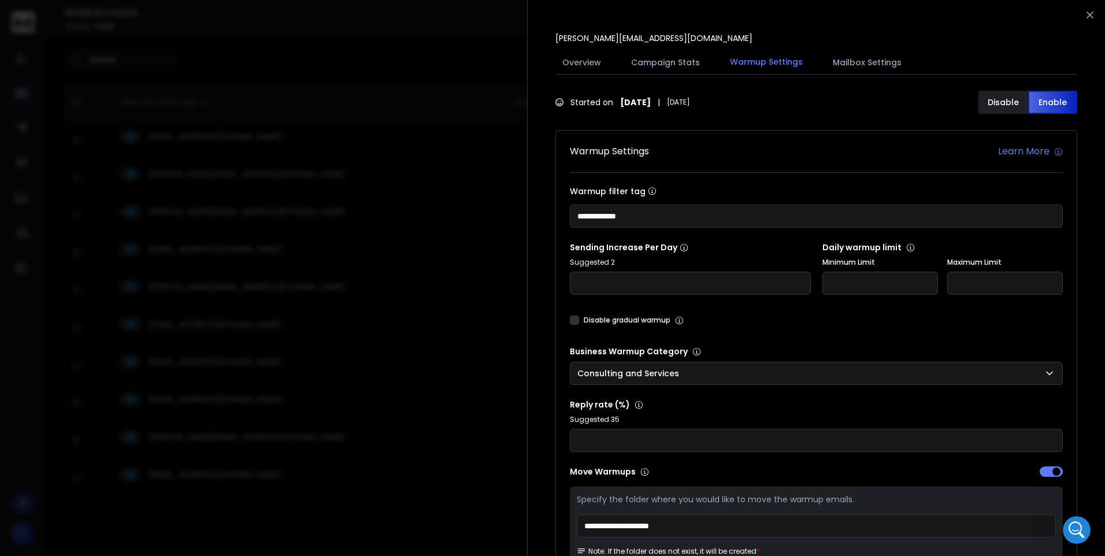
drag, startPoint x: 841, startPoint y: 280, endPoint x: 822, endPoint y: 281, distance: 18.6
click at [822, 281] on input "*" at bounding box center [880, 283] width 116 height 23
type input "**"
click at [943, 287] on div "Minimum Limit ** Maximum Limit **" at bounding box center [942, 276] width 241 height 37
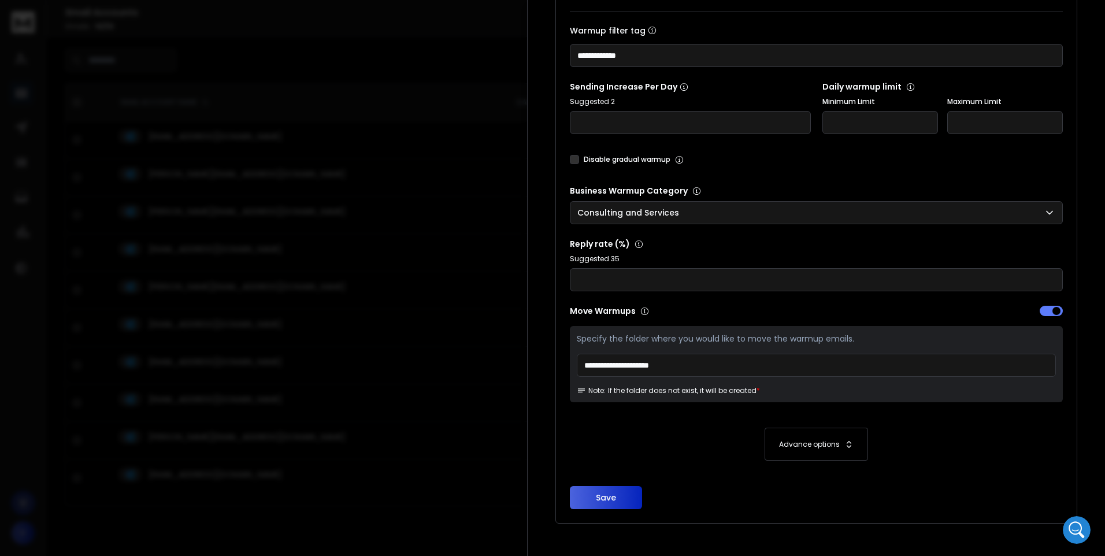
type input "**"
click at [625, 502] on button "Save" at bounding box center [606, 497] width 72 height 23
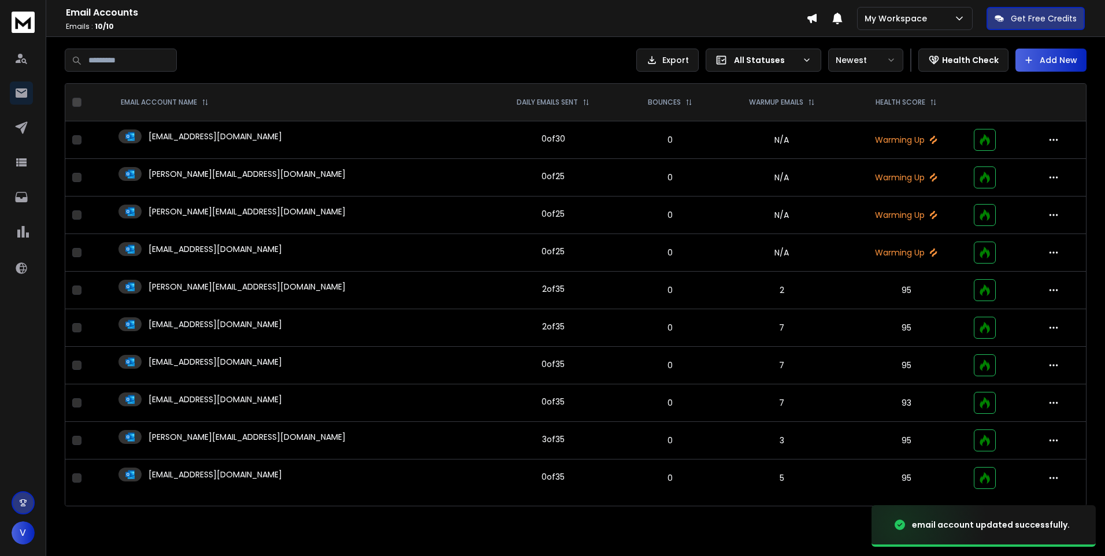
click at [281, 410] on td "[EMAIL_ADDRESS][DOMAIN_NAME]" at bounding box center [298, 403] width 372 height 38
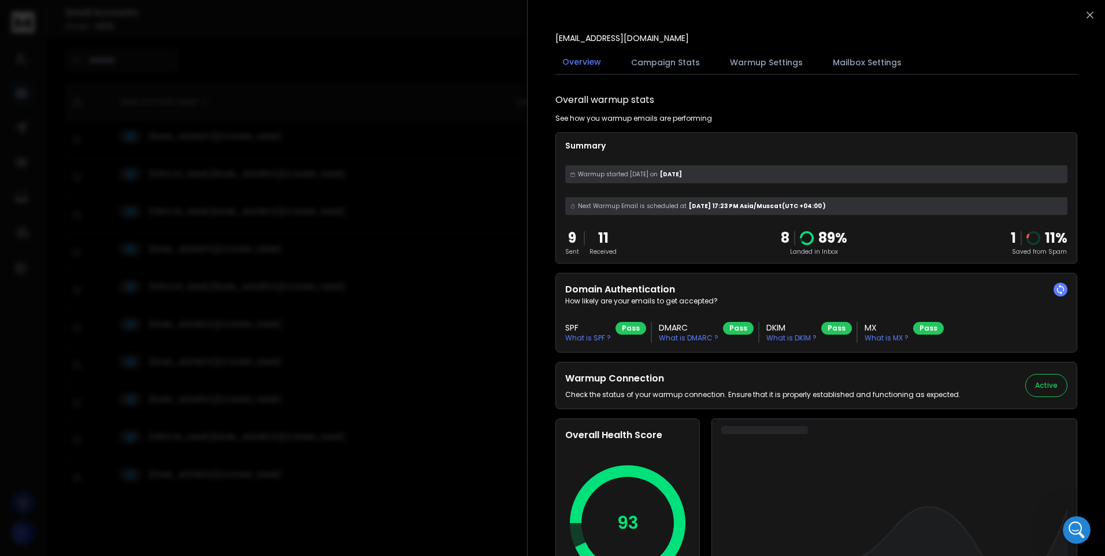
click at [878, 61] on button "Mailbox Settings" at bounding box center [867, 62] width 83 height 25
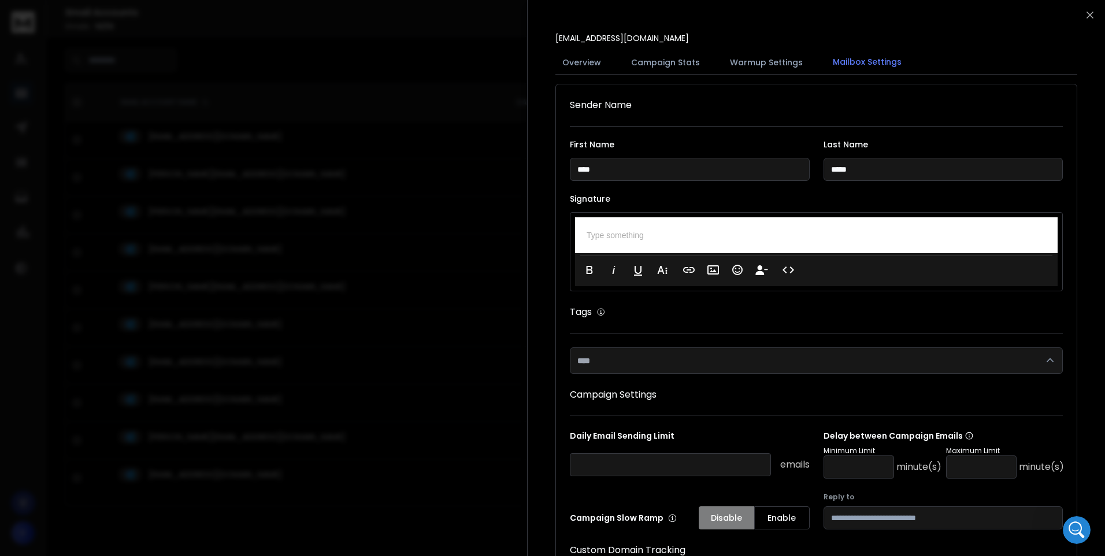
drag, startPoint x: 843, startPoint y: 470, endPoint x: 818, endPoint y: 470, distance: 25.4
click at [818, 470] on div "Daily Email Sending Limit ** emails Delay between Campaign Emails Minimum Limit…" at bounding box center [816, 479] width 493 height 99
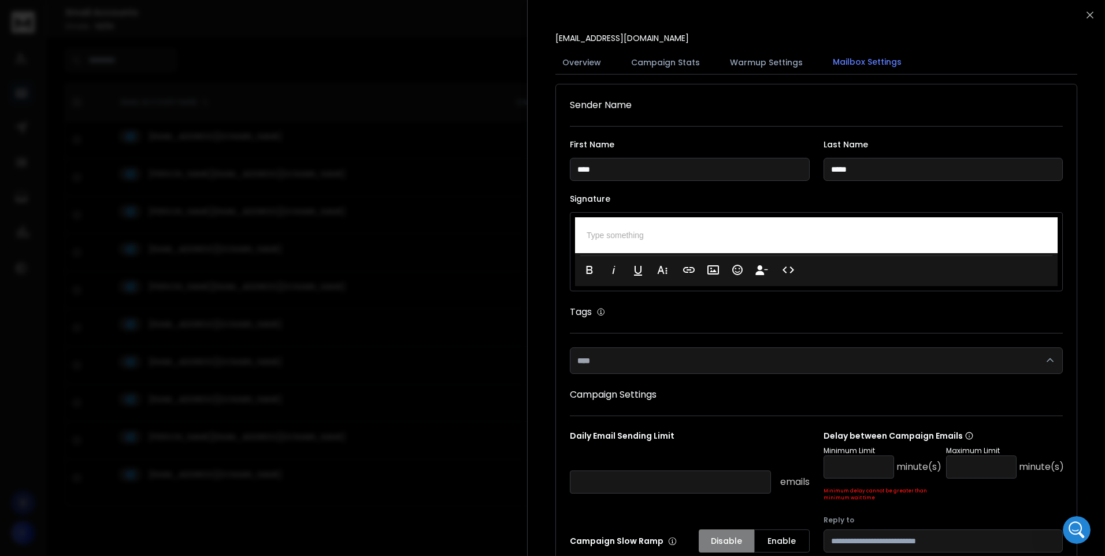
click at [978, 466] on input "*" at bounding box center [981, 466] width 71 height 23
drag, startPoint x: 858, startPoint y: 462, endPoint x: 828, endPoint y: 468, distance: 30.5
click at [828, 468] on input "*" at bounding box center [858, 466] width 71 height 23
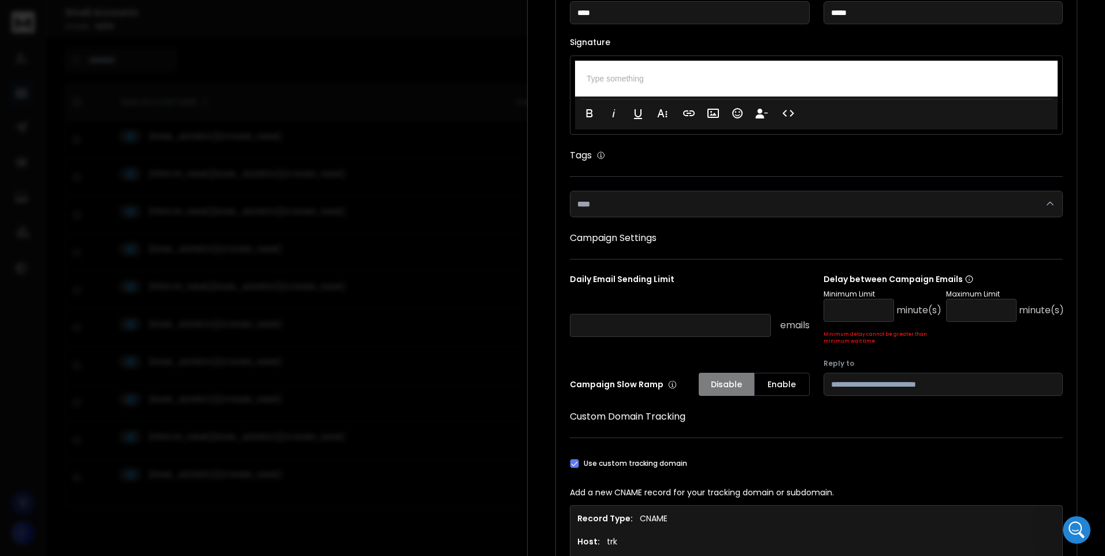
scroll to position [173, 0]
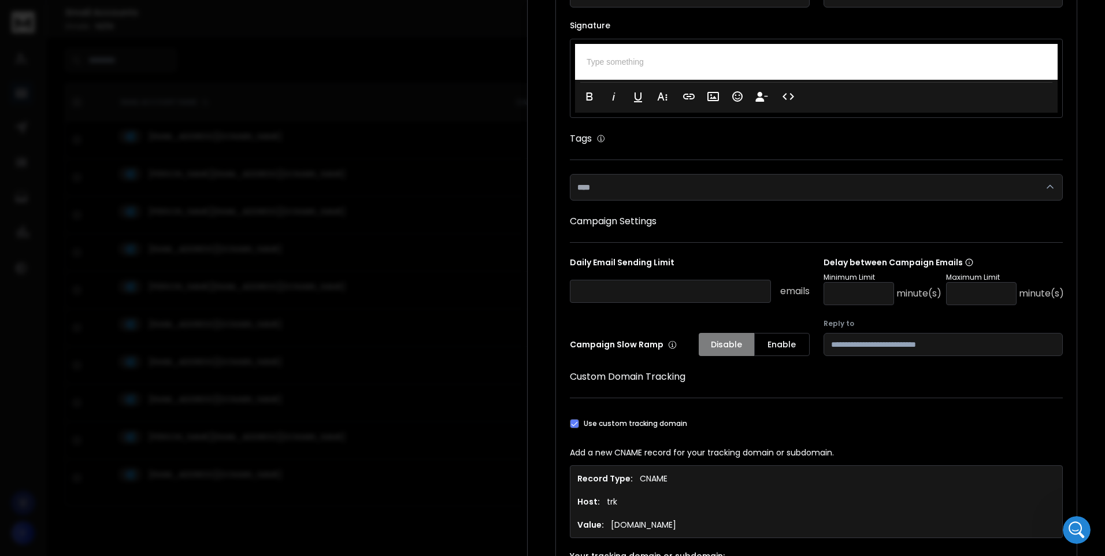
type input "*"
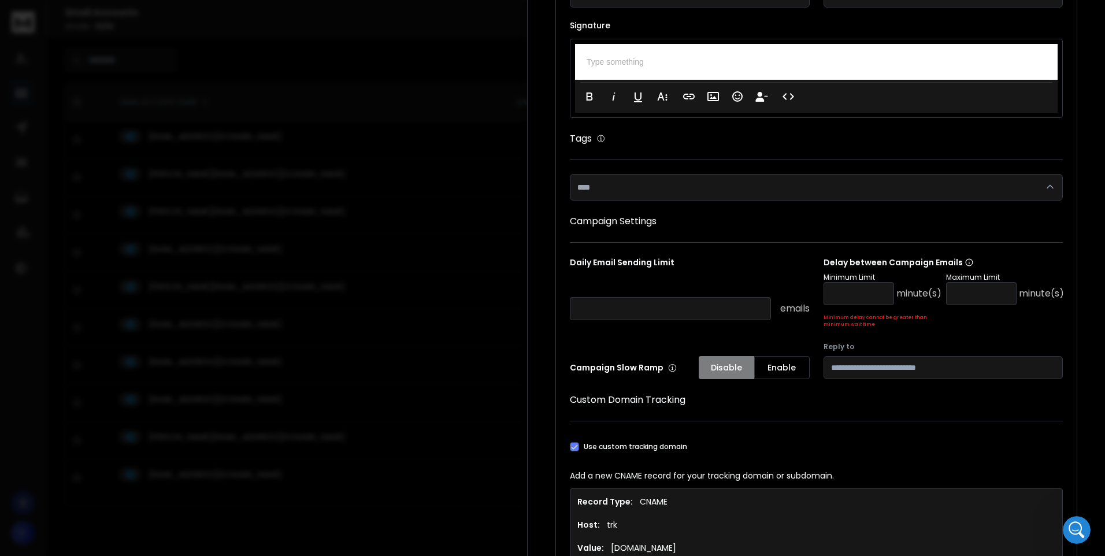
click at [971, 294] on input "*" at bounding box center [981, 293] width 71 height 23
click at [858, 295] on input "*" at bounding box center [858, 293] width 71 height 23
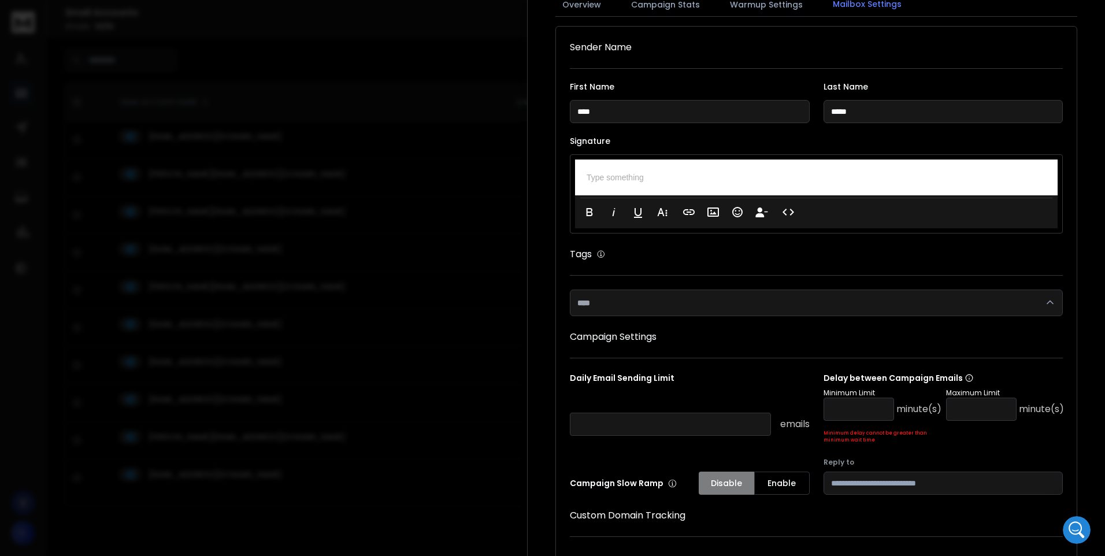
scroll to position [0, 0]
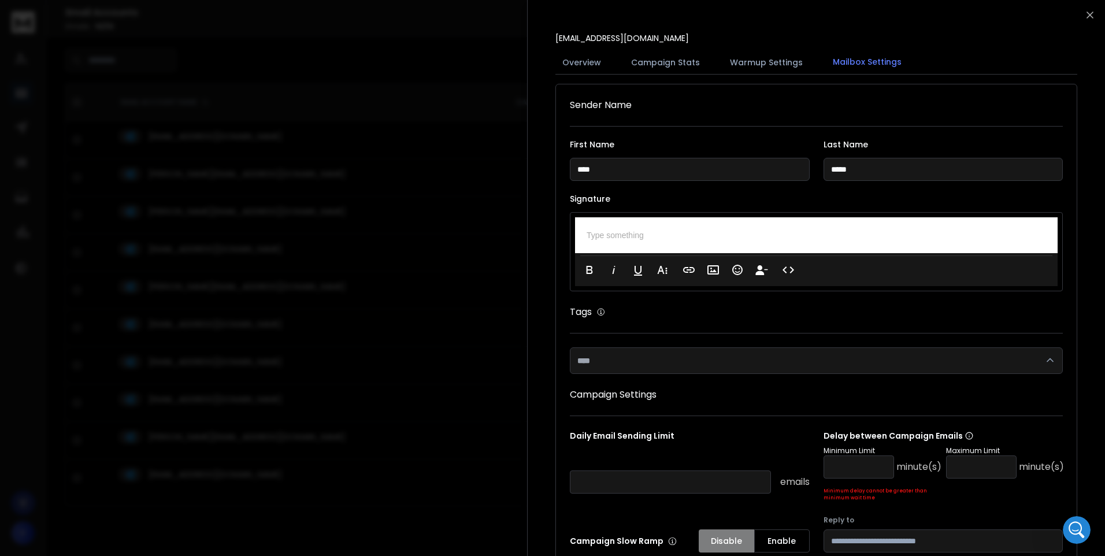
click at [788, 51] on button "Warmup Settings" at bounding box center [766, 62] width 87 height 25
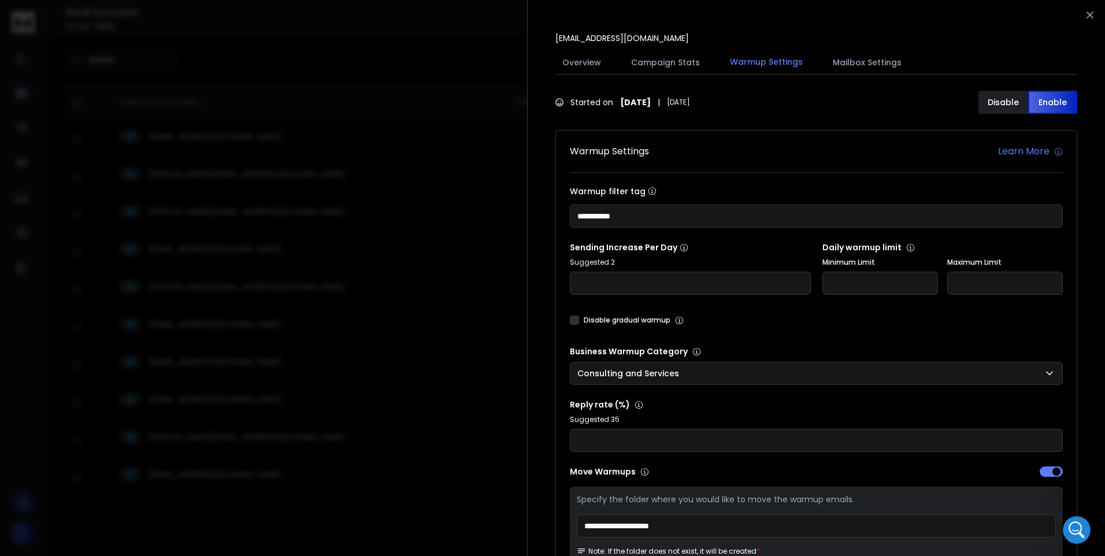
drag, startPoint x: 841, startPoint y: 289, endPoint x: 828, endPoint y: 288, distance: 13.3
click at [828, 288] on input "*" at bounding box center [880, 283] width 116 height 23
type input "**"
drag, startPoint x: 1002, startPoint y: 288, endPoint x: 953, endPoint y: 288, distance: 49.1
click at [953, 288] on input "**" at bounding box center [1005, 283] width 116 height 23
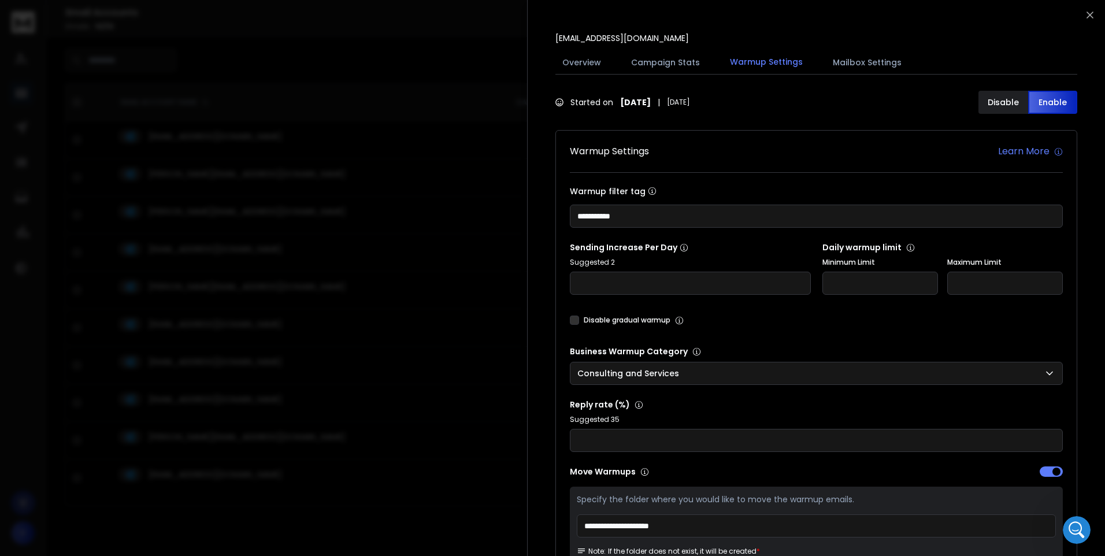
type input "**"
click at [982, 322] on div "Disable gradual warmup" at bounding box center [816, 320] width 493 height 23
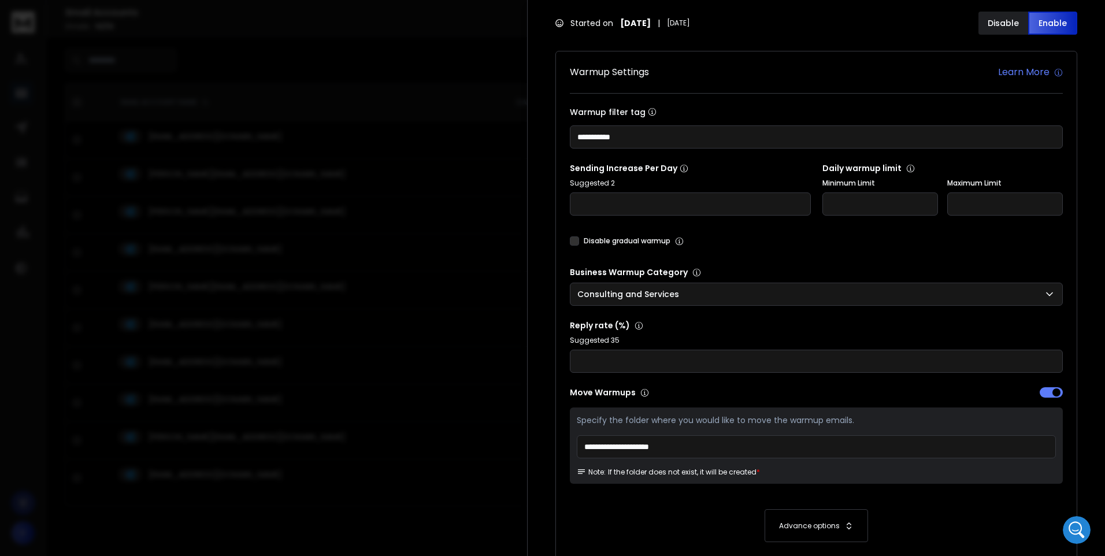
scroll to position [161, 0]
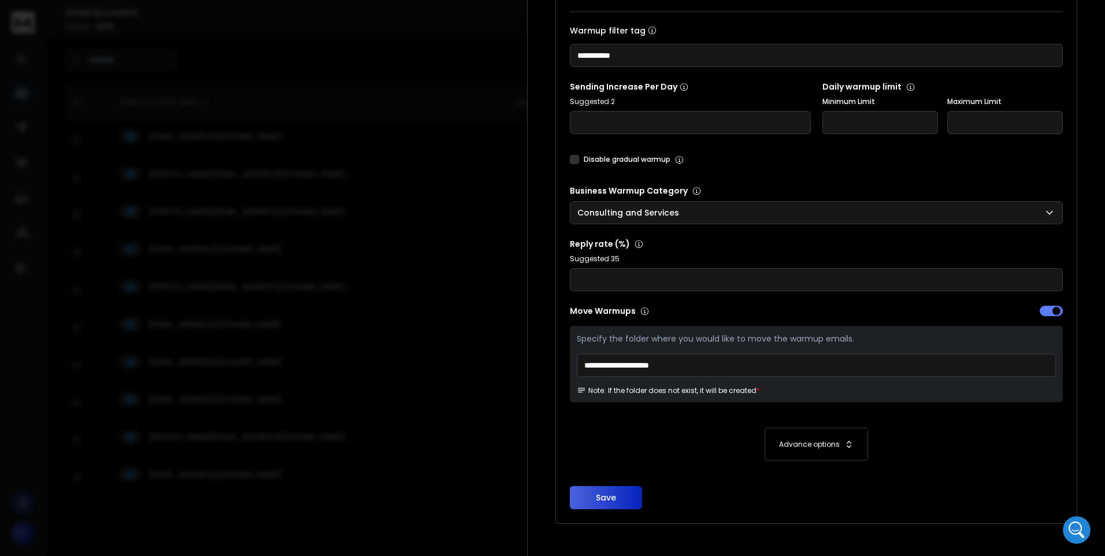
click at [608, 487] on button "Save" at bounding box center [606, 497] width 72 height 23
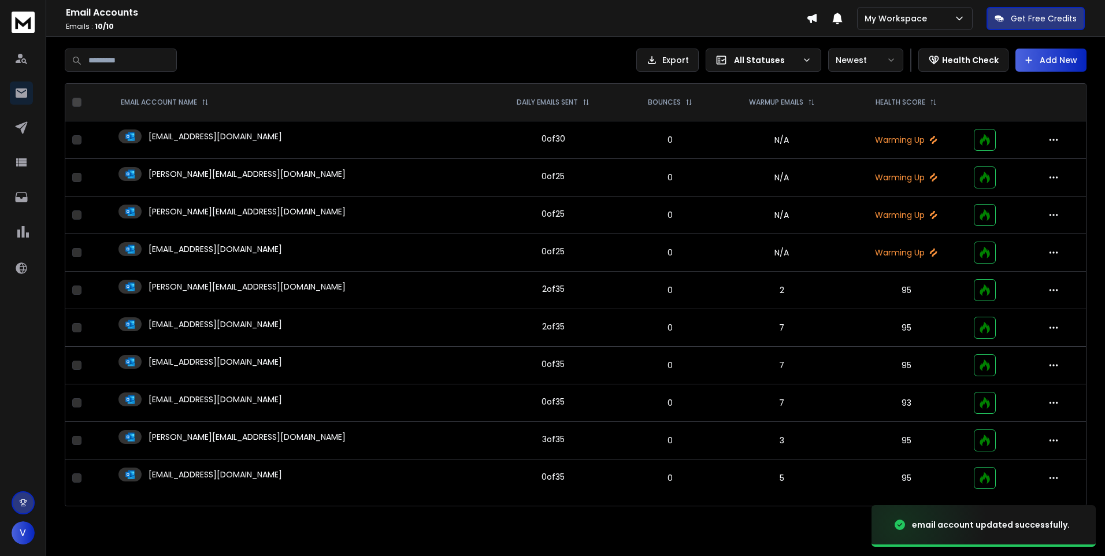
click at [236, 366] on p "[EMAIL_ADDRESS][DOMAIN_NAME]" at bounding box center [215, 362] width 133 height 12
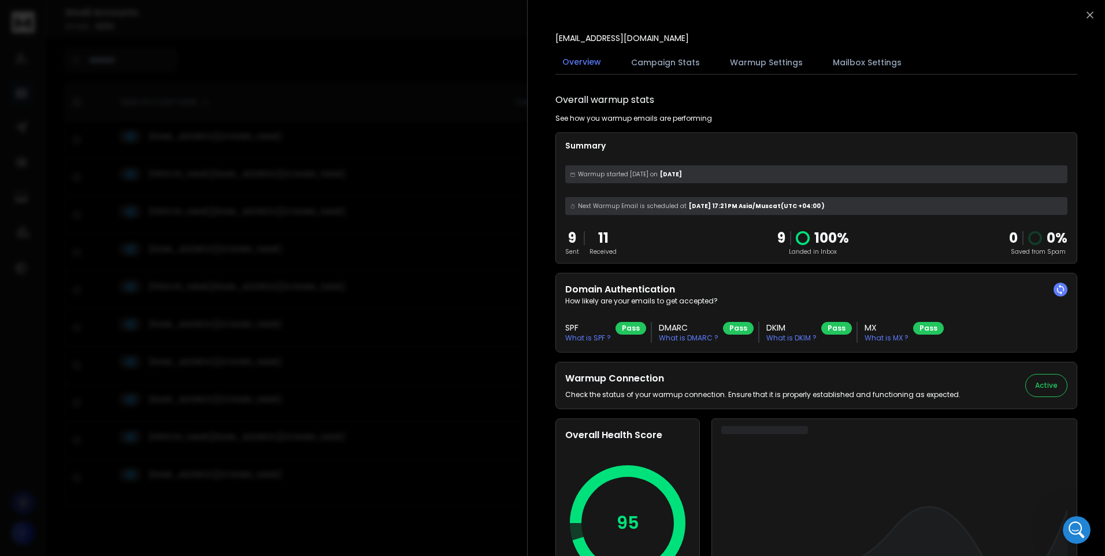
click at [769, 57] on button "Warmup Settings" at bounding box center [766, 62] width 87 height 25
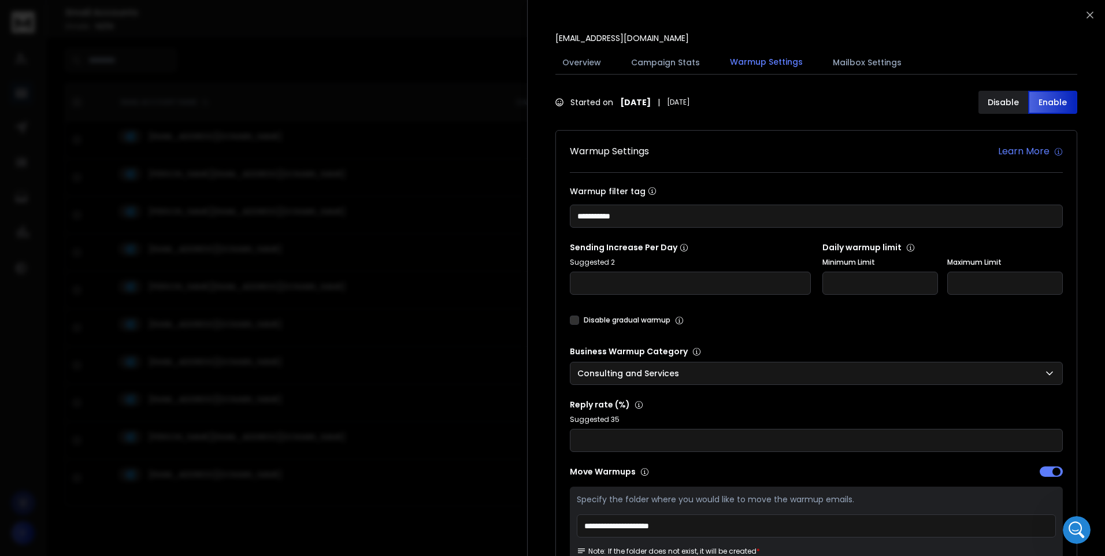
drag, startPoint x: 852, startPoint y: 284, endPoint x: 827, endPoint y: 281, distance: 25.1
click at [827, 281] on input "*" at bounding box center [880, 283] width 116 height 23
type input "**"
drag, startPoint x: 964, startPoint y: 283, endPoint x: 948, endPoint y: 284, distance: 16.2
click at [948, 284] on input "**" at bounding box center [1005, 283] width 116 height 23
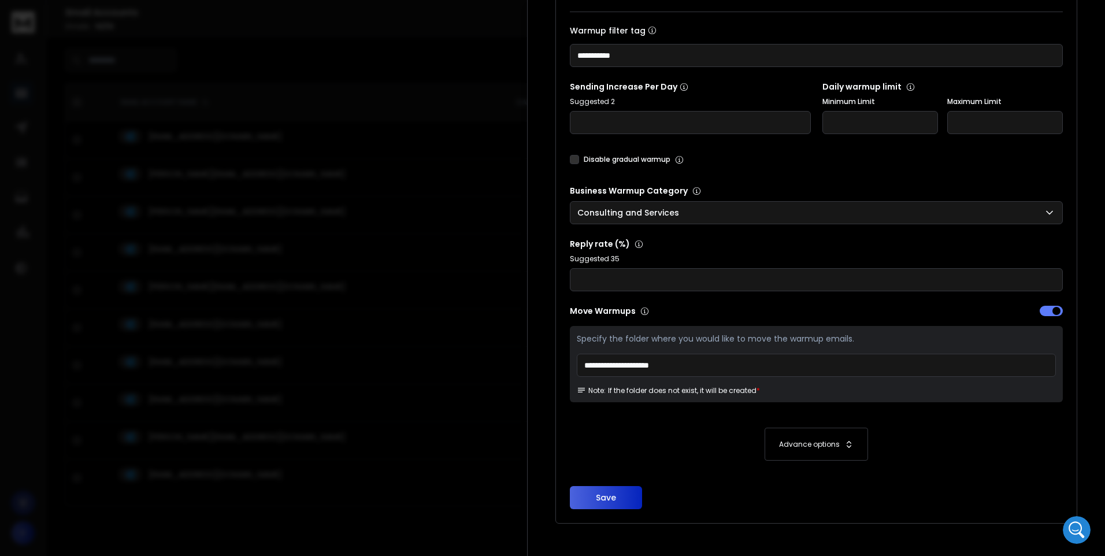
type input "**"
click at [615, 508] on button "Save" at bounding box center [606, 497] width 72 height 23
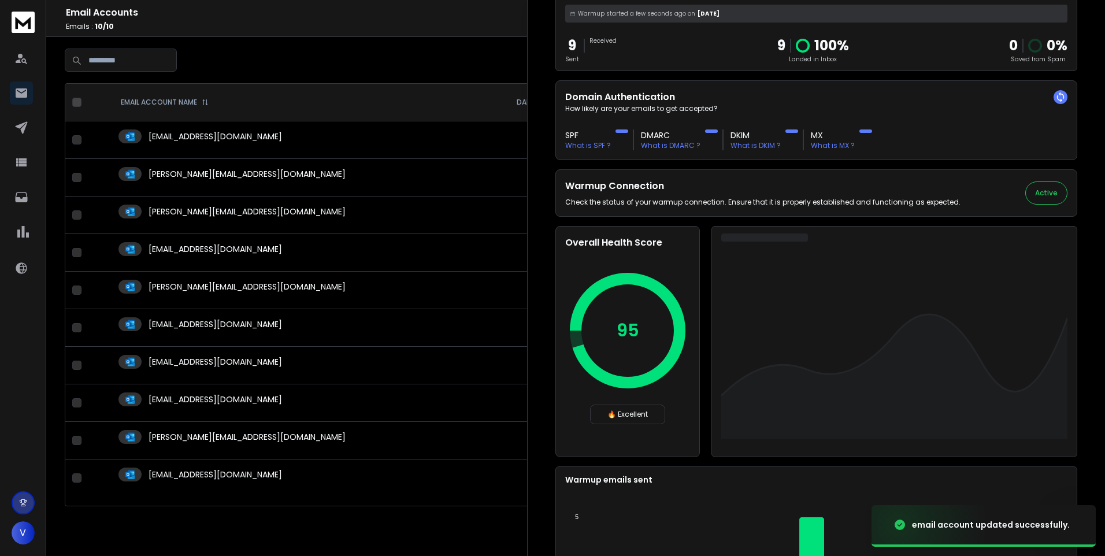
scroll to position [0, 0]
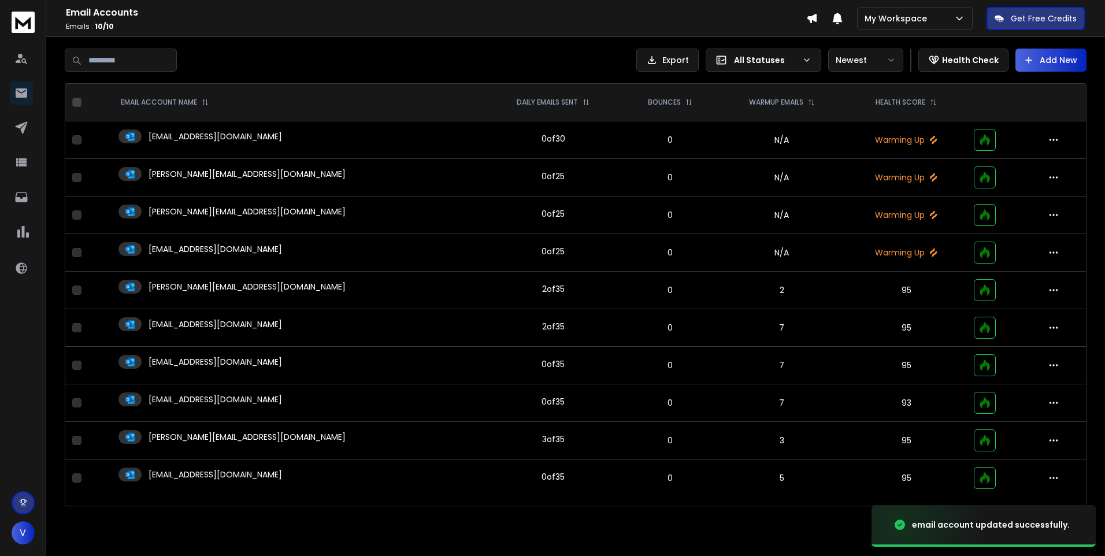
click at [254, 326] on p "[EMAIL_ADDRESS][DOMAIN_NAME]" at bounding box center [215, 324] width 133 height 12
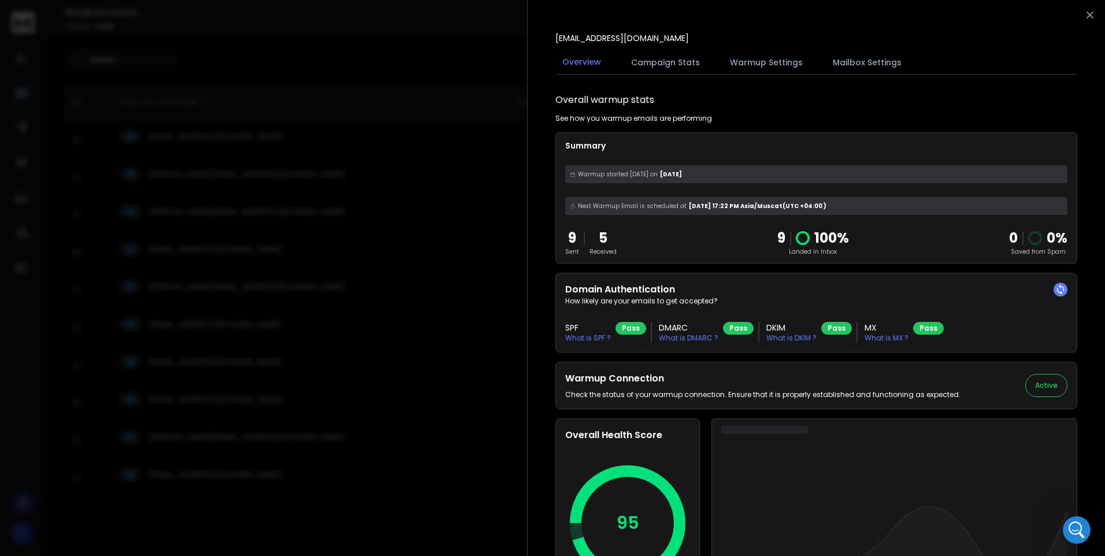
click at [770, 60] on button "Warmup Settings" at bounding box center [766, 62] width 87 height 25
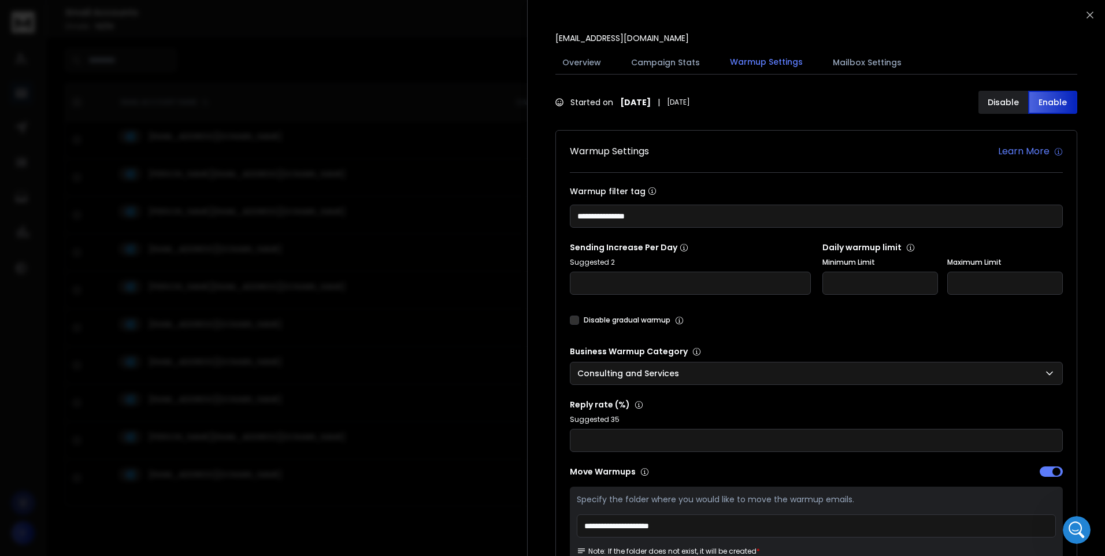
drag, startPoint x: 833, startPoint y: 285, endPoint x: 817, endPoint y: 285, distance: 16.8
click at [817, 285] on div "Sending Increase Per Day Suggested 2 * Daily warmup limit Minimum Limit * Maxim…" at bounding box center [816, 268] width 493 height 53
type input "**"
drag, startPoint x: 967, startPoint y: 276, endPoint x: 947, endPoint y: 283, distance: 21.6
click at [947, 283] on input "**" at bounding box center [1005, 283] width 116 height 23
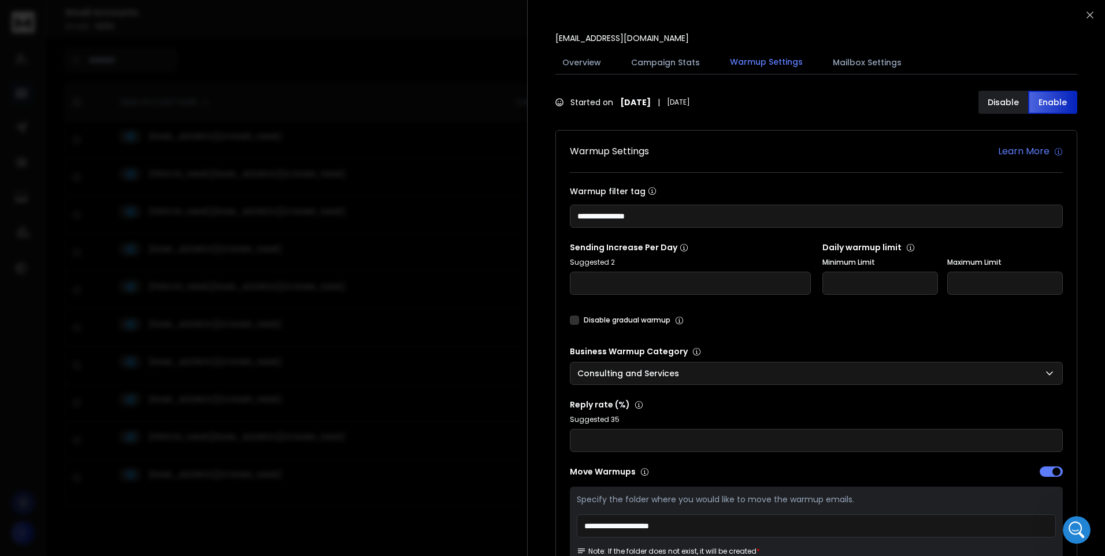
scroll to position [161, 0]
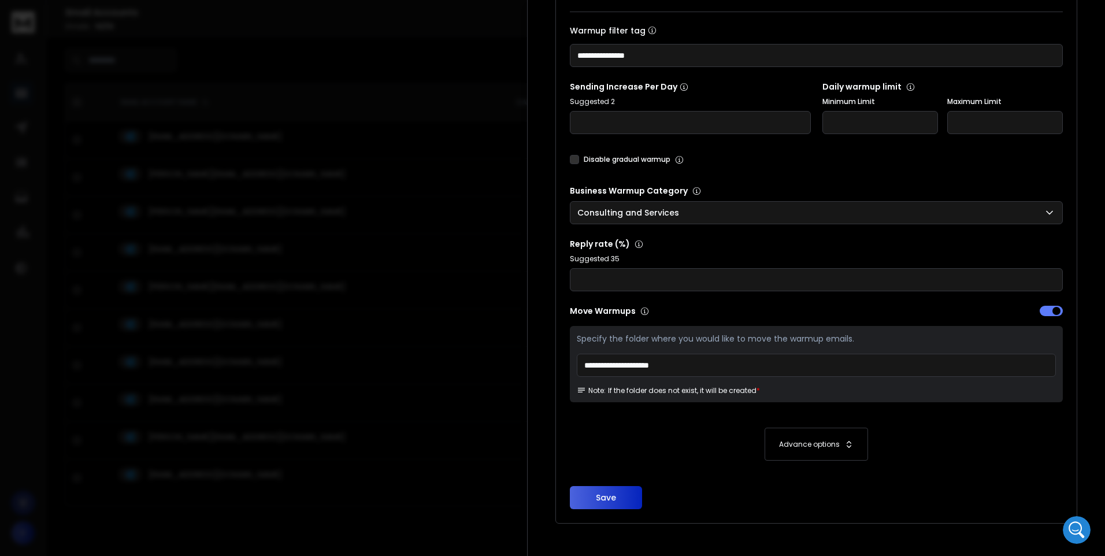
type input "**"
click at [603, 495] on button "Save" at bounding box center [606, 497] width 72 height 23
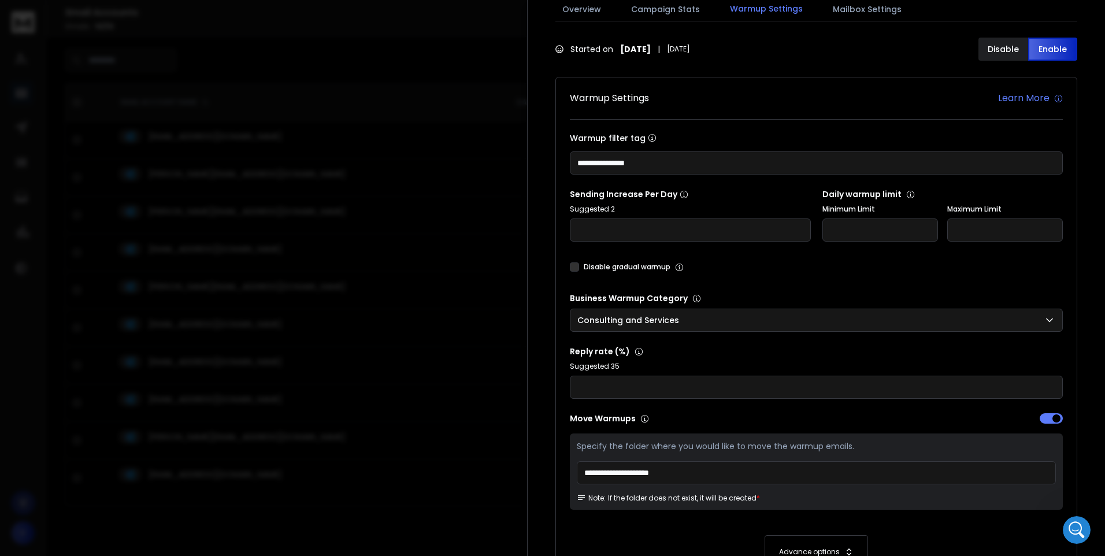
scroll to position [0, 0]
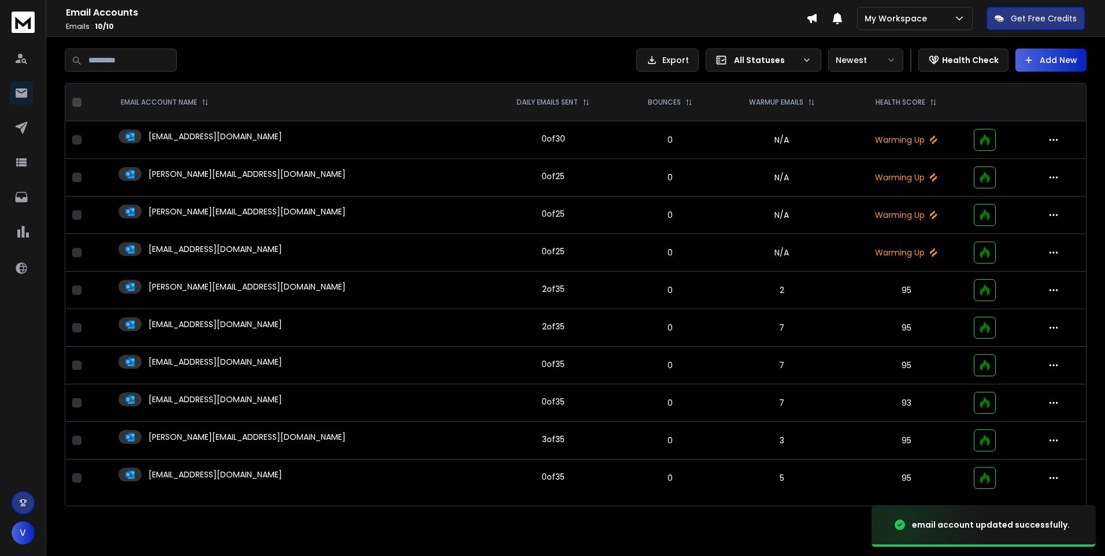
click at [220, 281] on p "[PERSON_NAME][EMAIL_ADDRESS][DOMAIN_NAME]" at bounding box center [247, 287] width 197 height 12
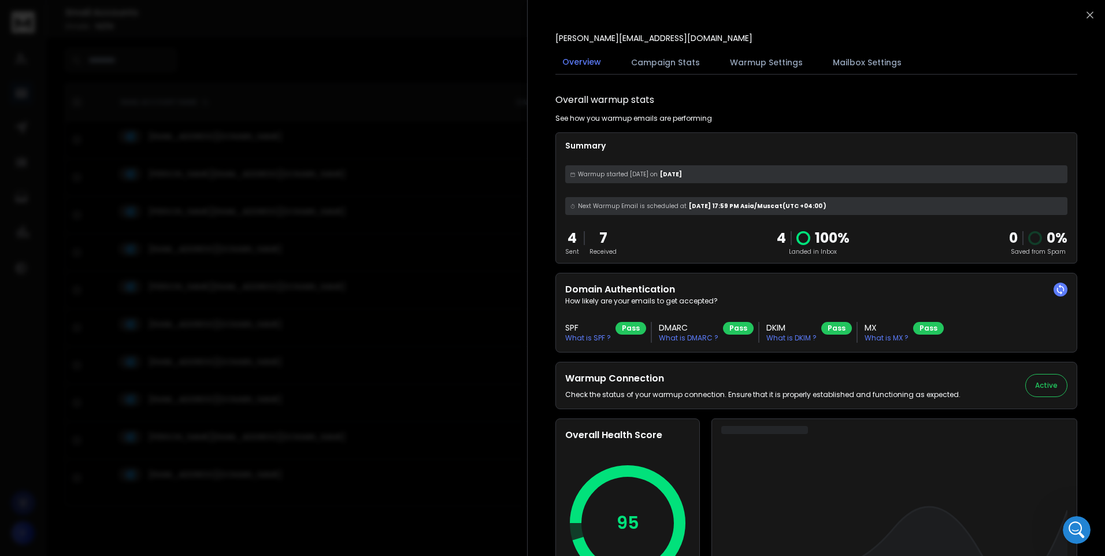
click at [862, 58] on button "Mailbox Settings" at bounding box center [867, 62] width 83 height 25
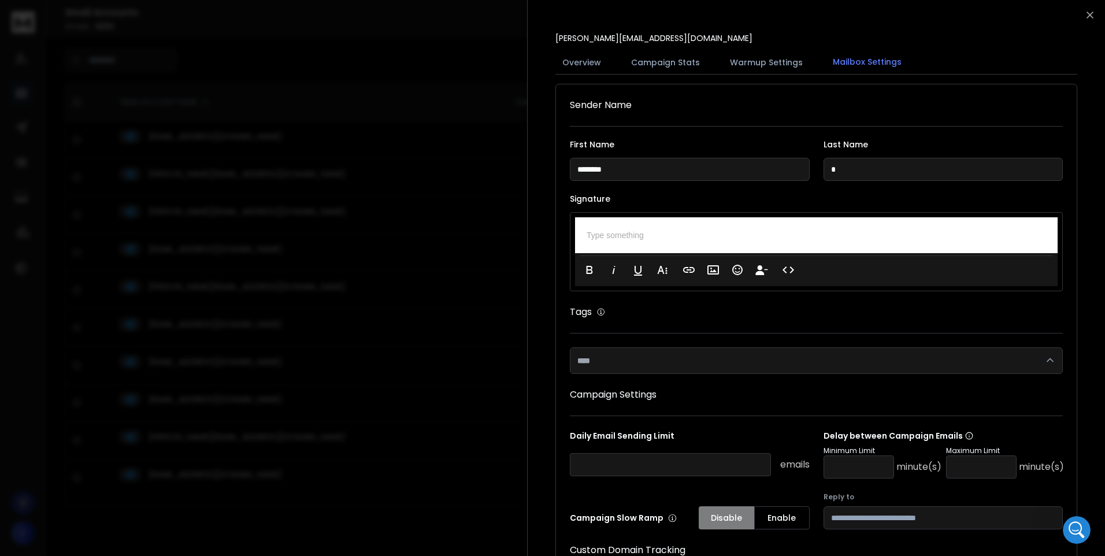
click at [751, 48] on div "**********" at bounding box center [816, 440] width 550 height 852
click at [754, 54] on button "Warmup Settings" at bounding box center [766, 62] width 87 height 25
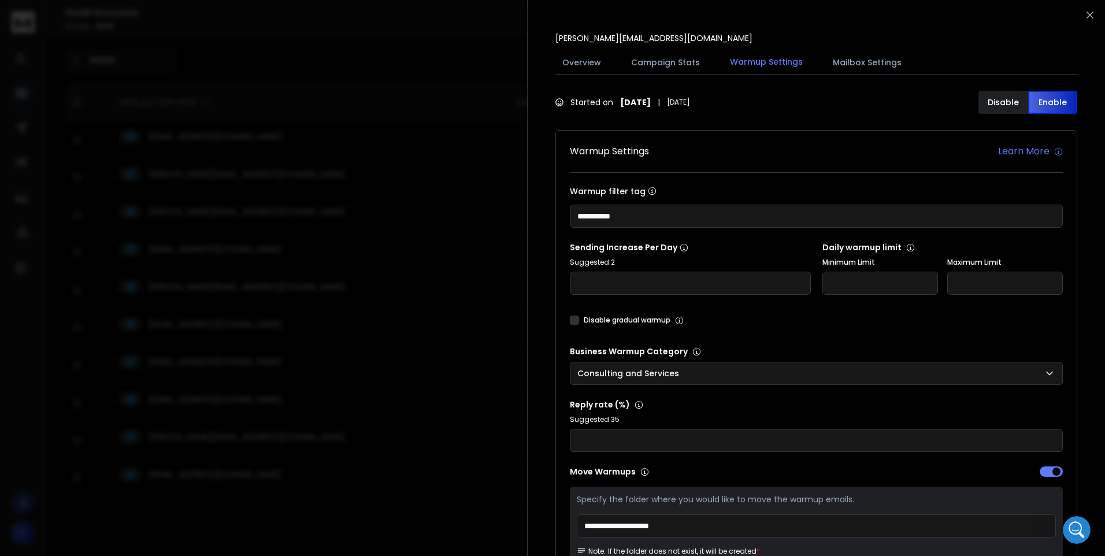
drag, startPoint x: 833, startPoint y: 282, endPoint x: 821, endPoint y: 284, distance: 12.4
click at [822, 284] on input "*" at bounding box center [880, 283] width 116 height 23
type input "**"
drag, startPoint x: 965, startPoint y: 281, endPoint x: 951, endPoint y: 284, distance: 14.7
click at [951, 284] on input "**" at bounding box center [1005, 283] width 116 height 23
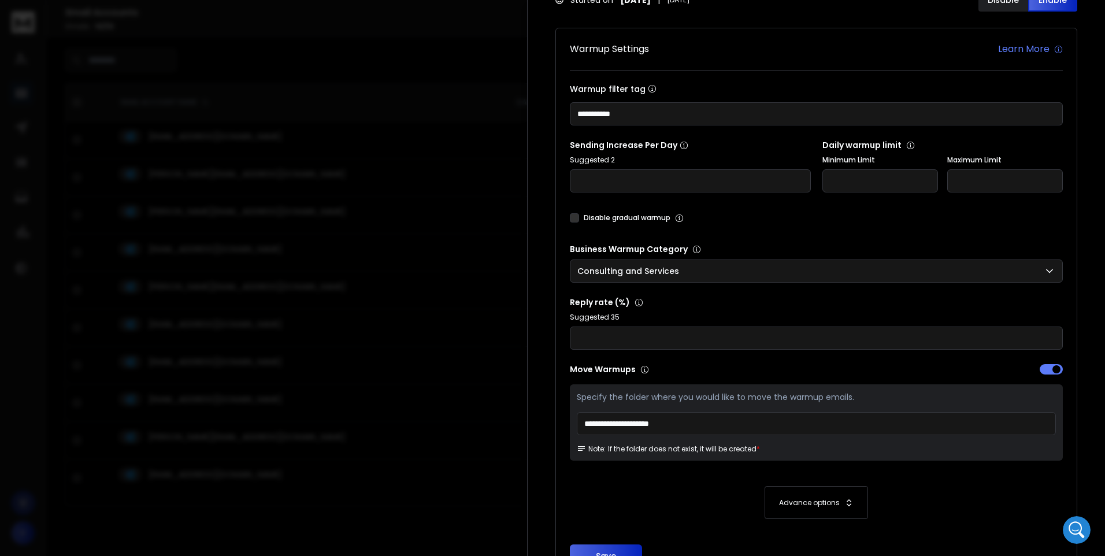
scroll to position [161, 0]
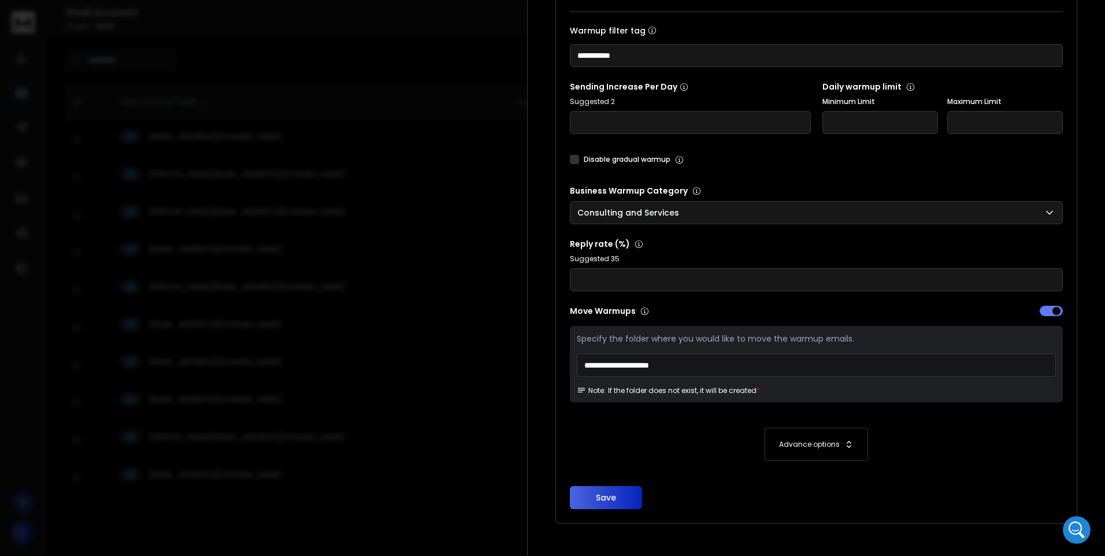
type input "**"
click at [618, 500] on button "Save" at bounding box center [606, 497] width 72 height 23
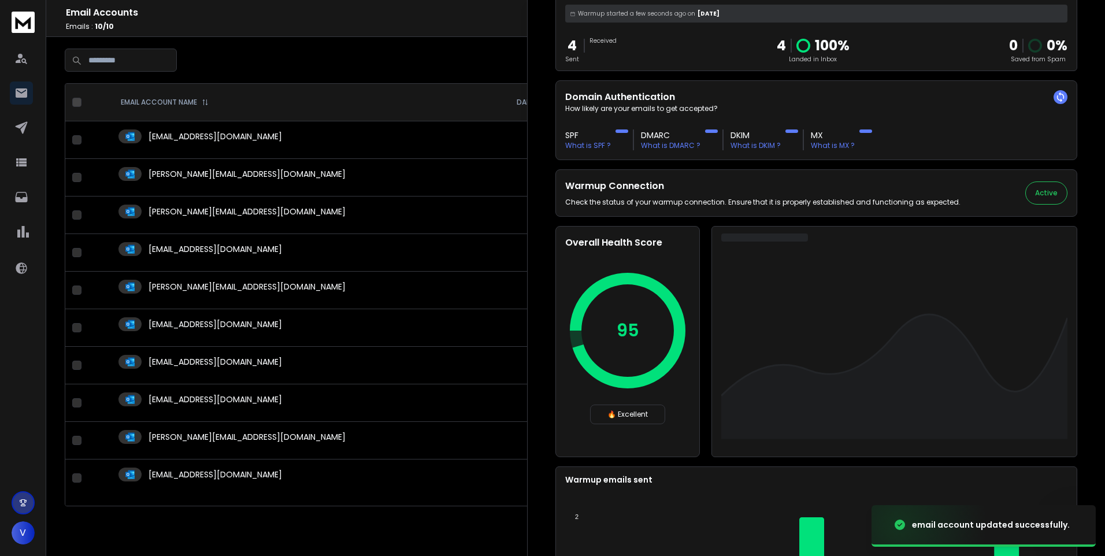
scroll to position [0, 0]
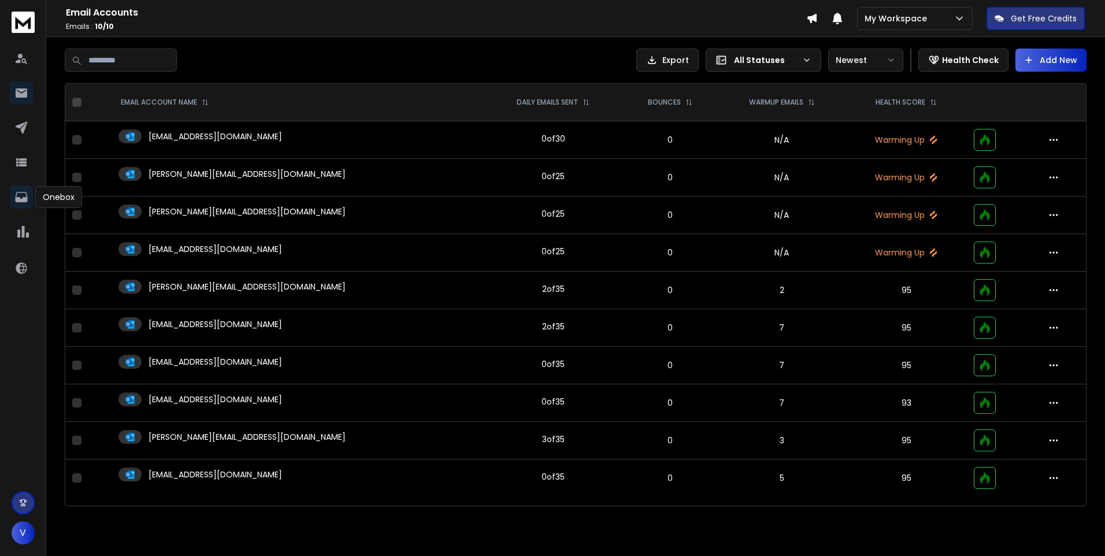
click at [23, 192] on icon at bounding box center [21, 197] width 12 height 10
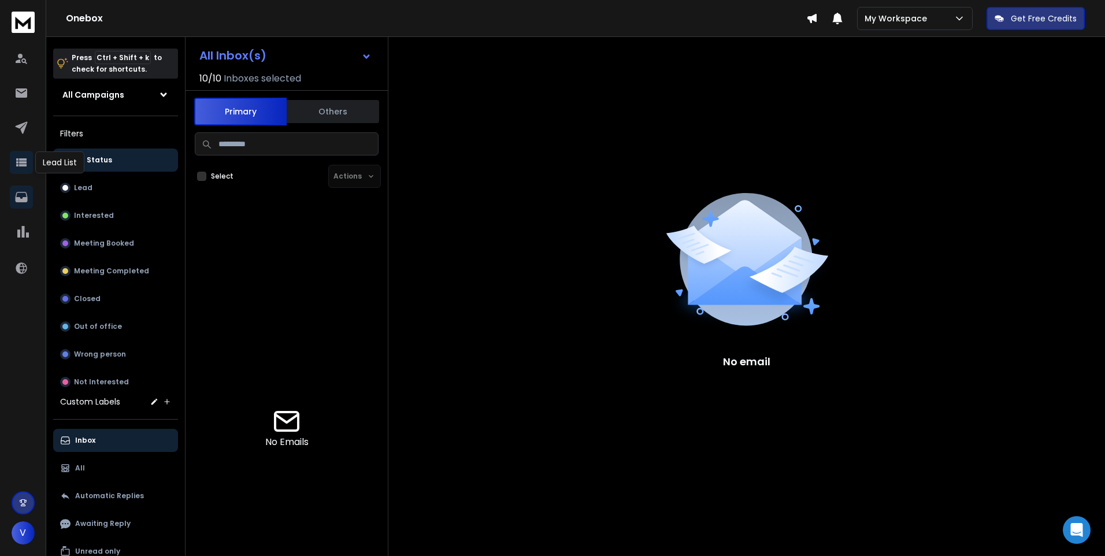
click at [25, 159] on icon at bounding box center [21, 162] width 10 height 8
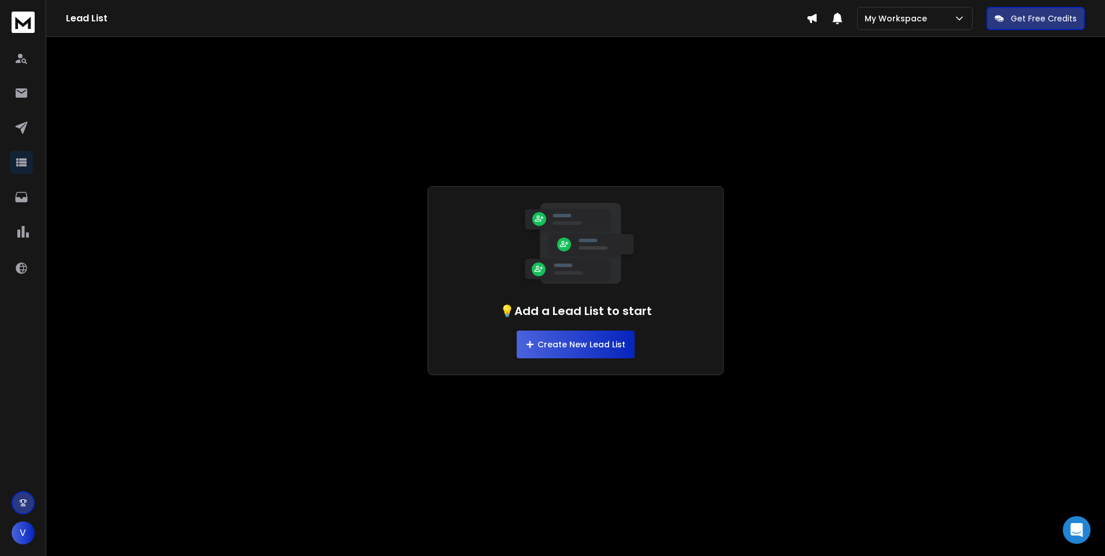
click at [36, 128] on div "V" at bounding box center [23, 278] width 46 height 556
click at [24, 130] on icon at bounding box center [21, 127] width 12 height 12
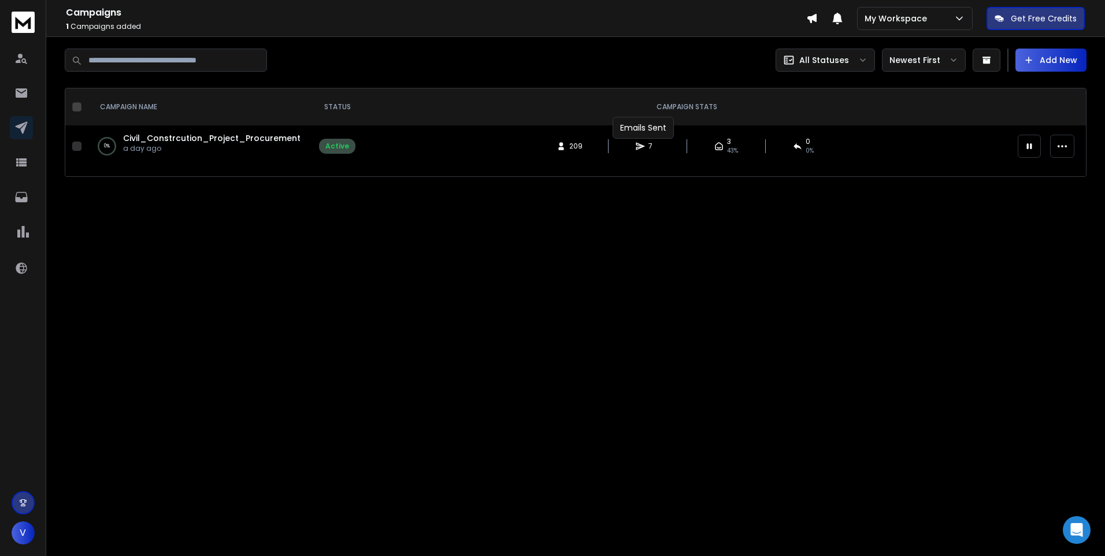
click at [648, 143] on span "7" at bounding box center [654, 146] width 12 height 9
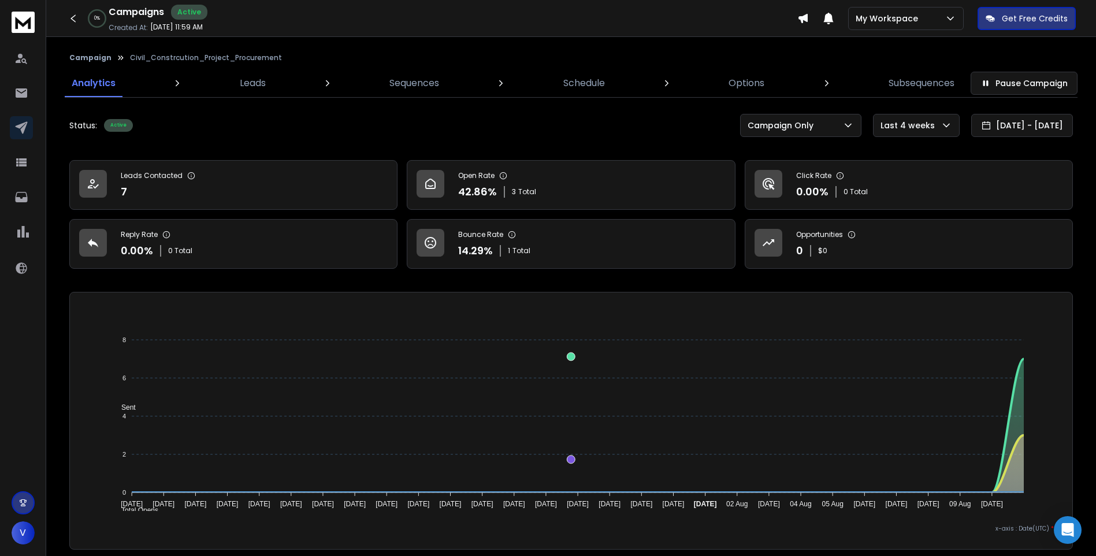
click at [780, 88] on div "Analytics Leads Sequences Schedule Options Subsequences" at bounding box center [513, 83] width 897 height 28
click at [745, 88] on p "Options" at bounding box center [747, 83] width 36 height 14
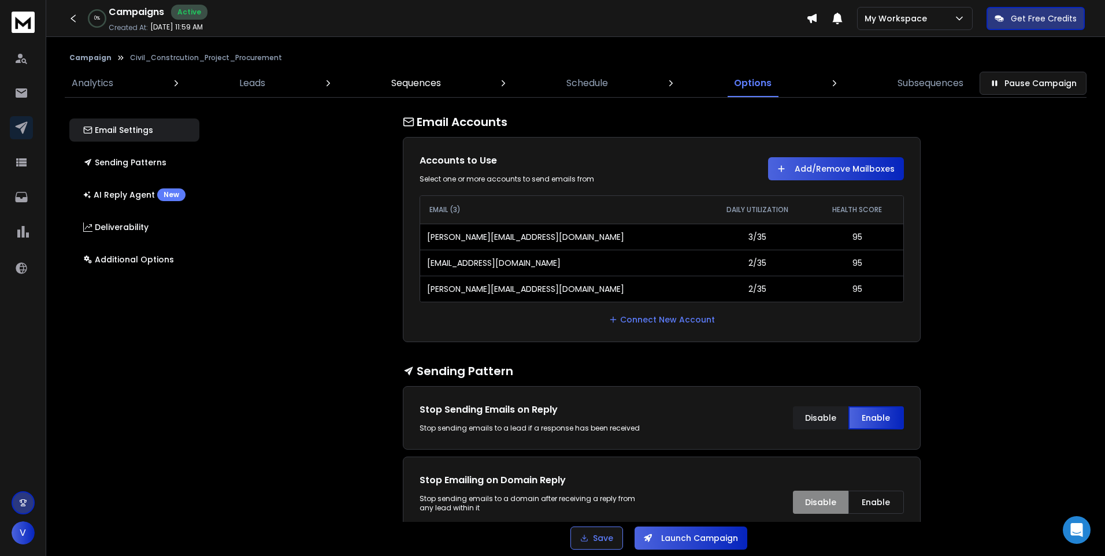
click at [429, 85] on p "Sequences" at bounding box center [416, 83] width 50 height 14
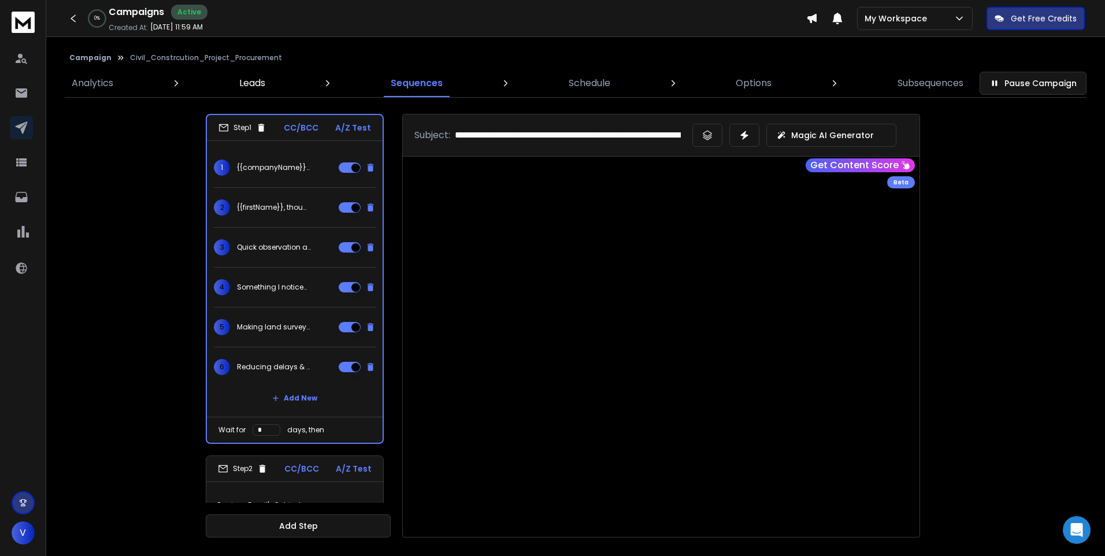
click at [258, 79] on p "Leads" at bounding box center [252, 83] width 26 height 14
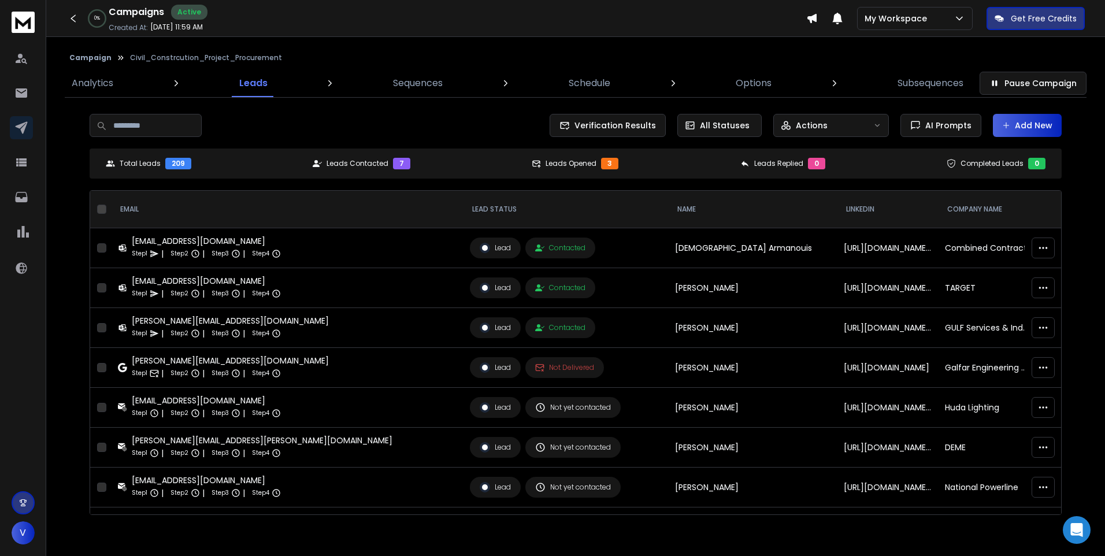
click at [130, 79] on div "Analytics Leads Sequences Schedule Options Subsequences" at bounding box center [518, 83] width 906 height 28
click at [91, 79] on p "Analytics" at bounding box center [93, 83] width 42 height 14
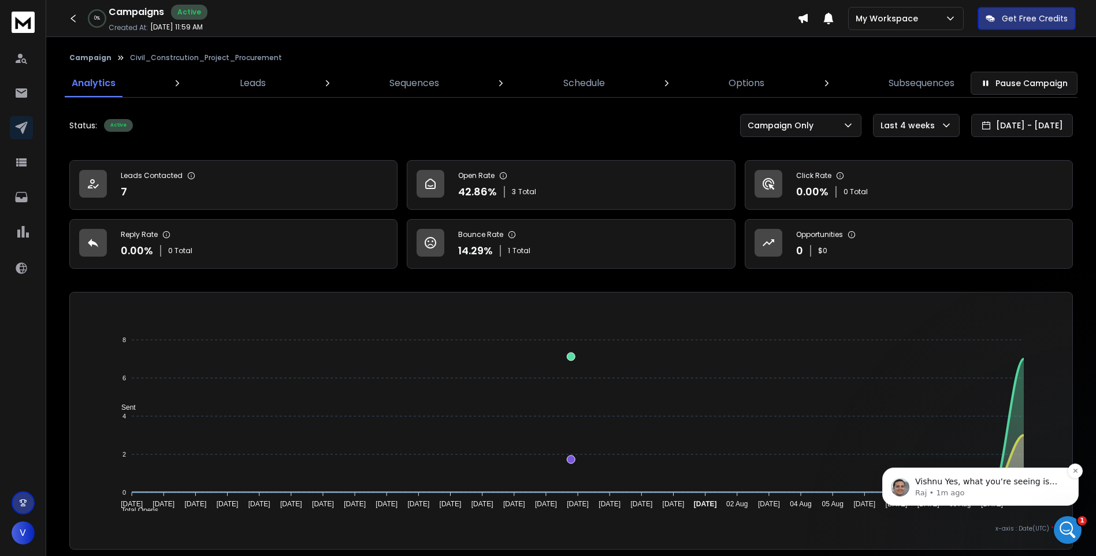
click at [966, 484] on p "Vishnu Yes, what you’re seeing is completely normal for the warm-up phase. The …" at bounding box center [989, 482] width 149 height 12
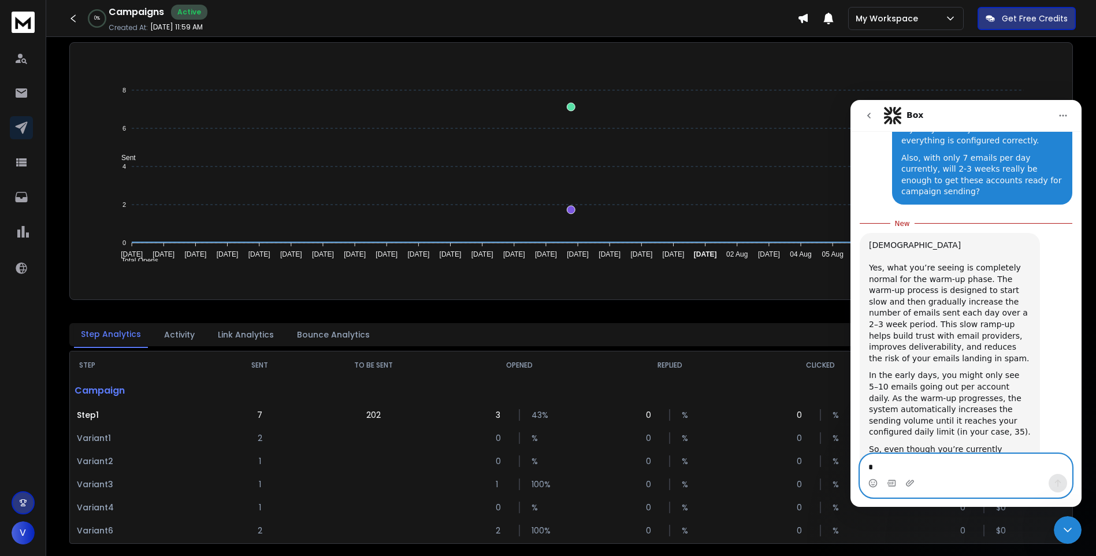
scroll to position [27, 0]
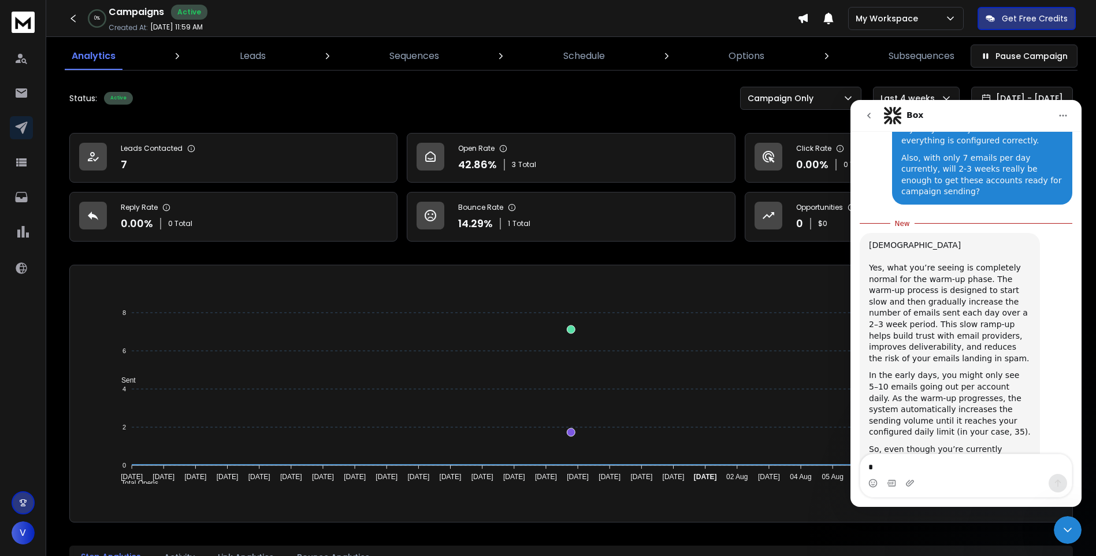
drag, startPoint x: 390, startPoint y: 117, endPoint x: 350, endPoint y: 116, distance: 39.9
click at [389, 117] on div "Status: Active Pause Campaign Campaign Only Last 4 weeks 14 Jul 2025 - 11 Aug 2…" at bounding box center [571, 429] width 1004 height 684
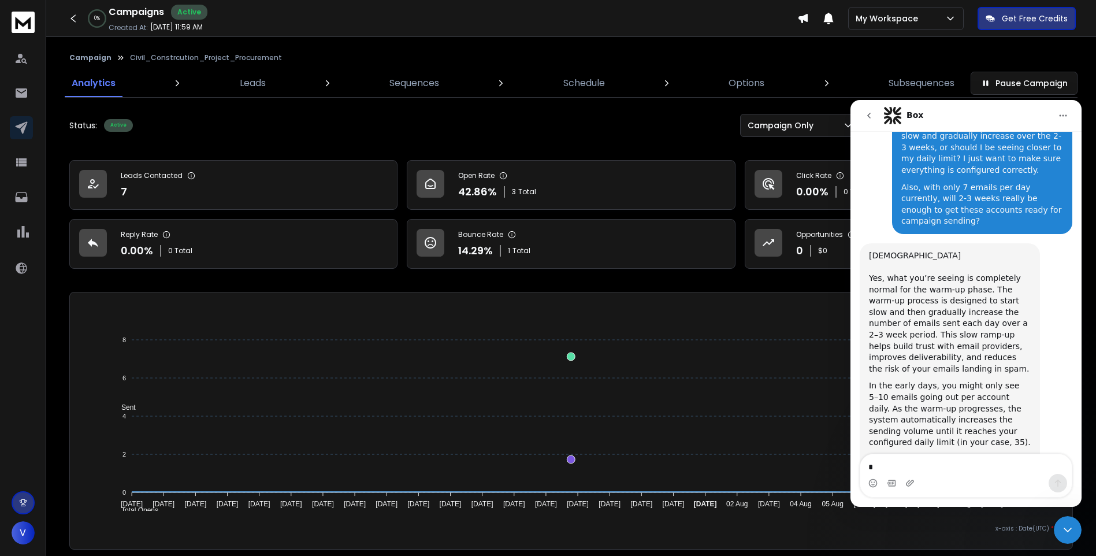
scroll to position [1063, 0]
